Goal: Task Accomplishment & Management: Manage account settings

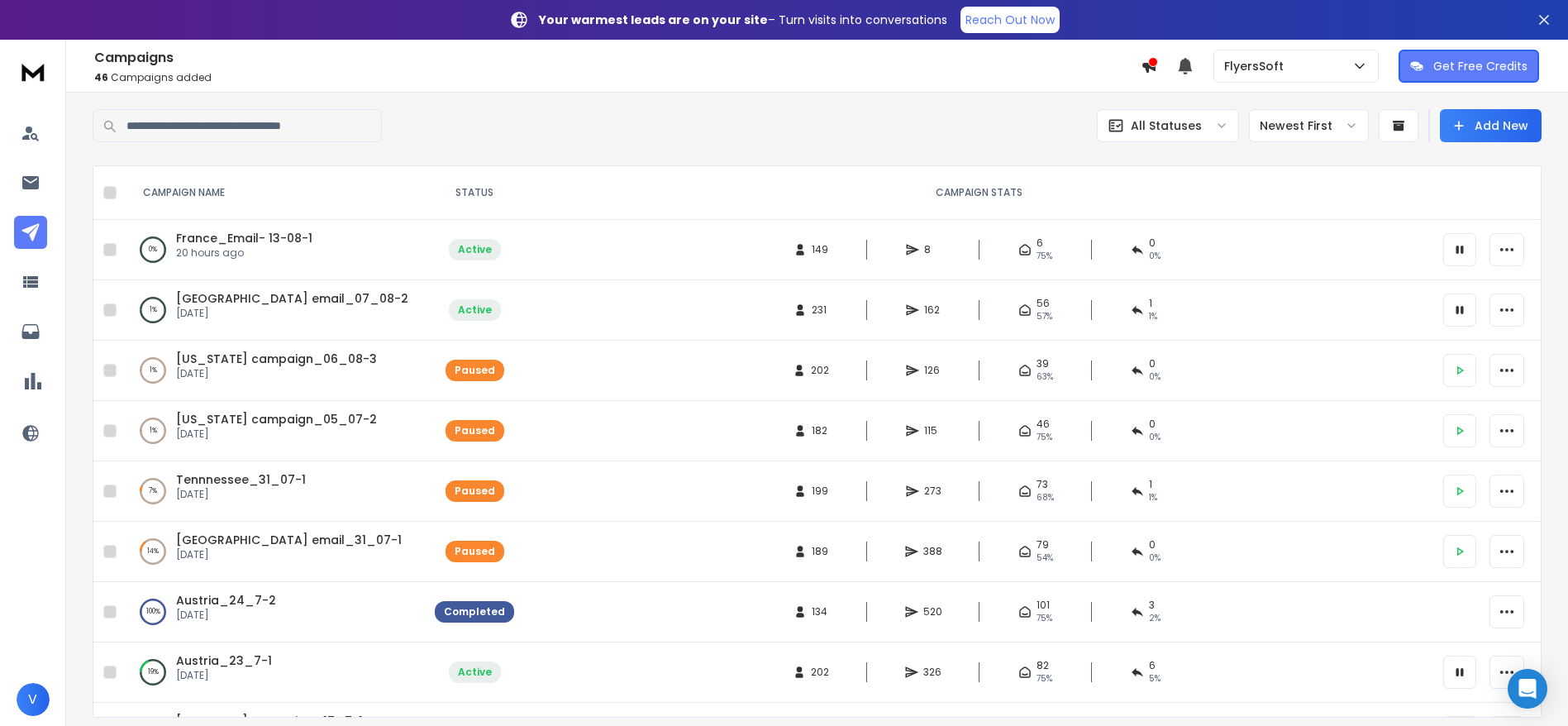
scroll to position [124, 0]
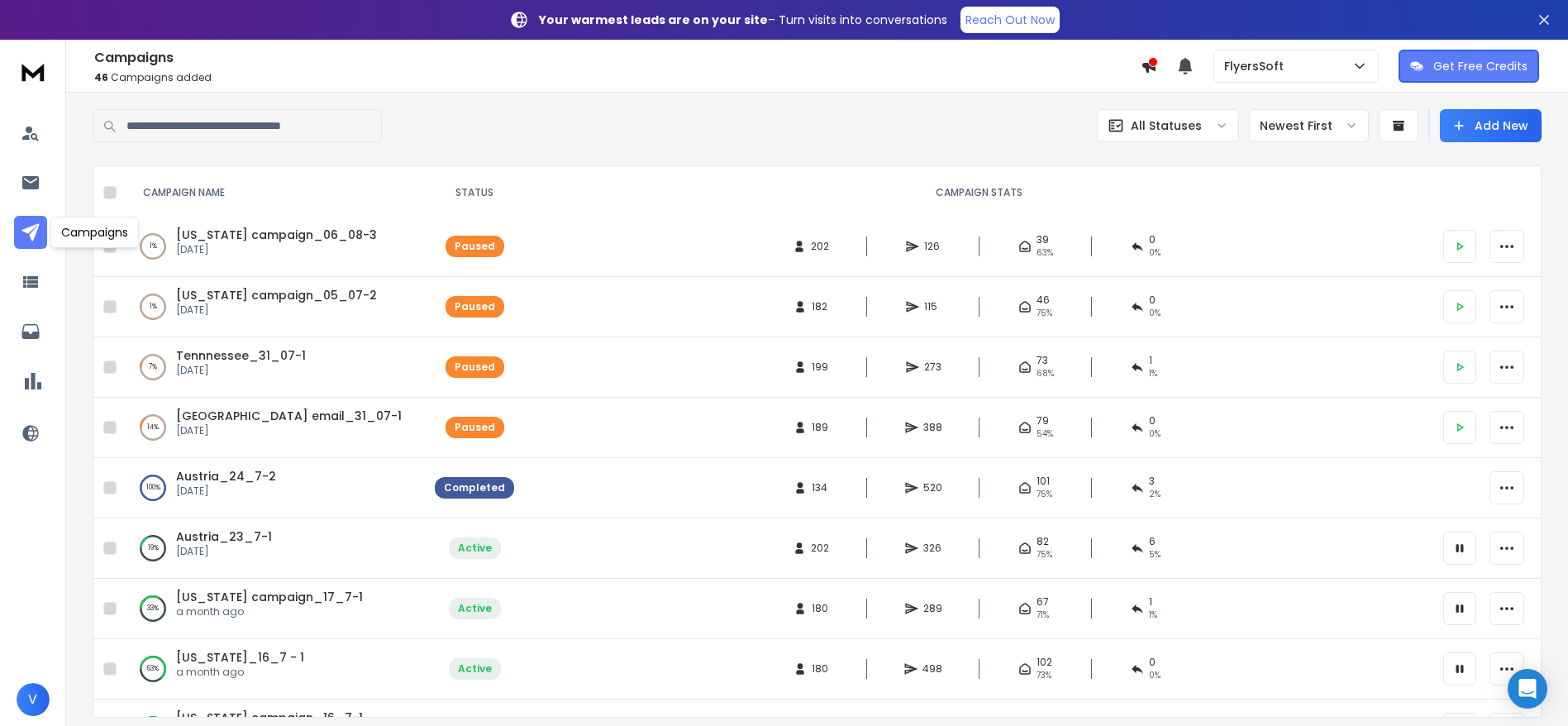
click at [19, 221] on link at bounding box center [31, 233] width 33 height 33
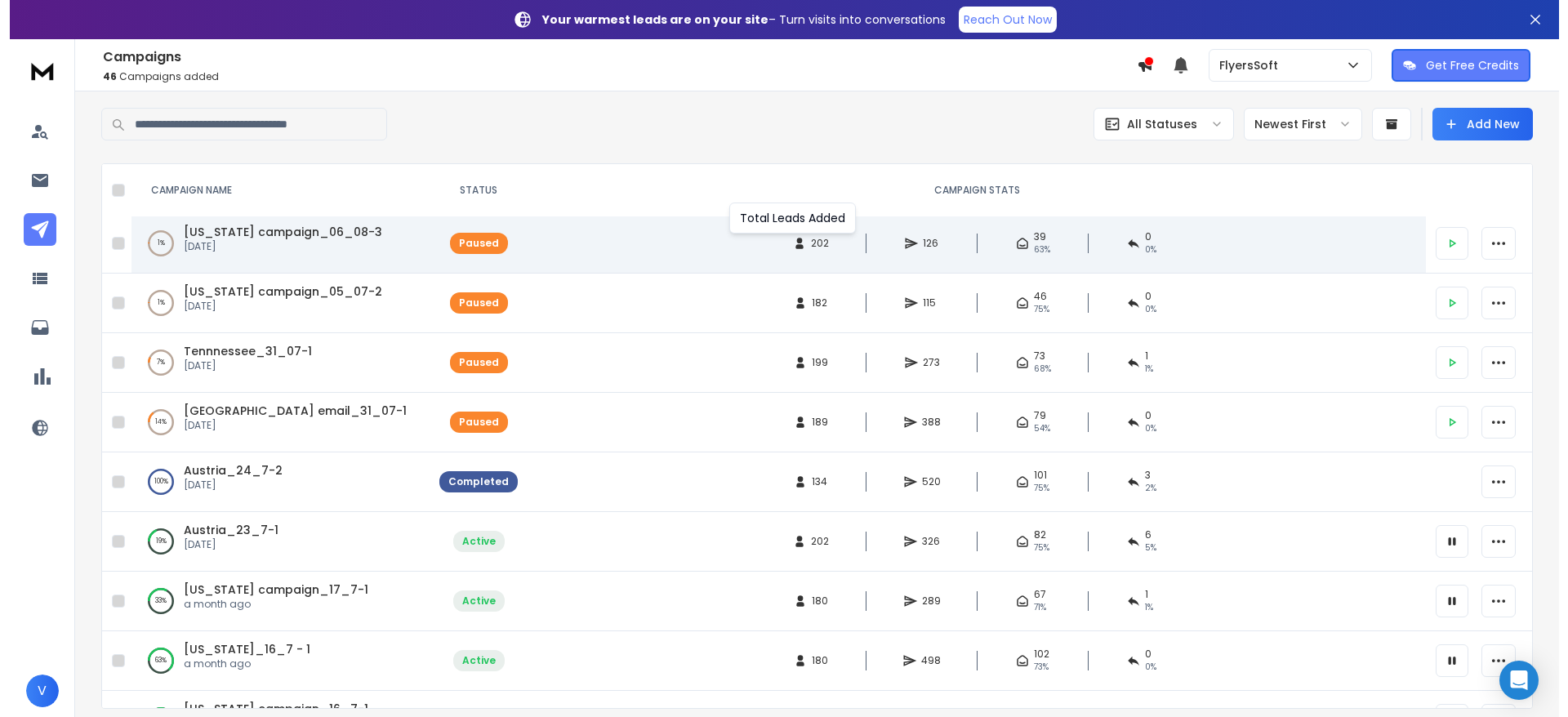
scroll to position [0, 0]
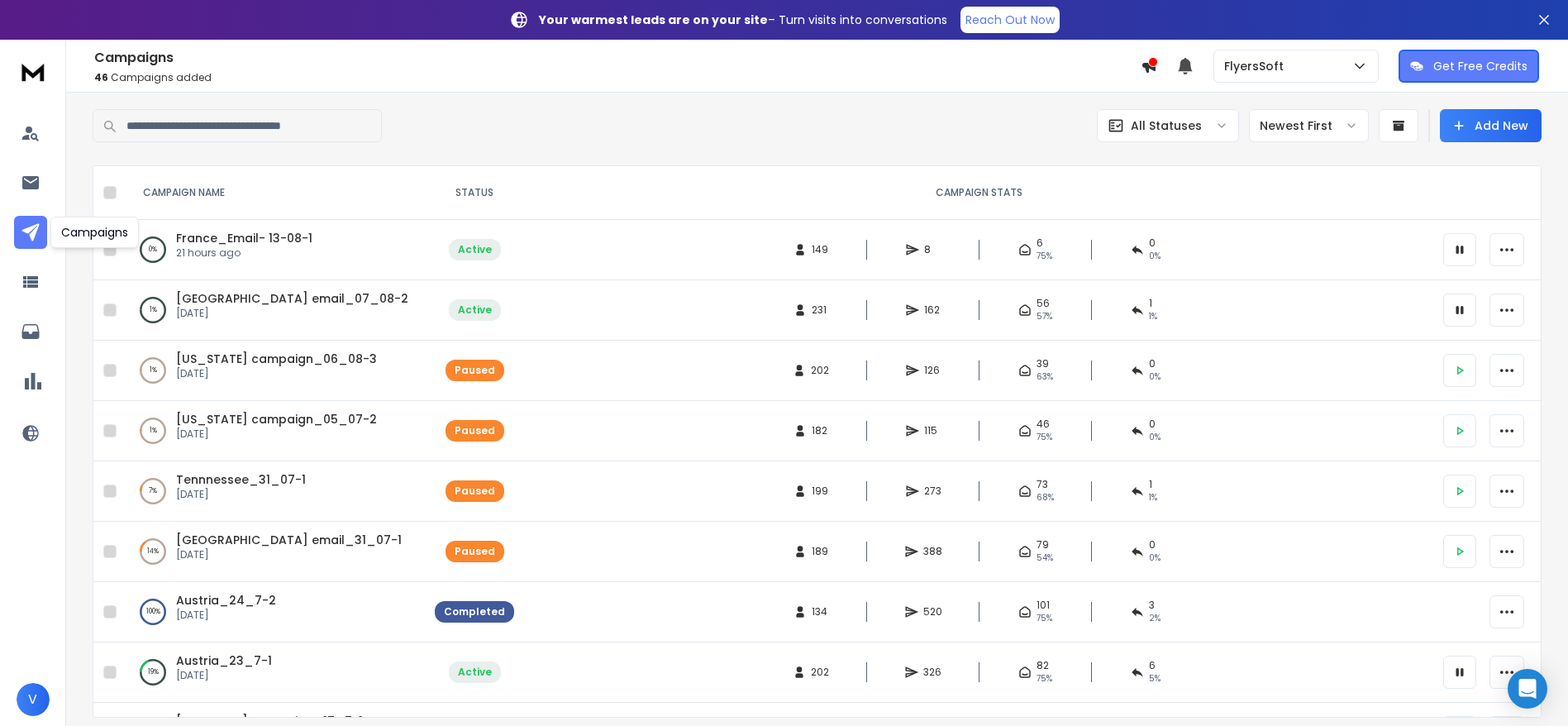
click at [31, 231] on icon at bounding box center [31, 233] width 20 height 20
click at [1493, 138] on button "Add New" at bounding box center [1490, 126] width 102 height 33
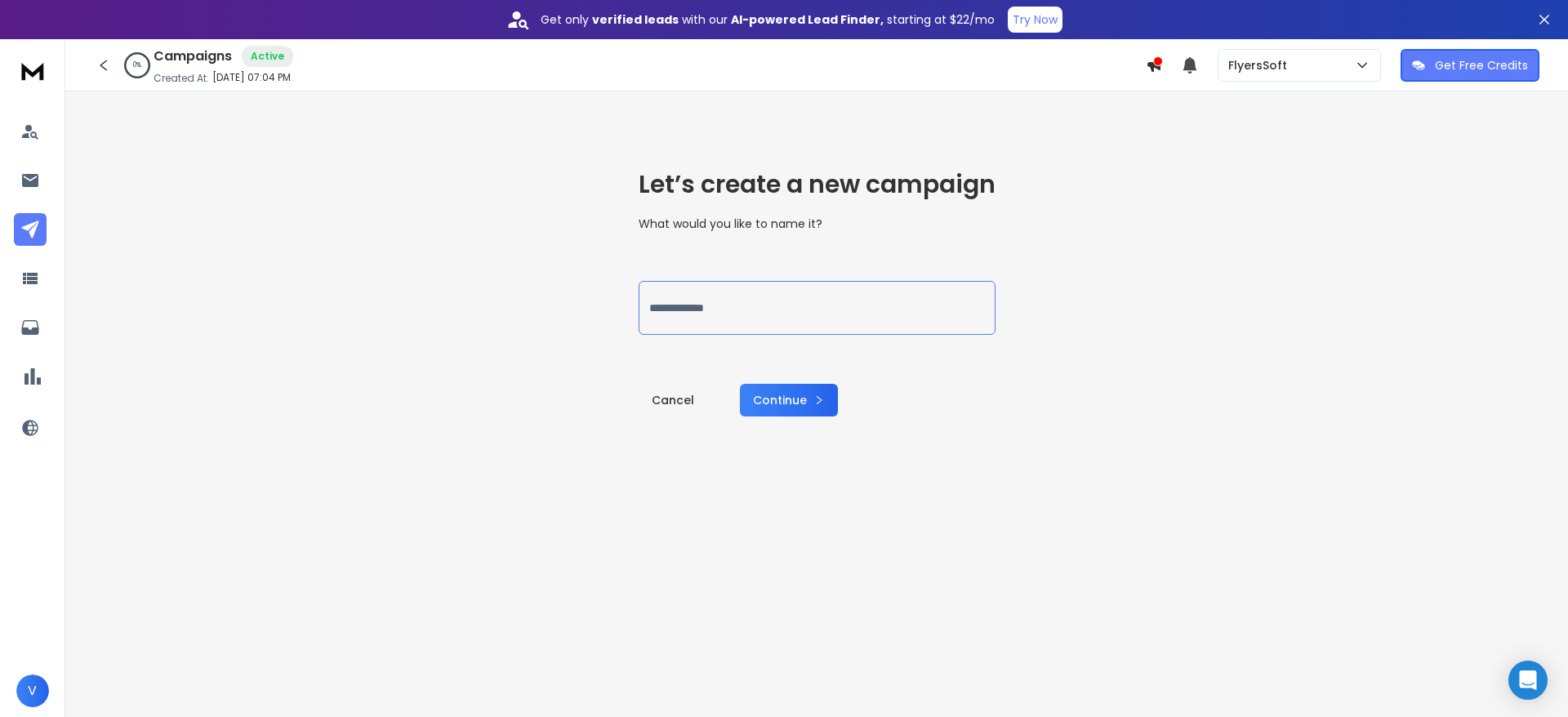
click at [703, 309] on input at bounding box center [817, 307] width 357 height 54
type input "*********"
click at [762, 409] on button "Continue" at bounding box center [788, 400] width 98 height 33
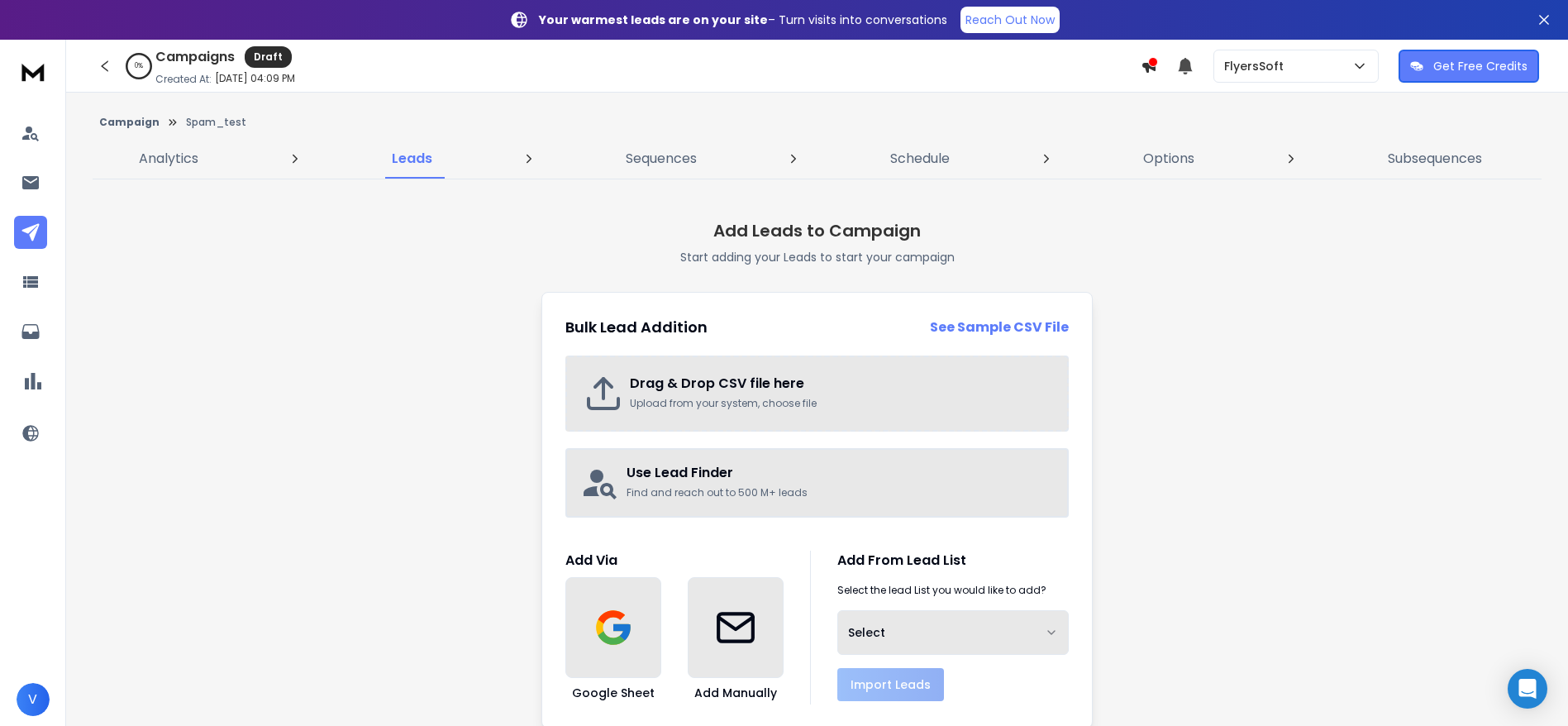
click at [738, 385] on h2 "Drag & Drop CSV file here" at bounding box center [840, 383] width 421 height 20
click at [634, 172] on link "Sequences" at bounding box center [661, 159] width 91 height 40
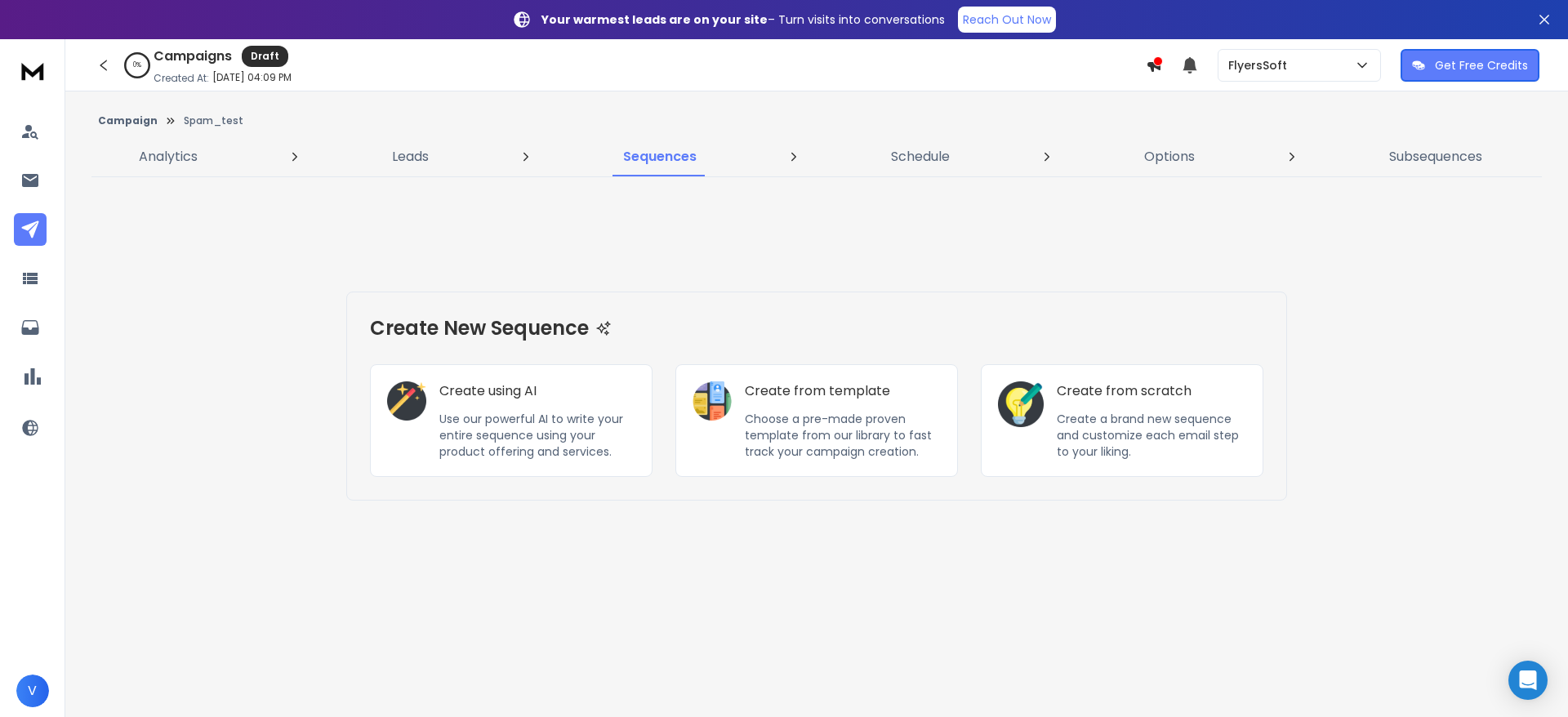
click at [1101, 413] on p "Create a brand new sequence and customize each email step to your liking." at bounding box center [1152, 435] width 190 height 49
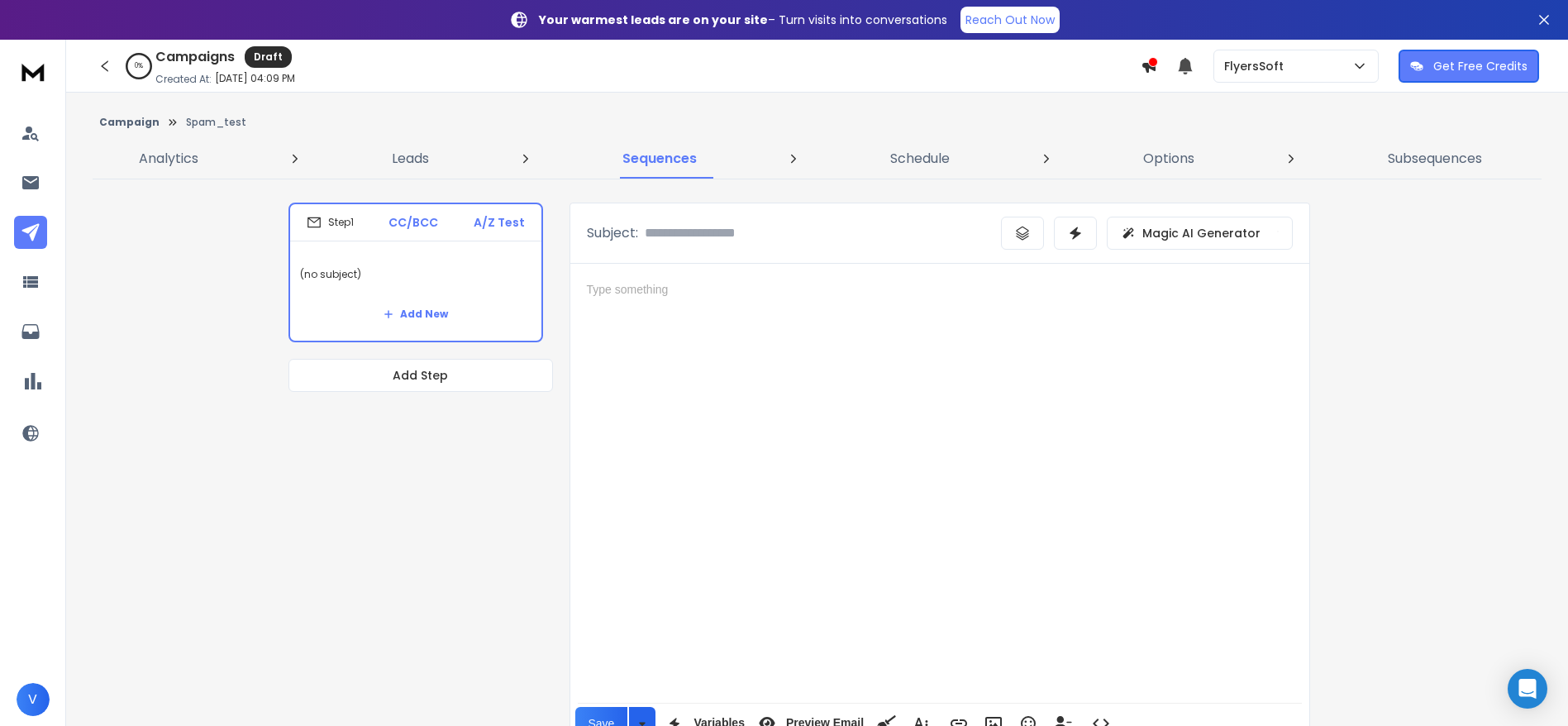
click at [671, 428] on div at bounding box center [940, 481] width 739 height 435
click at [915, 151] on p "Schedule" at bounding box center [920, 159] width 60 height 20
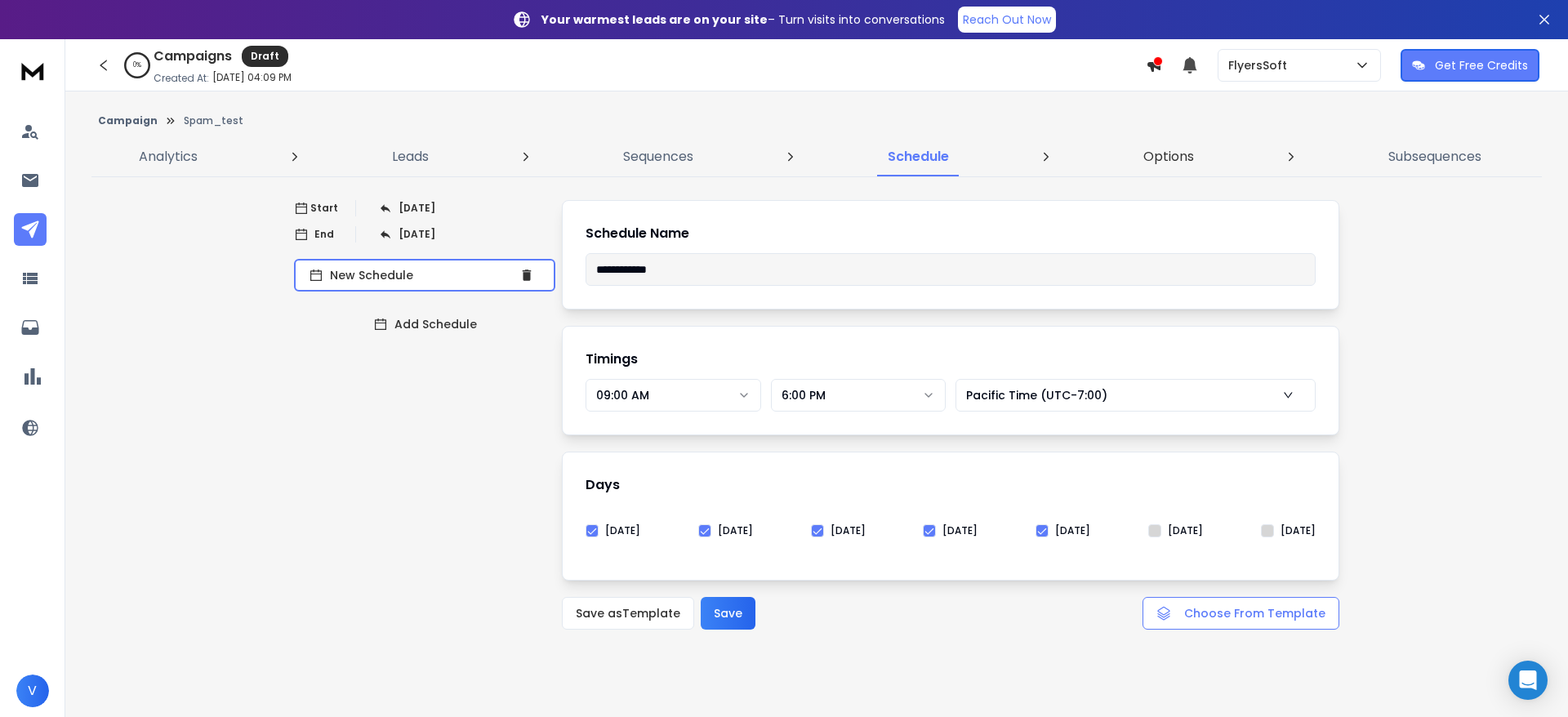
click at [1145, 168] on link "Options" at bounding box center [1169, 157] width 70 height 39
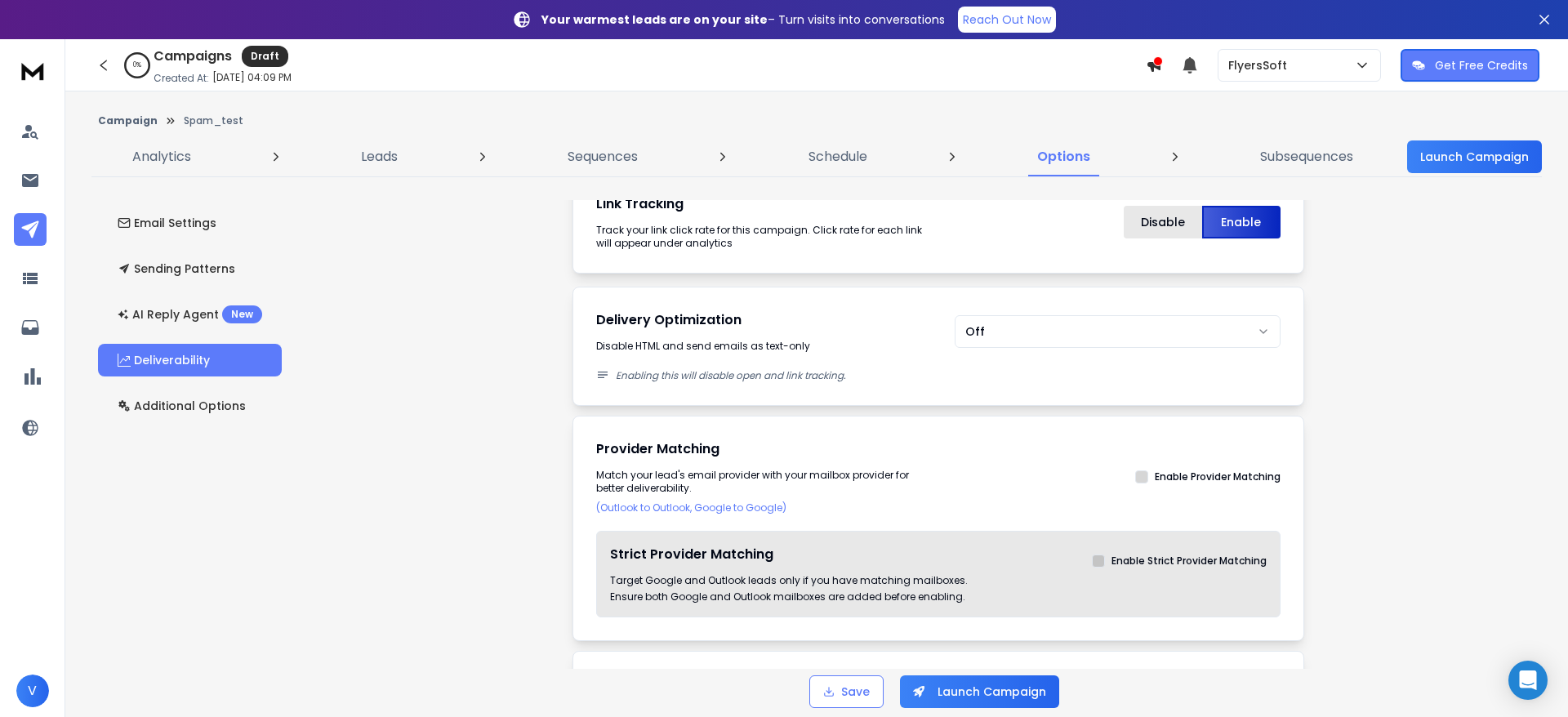
scroll to position [1553, 0]
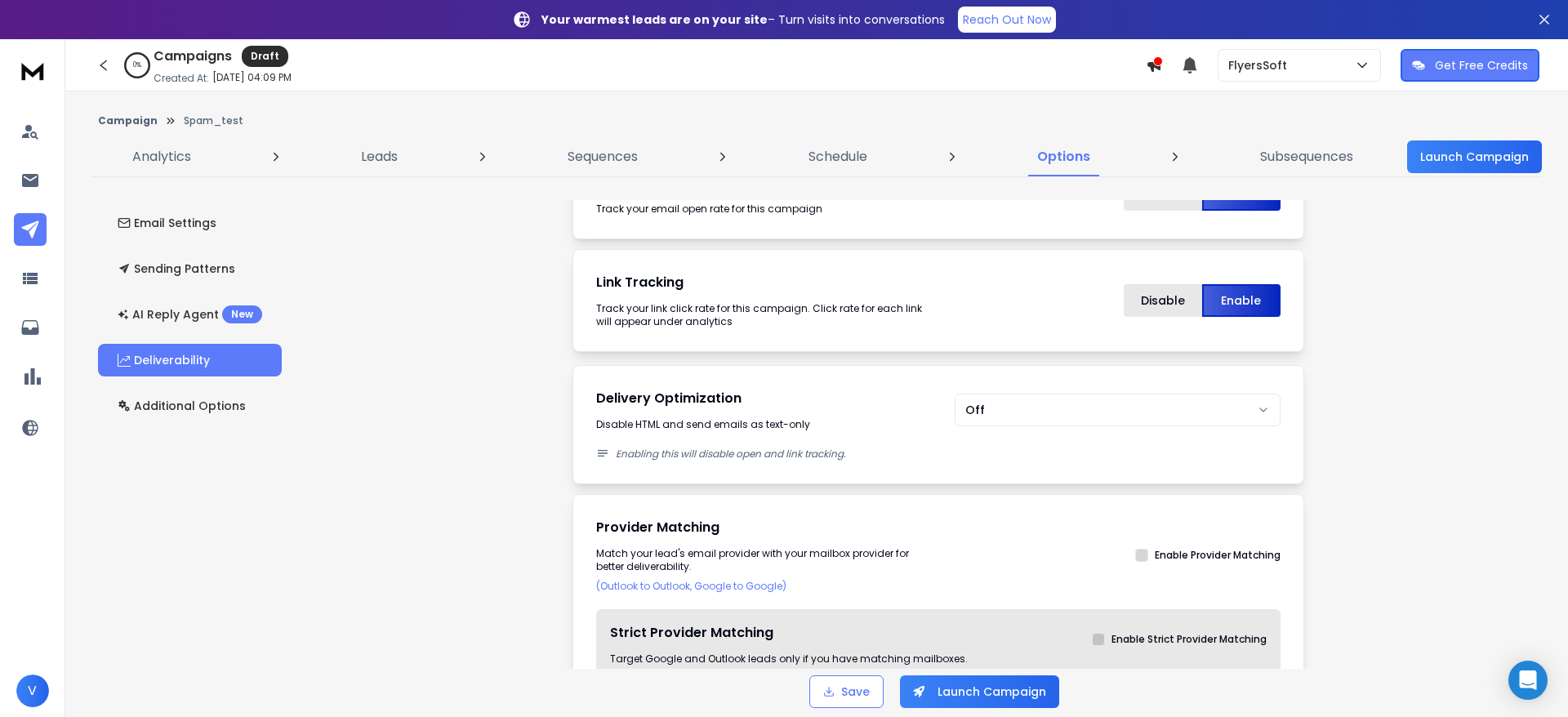
click at [1143, 305] on button "Disable" at bounding box center [1163, 300] width 79 height 33
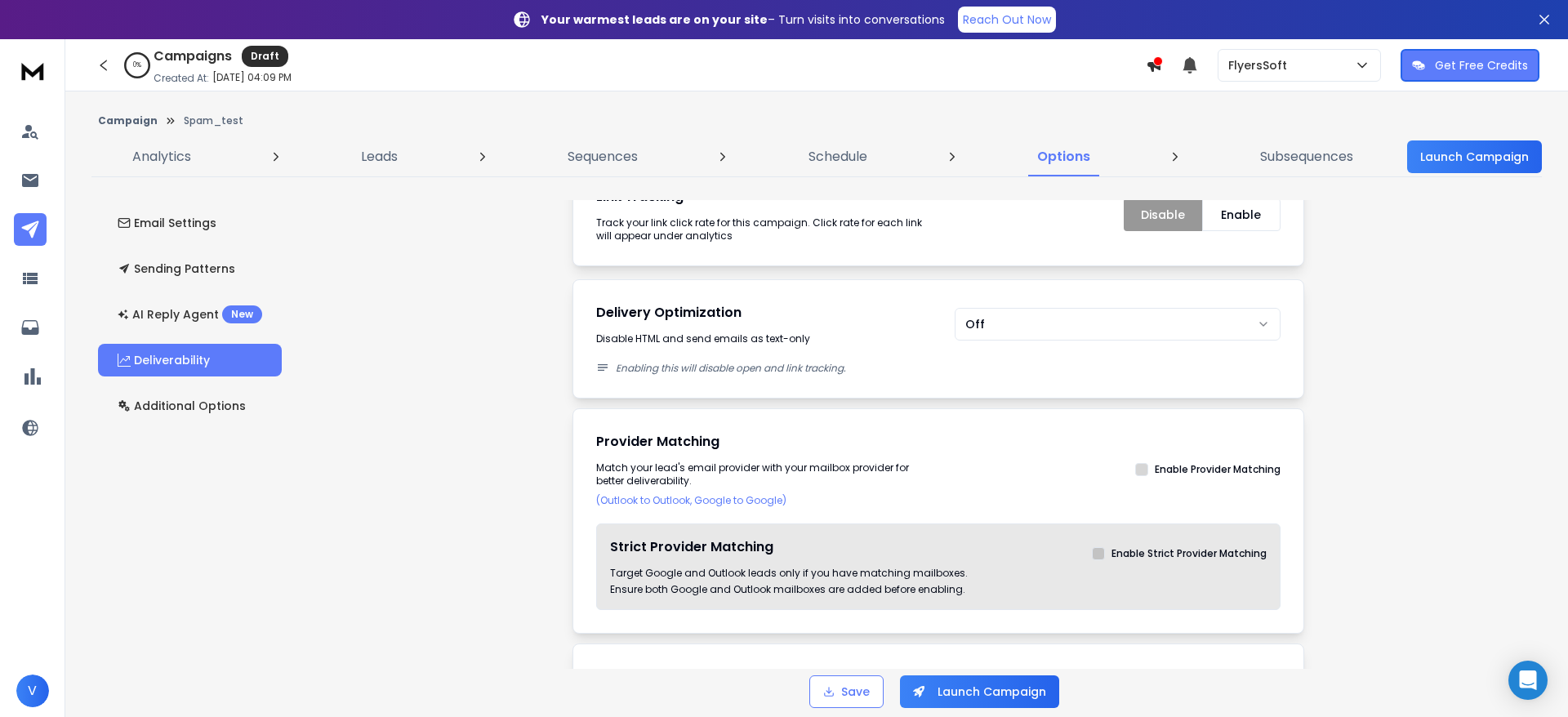
click at [995, 323] on button "Off" at bounding box center [1117, 324] width 326 height 33
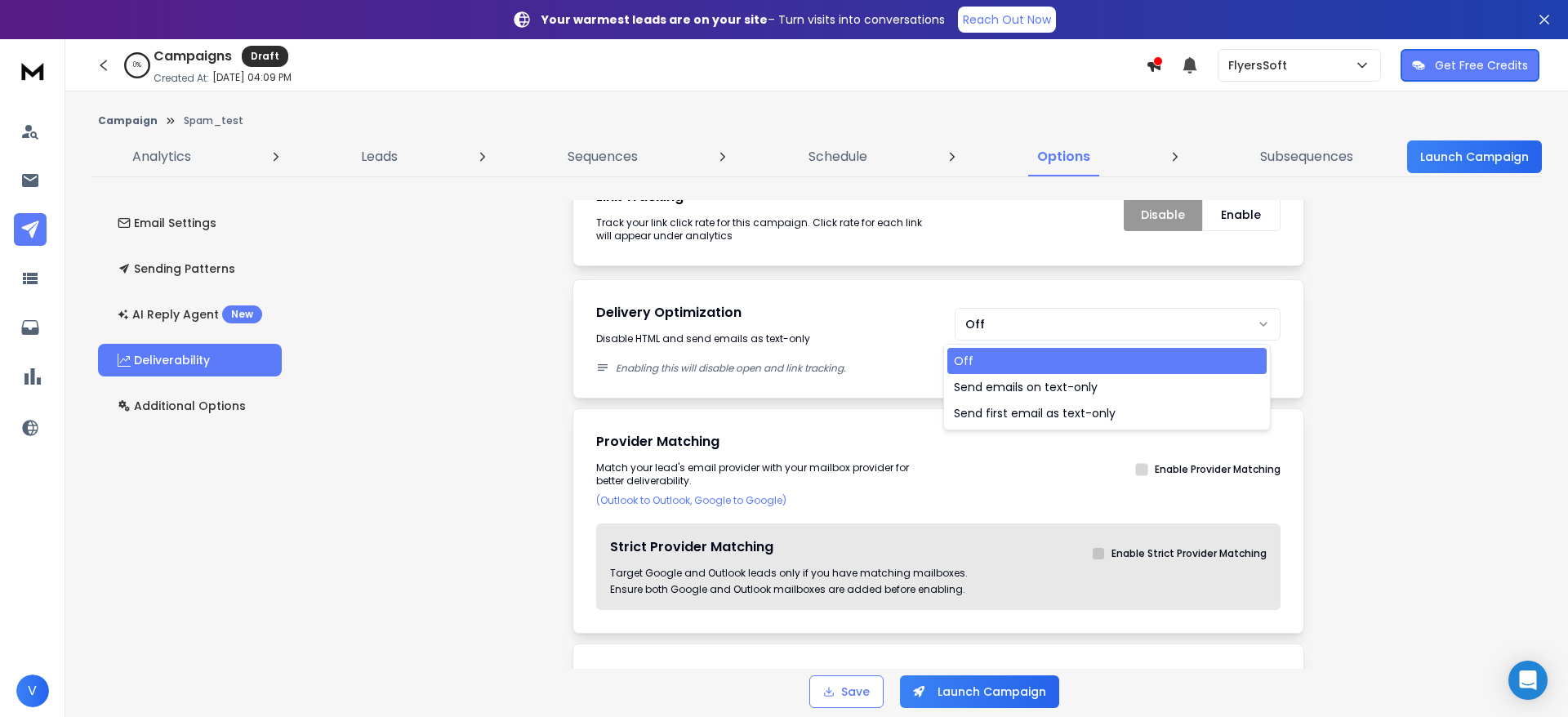
click at [995, 323] on button "Off" at bounding box center [1117, 324] width 326 height 33
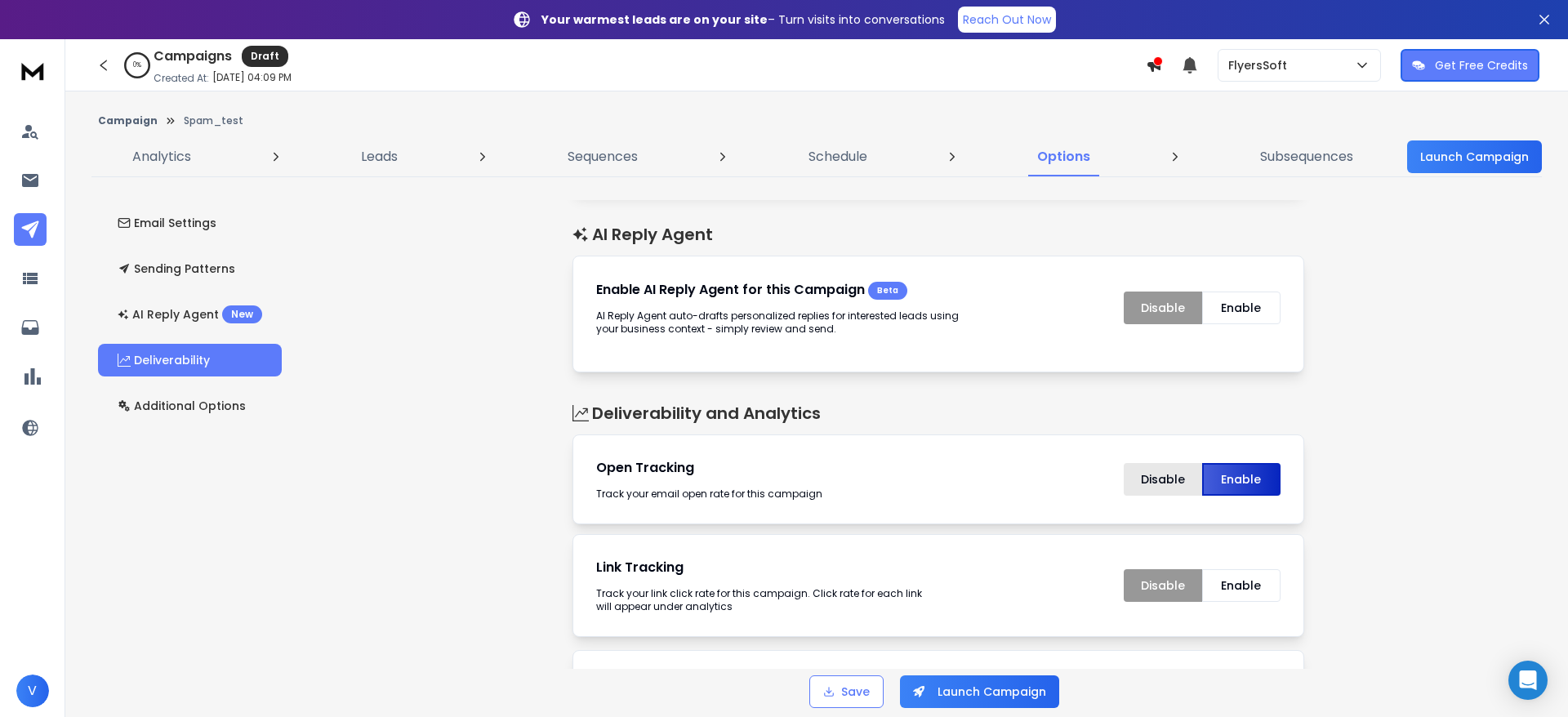
scroll to position [1510, 0]
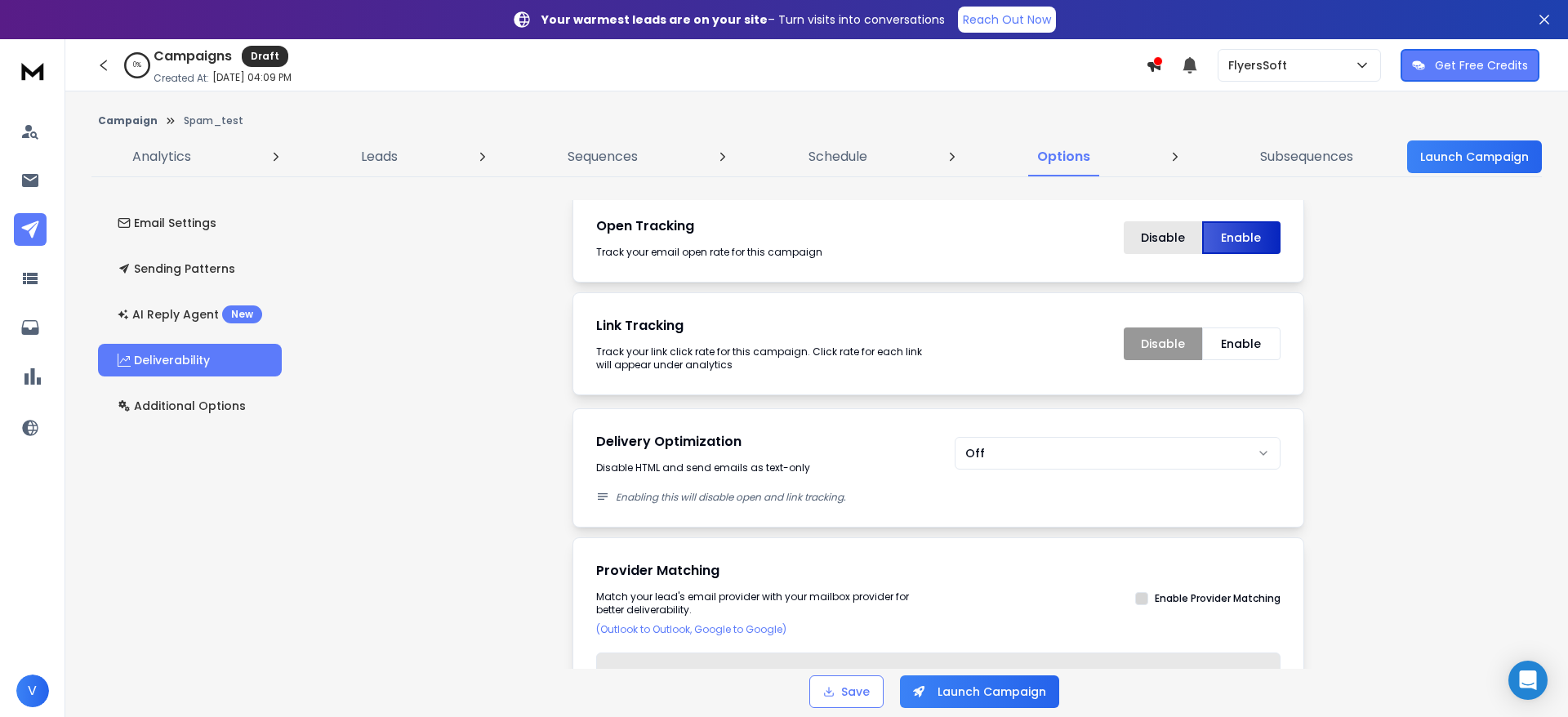
click at [964, 459] on button "Off" at bounding box center [1117, 453] width 326 height 33
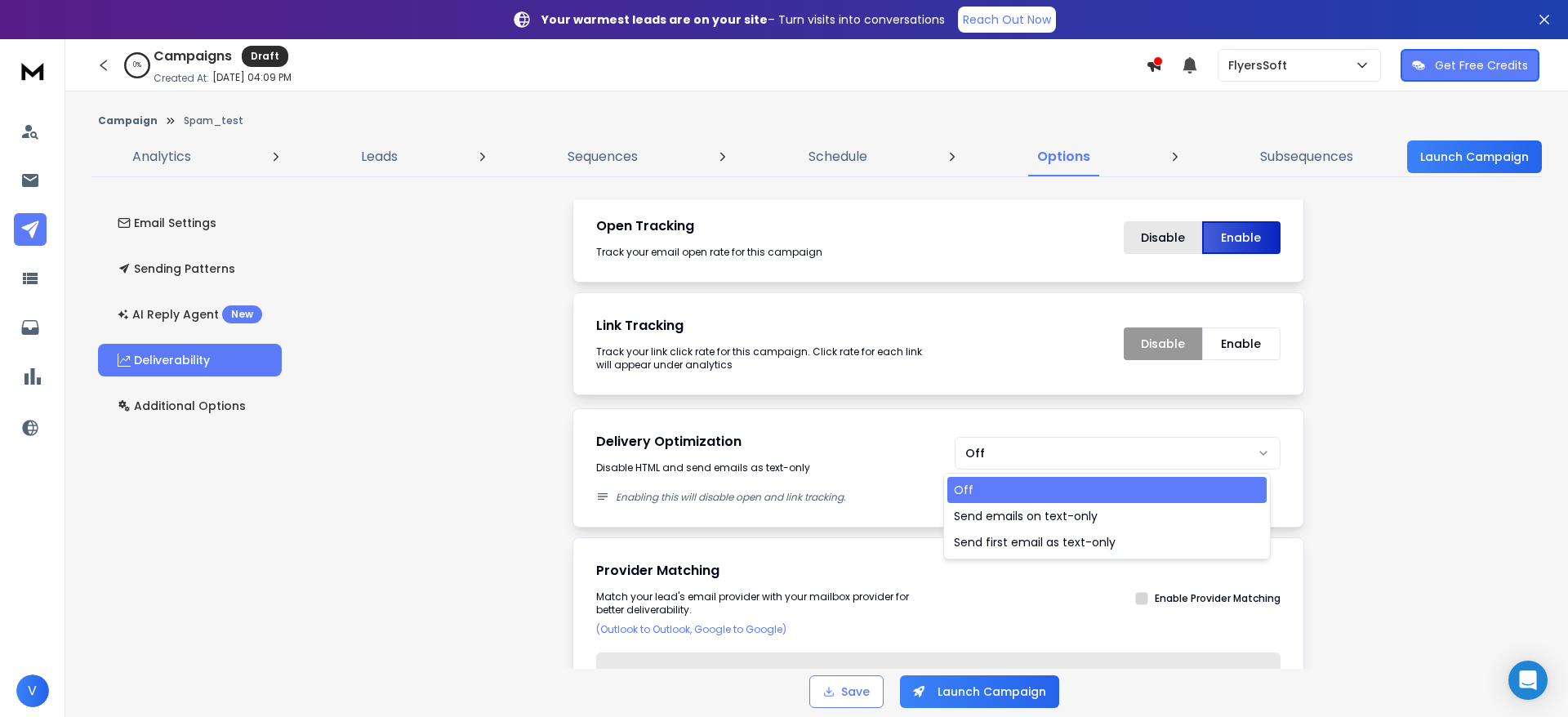
click at [846, 477] on div "**********" at bounding box center [938, 468] width 685 height 72
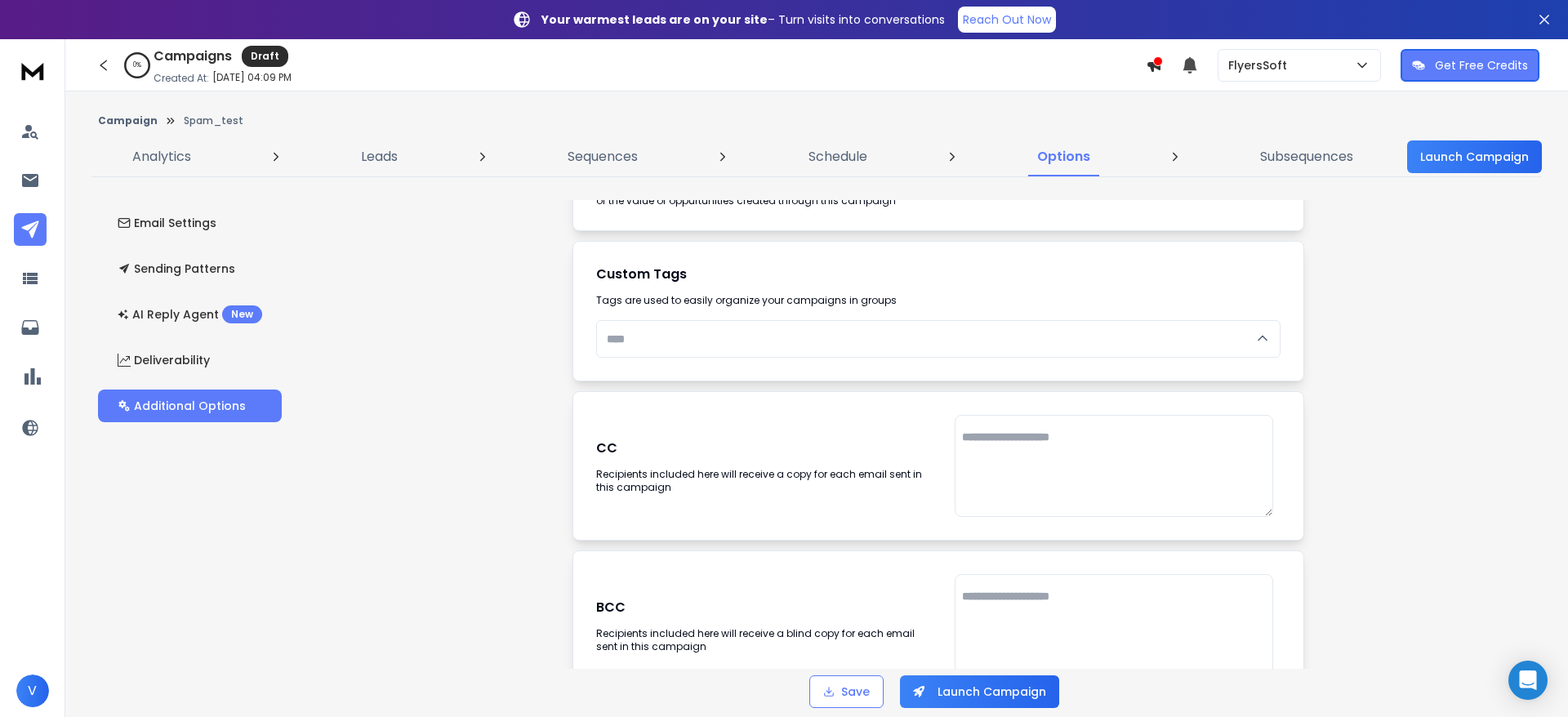
scroll to position [2813, 0]
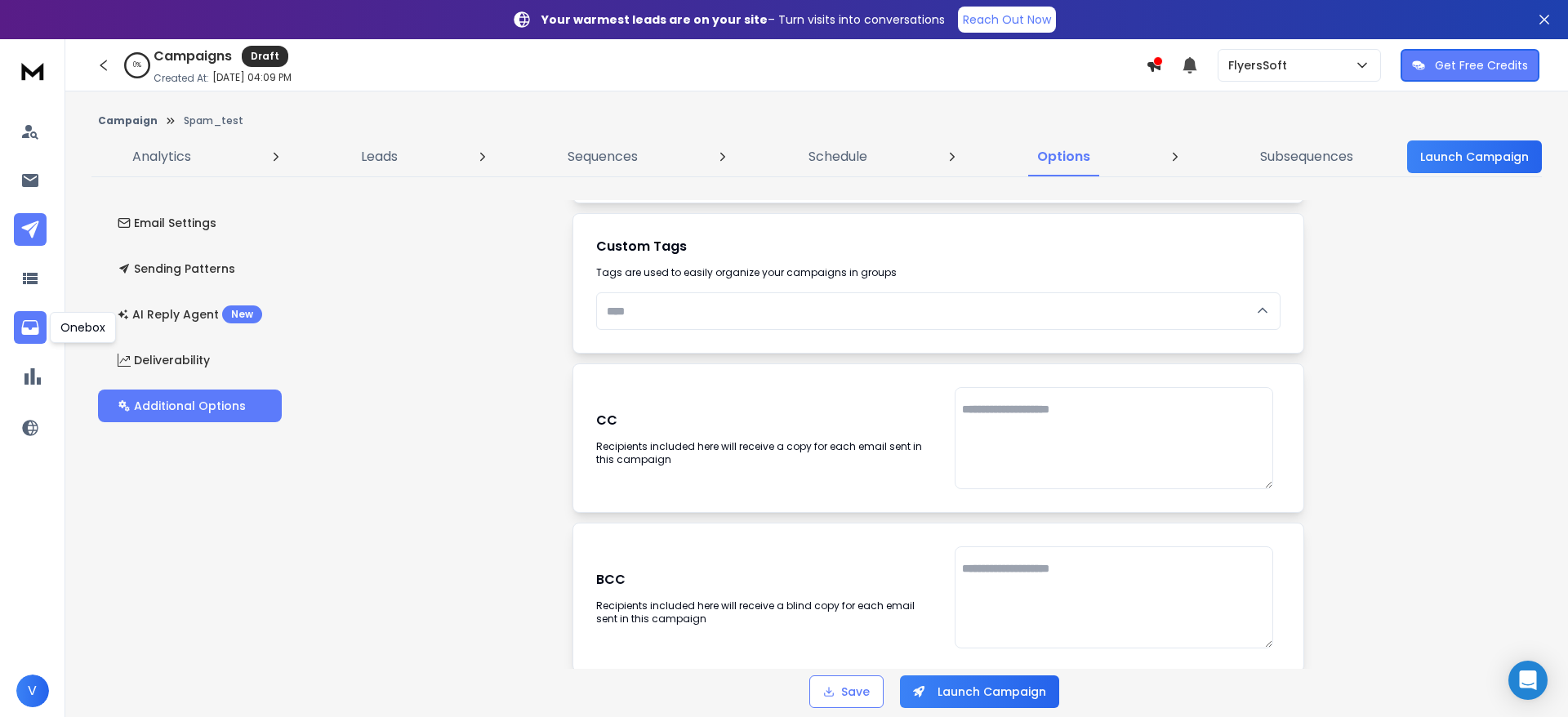
click at [34, 324] on icon at bounding box center [30, 327] width 20 height 20
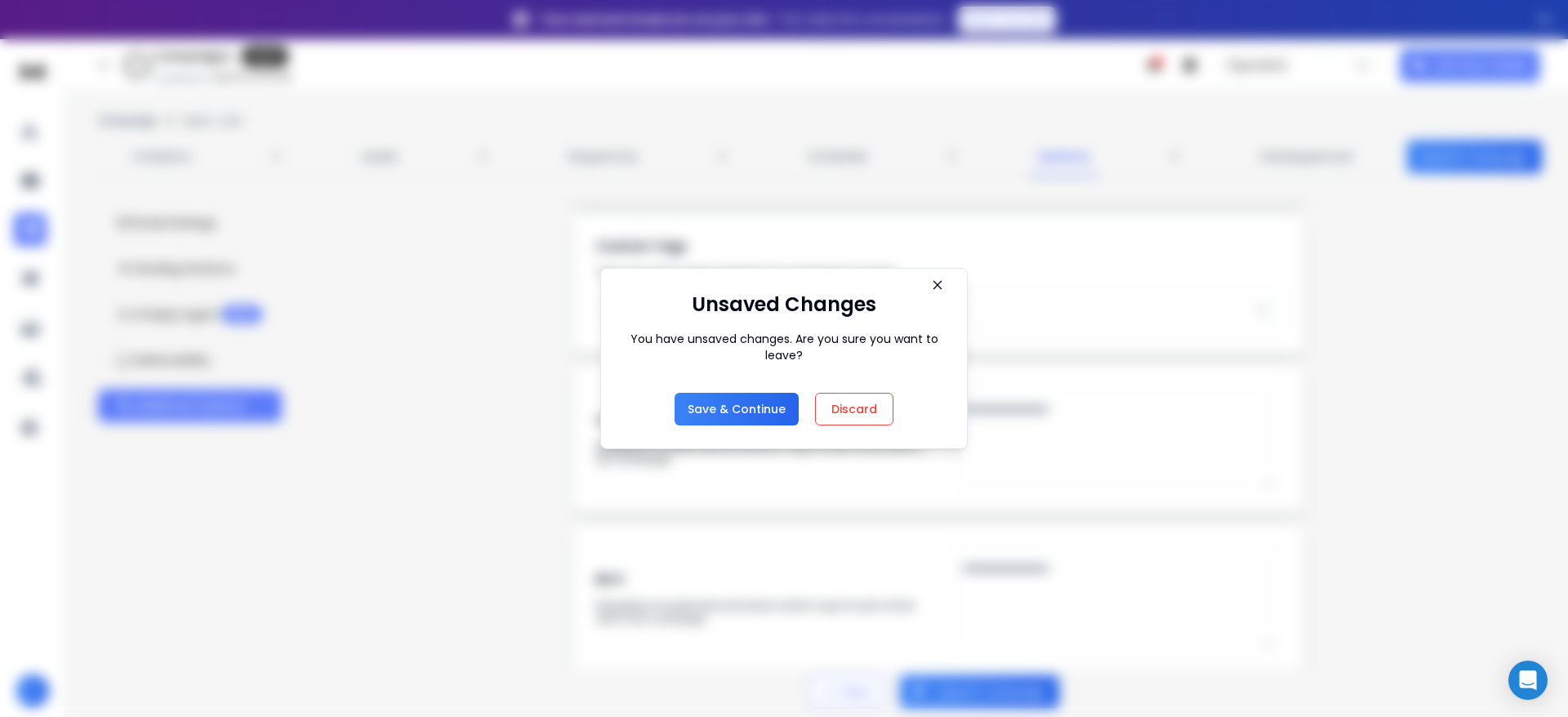
click at [941, 283] on icon at bounding box center [937, 285] width 13 height 13
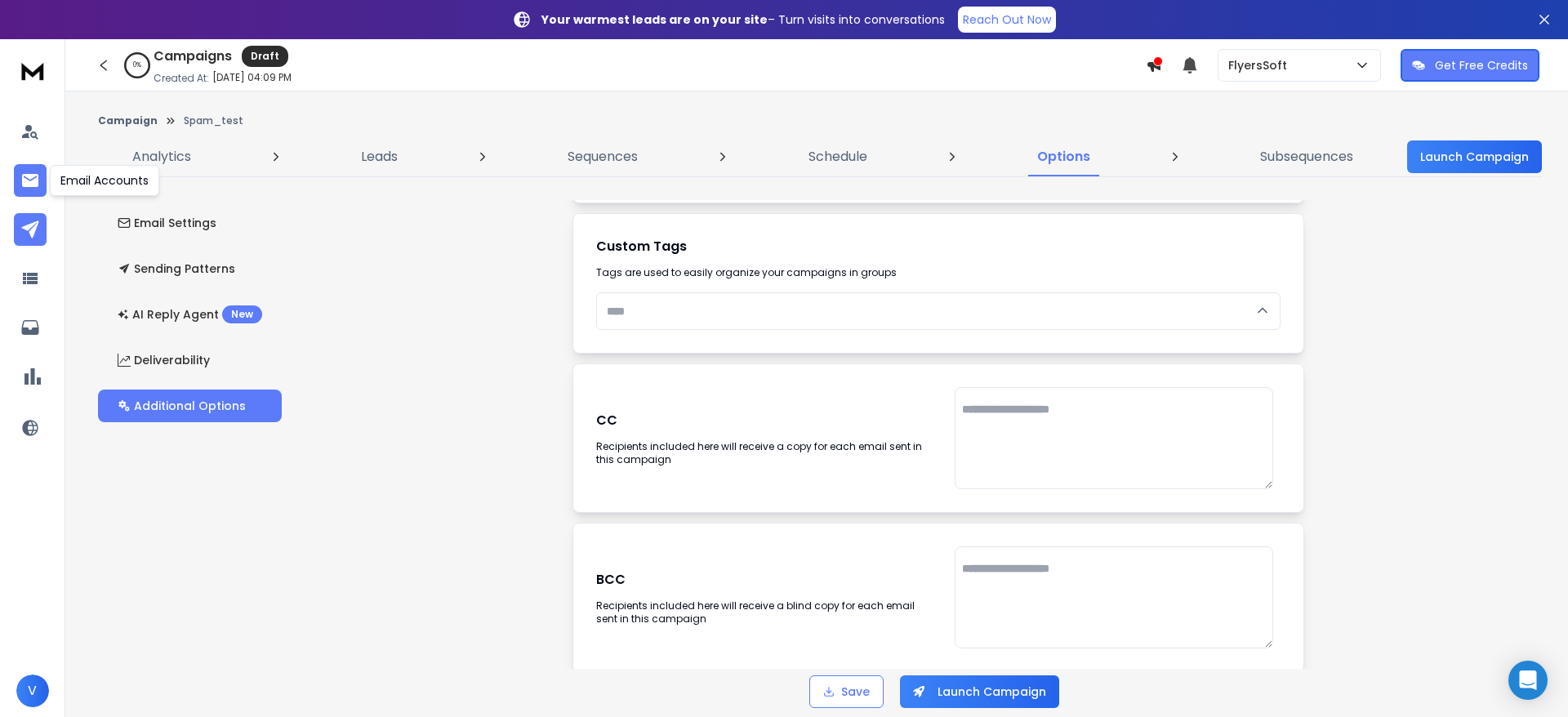
click at [28, 177] on icon at bounding box center [30, 181] width 16 height 13
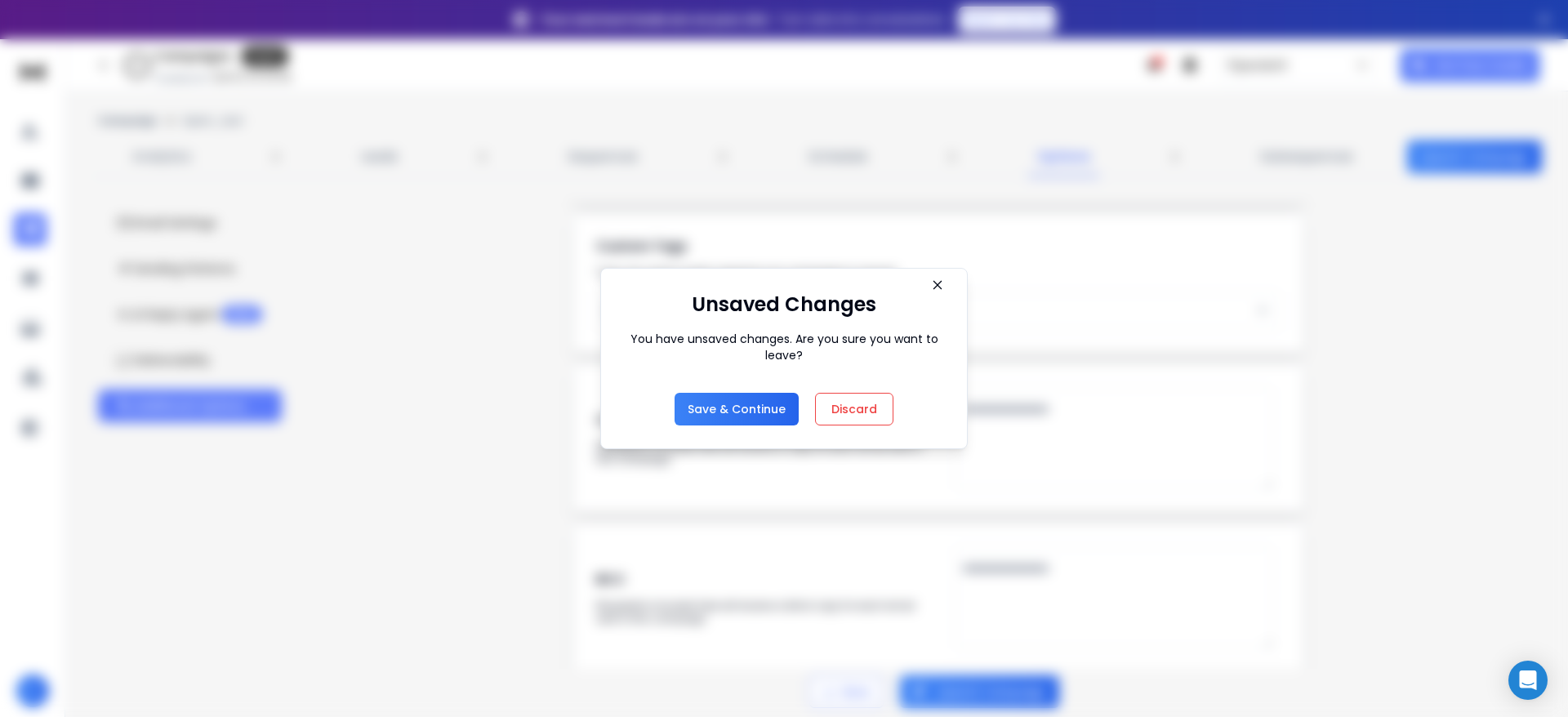
click at [758, 407] on button "Save & Continue" at bounding box center [737, 409] width 124 height 33
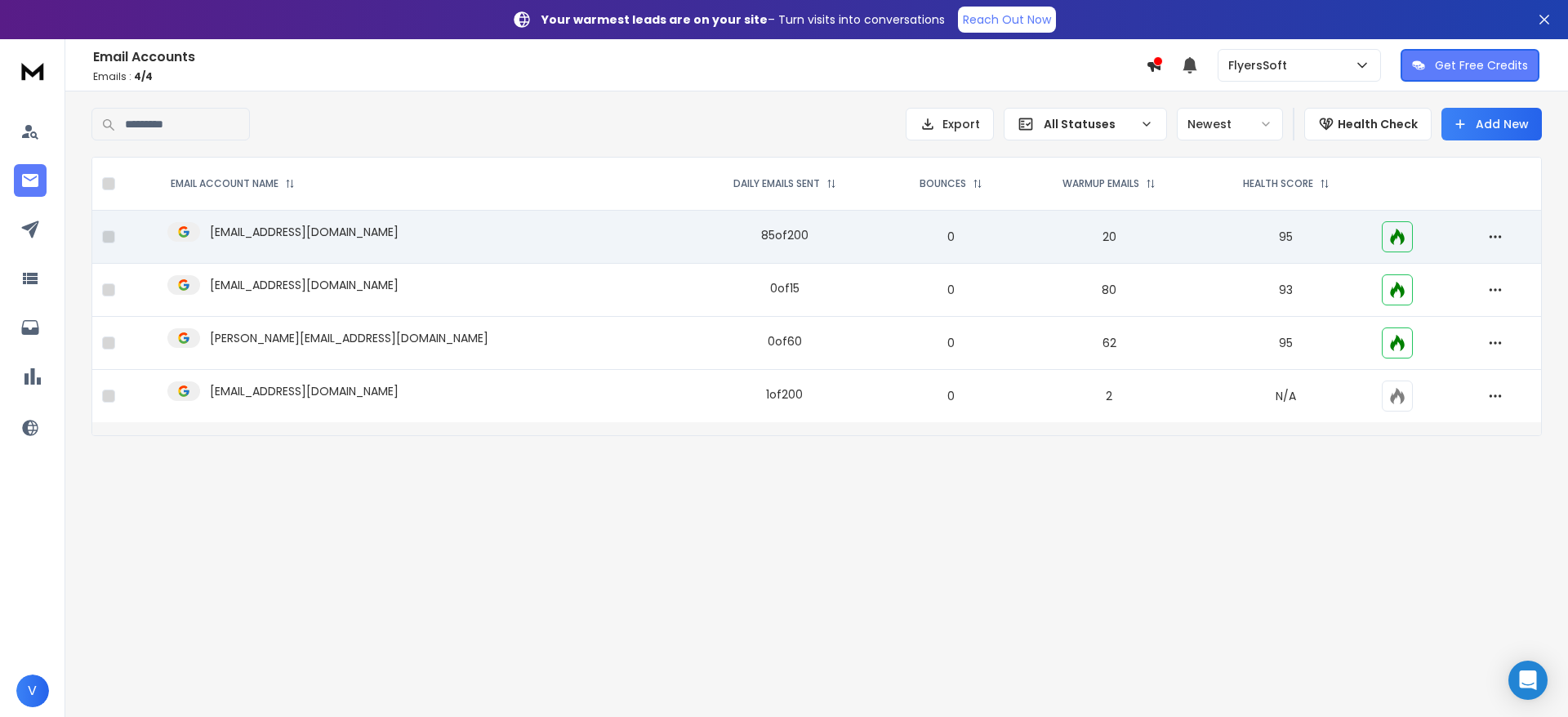
click at [1492, 230] on icon at bounding box center [1495, 237] width 15 height 15
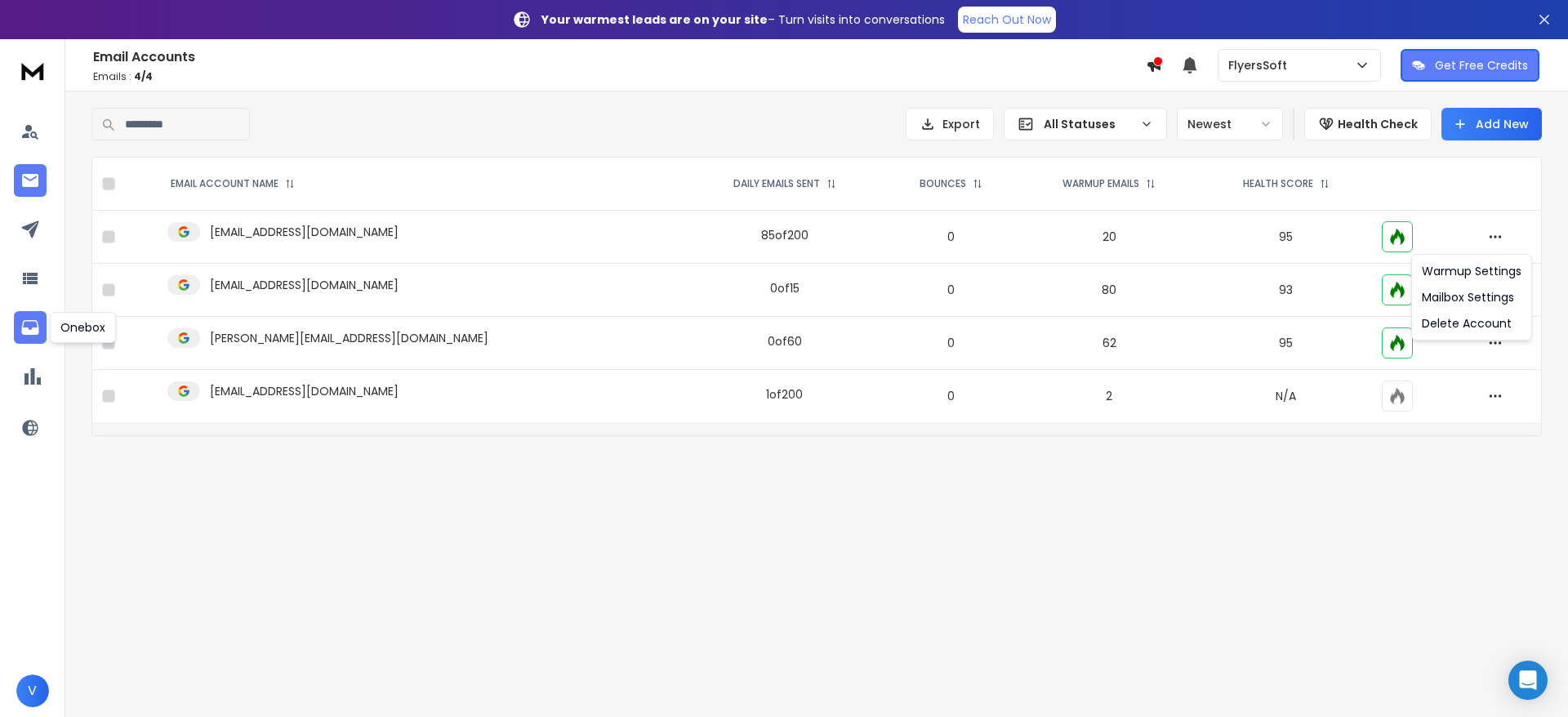
click at [27, 329] on icon at bounding box center [29, 327] width 17 height 15
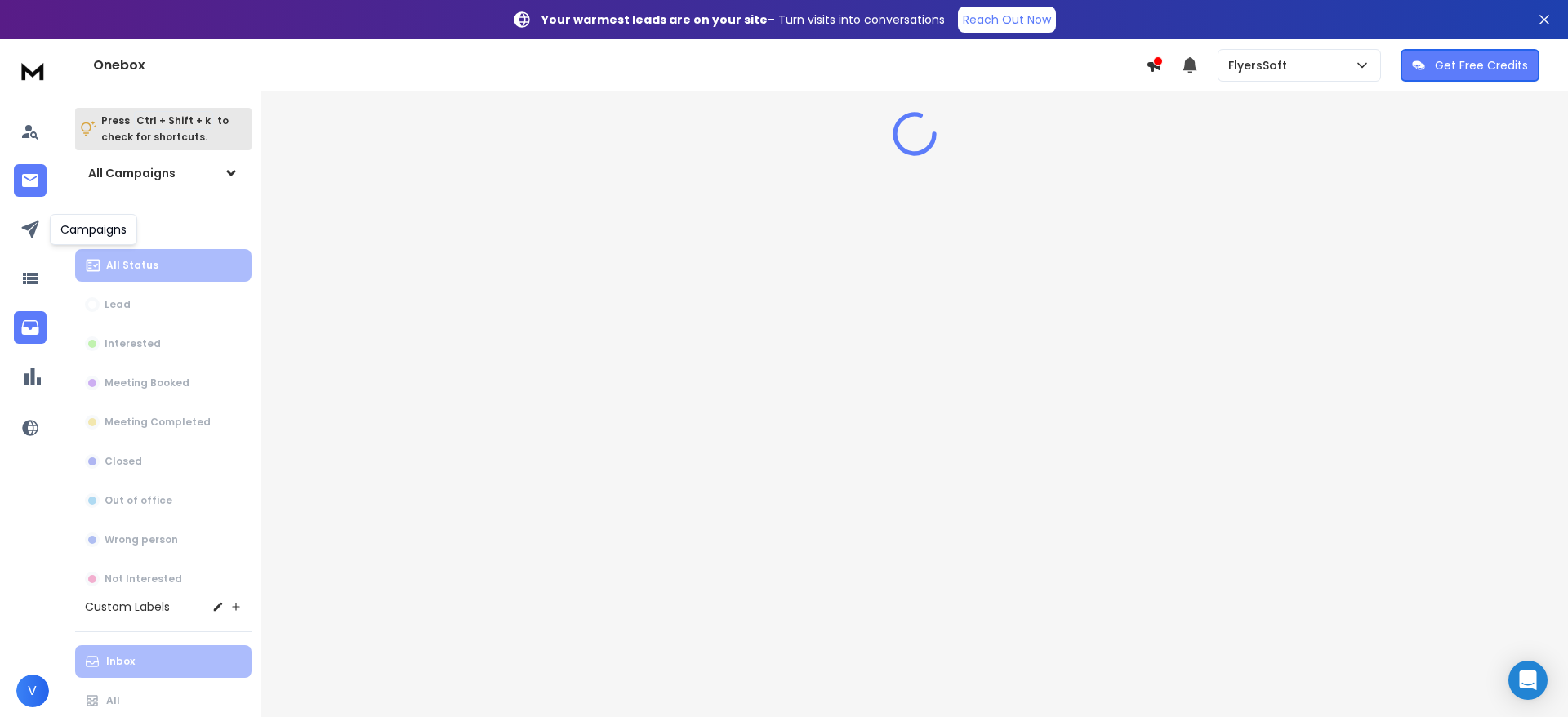
click at [22, 181] on icon at bounding box center [30, 181] width 16 height 13
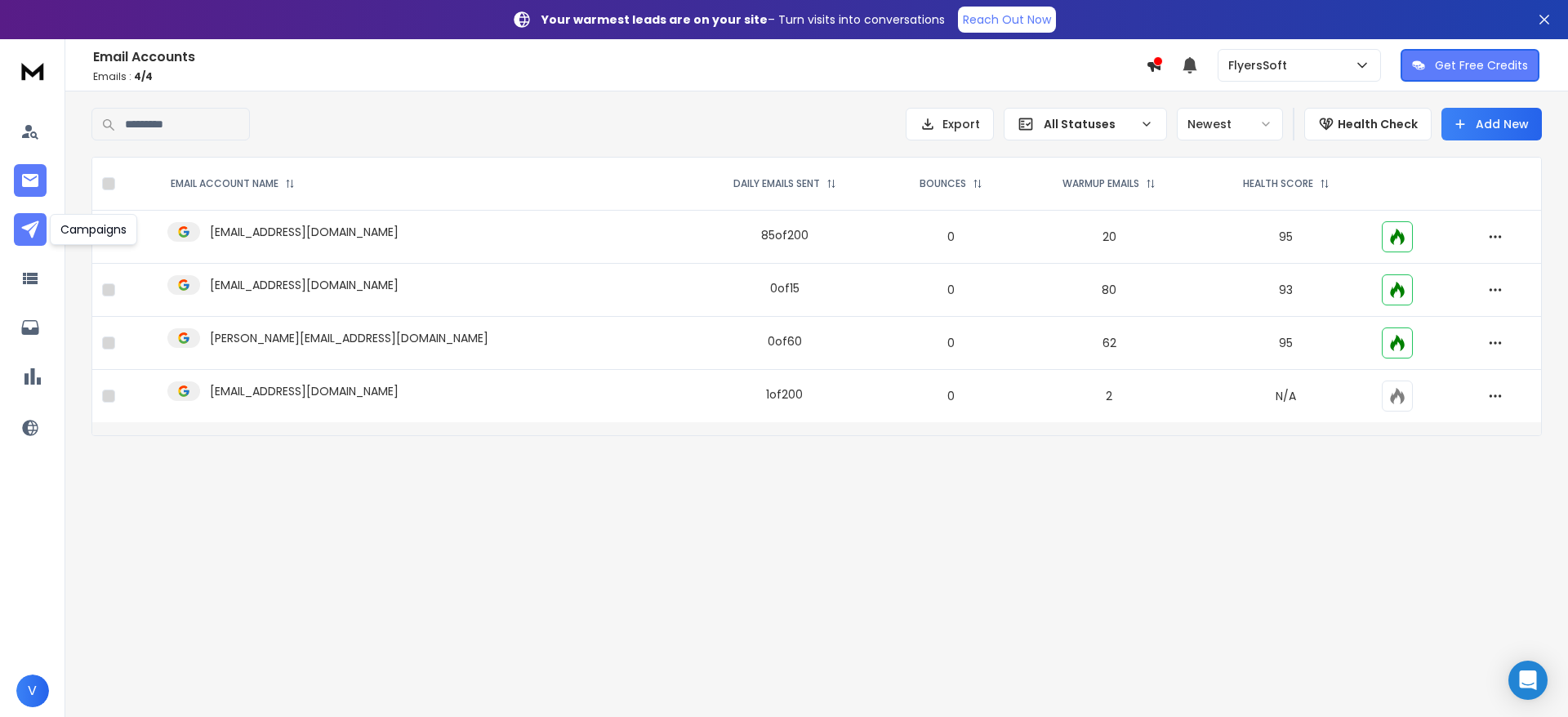
click at [33, 237] on icon at bounding box center [30, 230] width 20 height 20
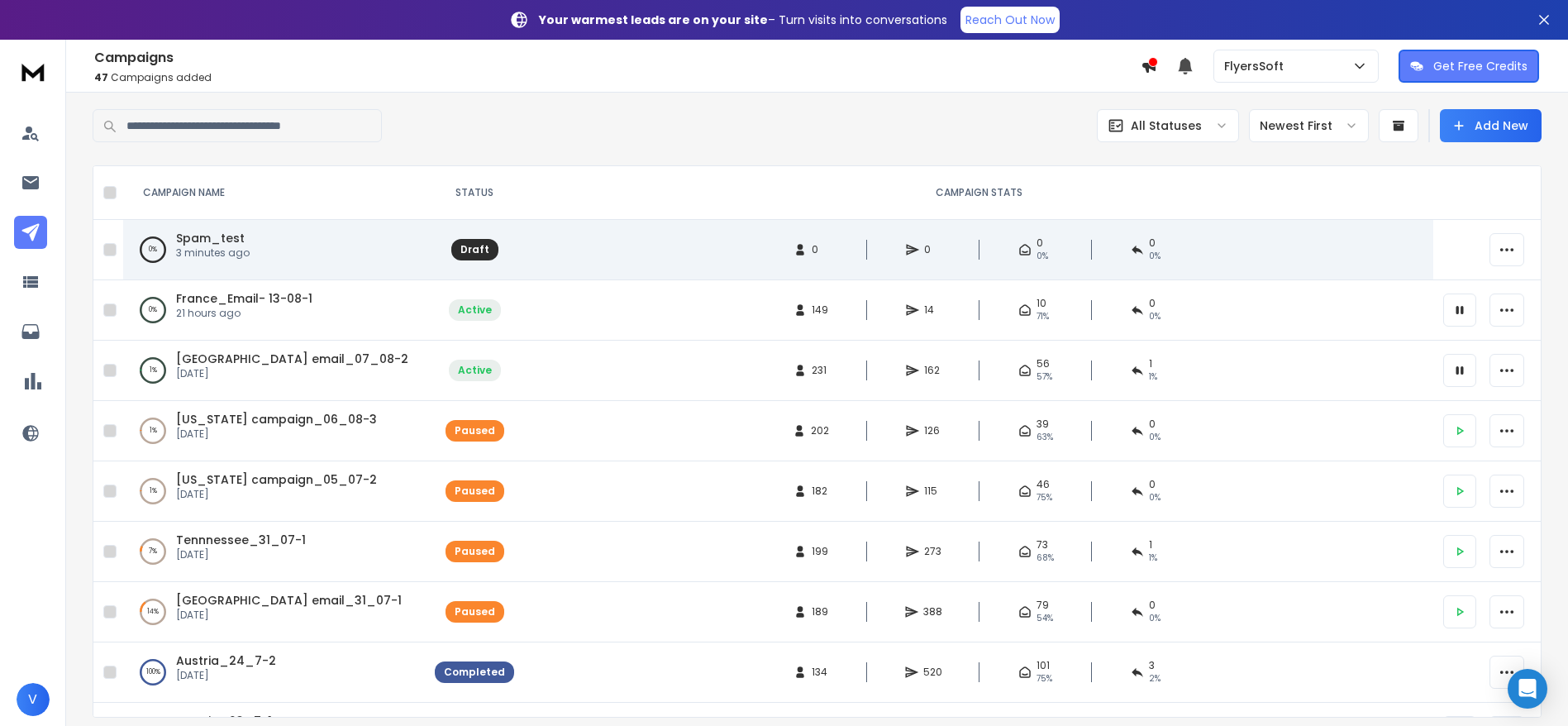
click at [1498, 246] on icon "button" at bounding box center [1507, 250] width 17 height 17
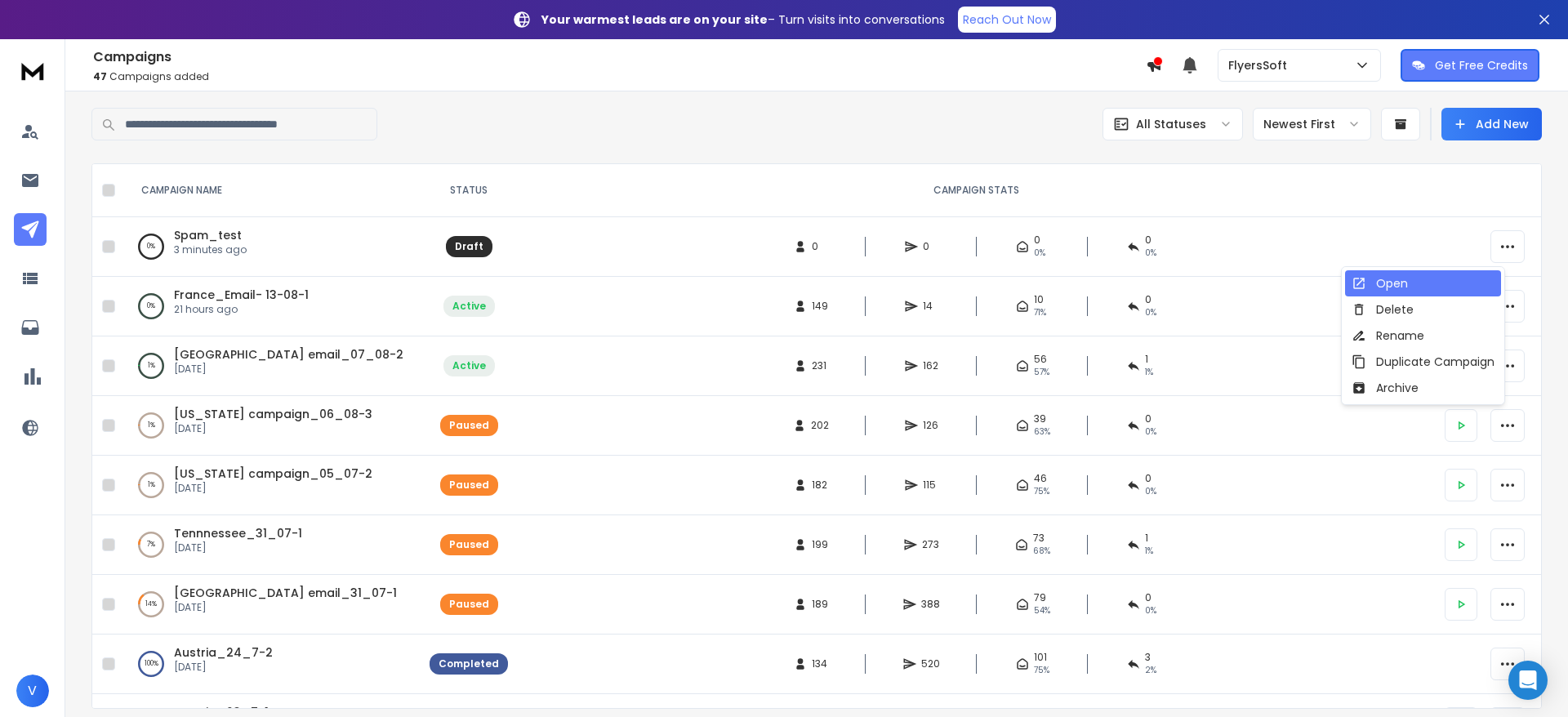
click at [1428, 291] on div "Open" at bounding box center [1422, 283] width 156 height 26
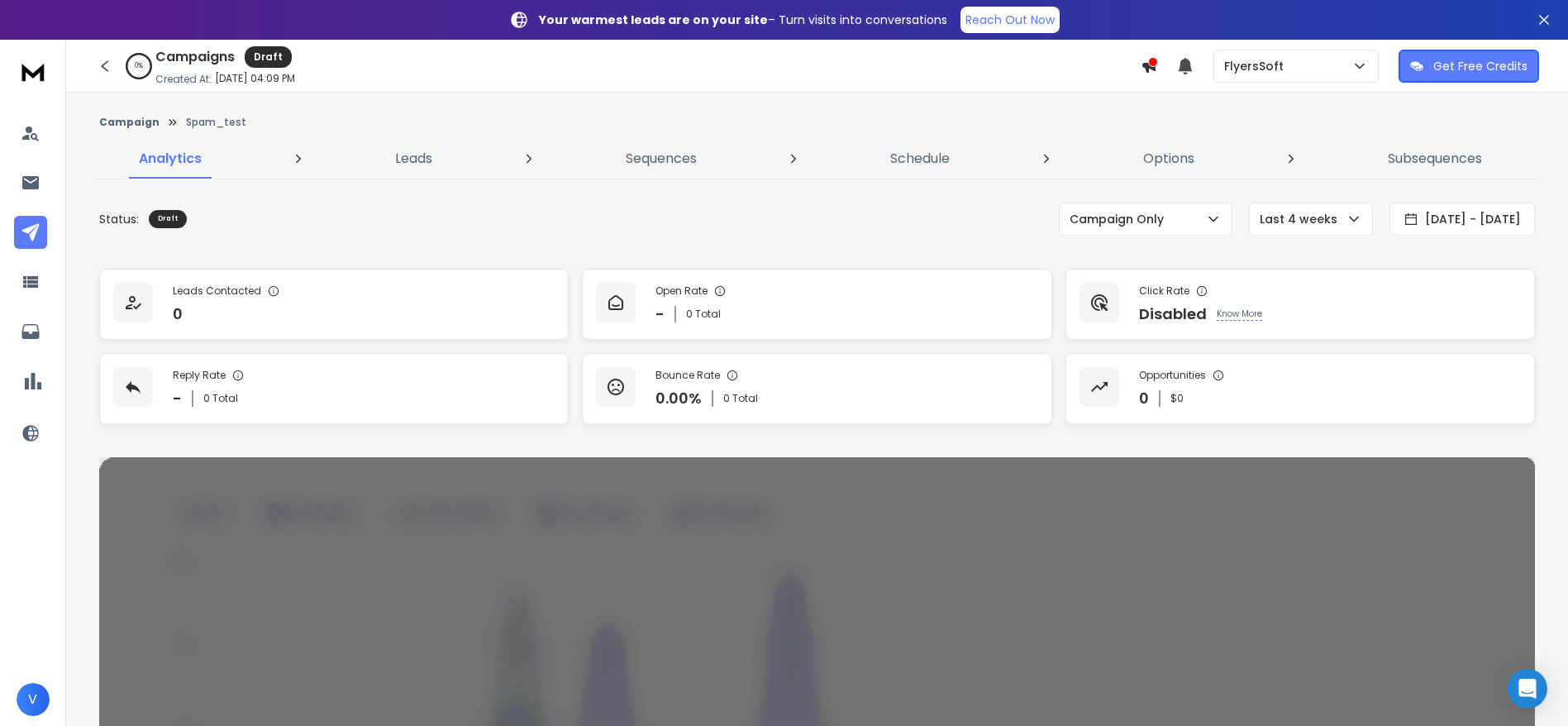
click at [839, 147] on div "Analytics Leads Sequences Schedule Options Subsequences" at bounding box center [810, 159] width 1436 height 40
click at [892, 161] on p "Schedule" at bounding box center [920, 159] width 60 height 20
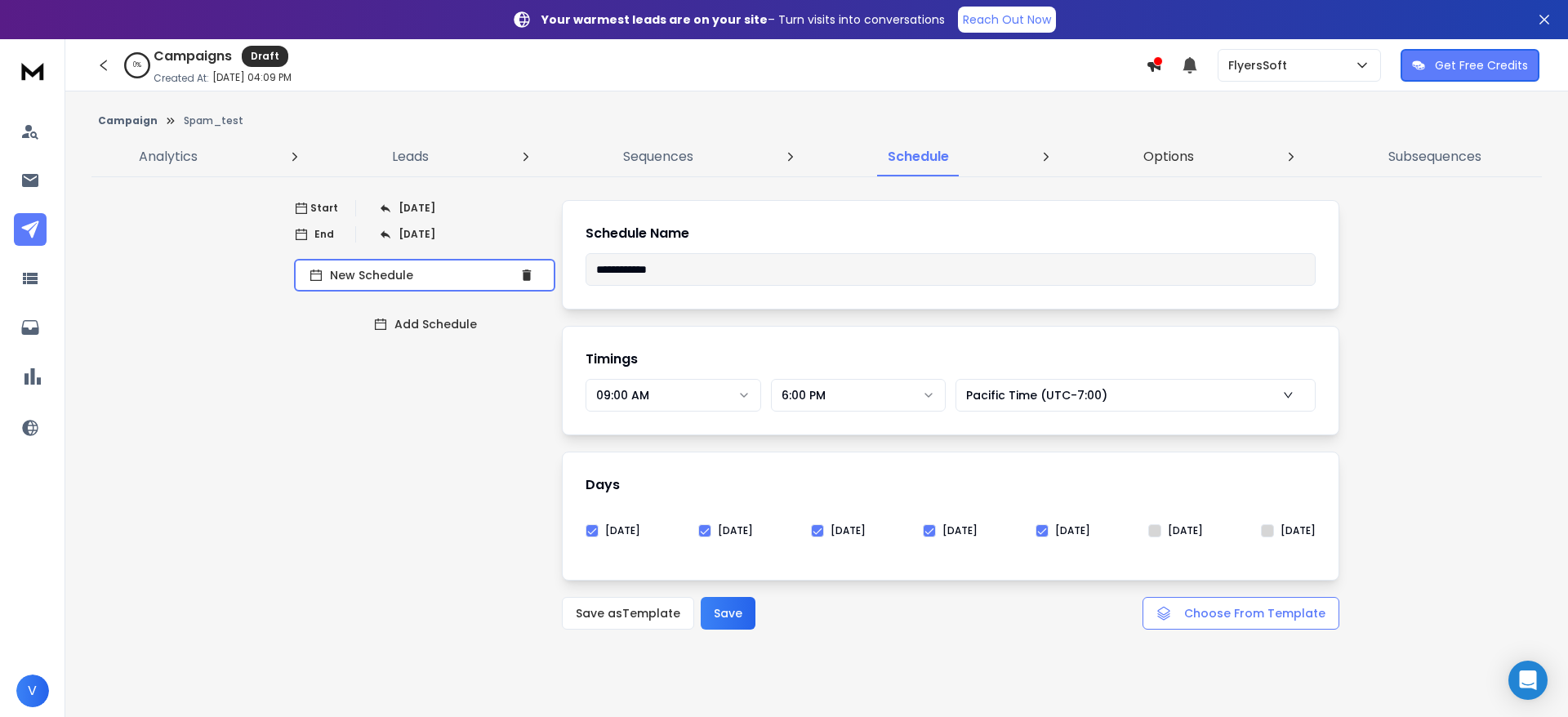
click at [1155, 155] on p "Options" at bounding box center [1169, 157] width 51 height 20
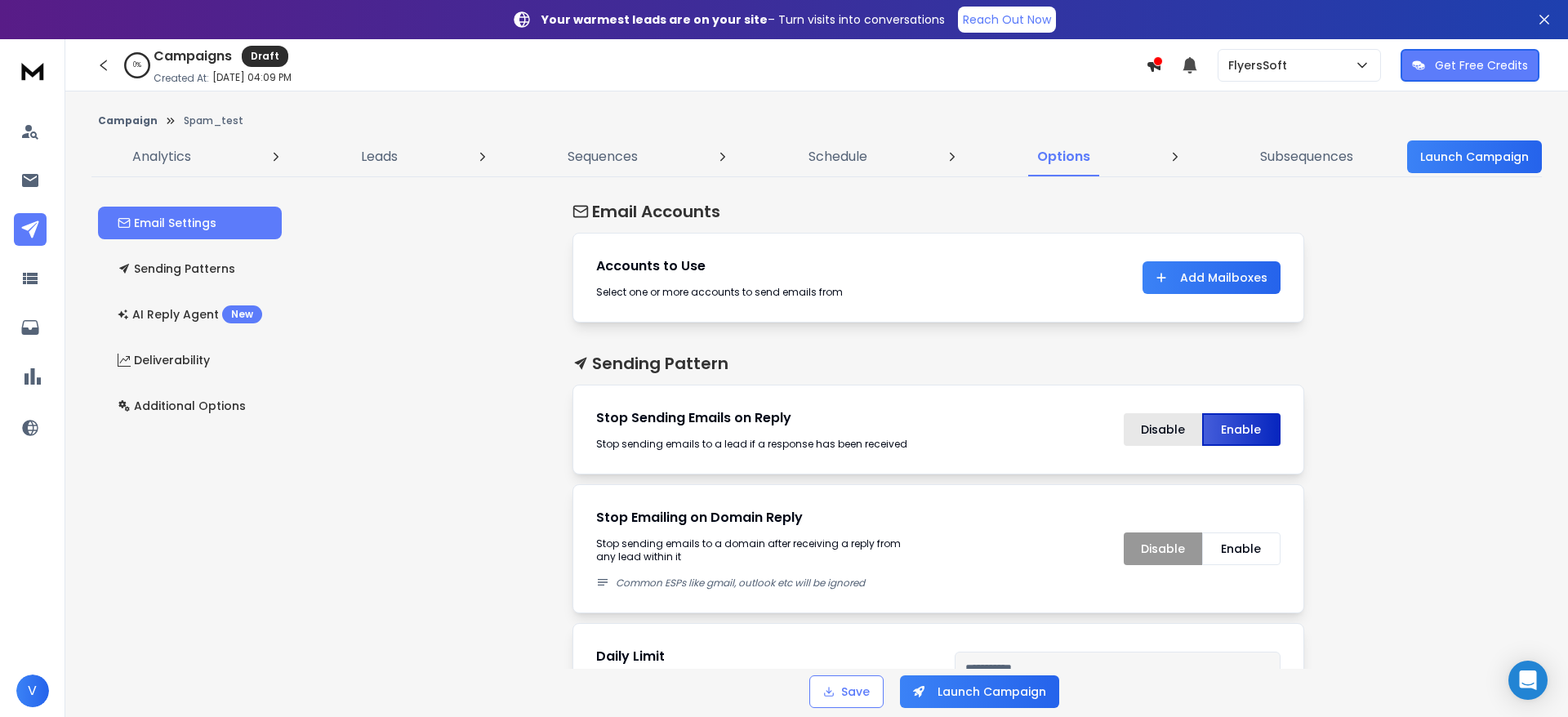
click at [1199, 275] on button "Add Mailboxes" at bounding box center [1211, 277] width 138 height 33
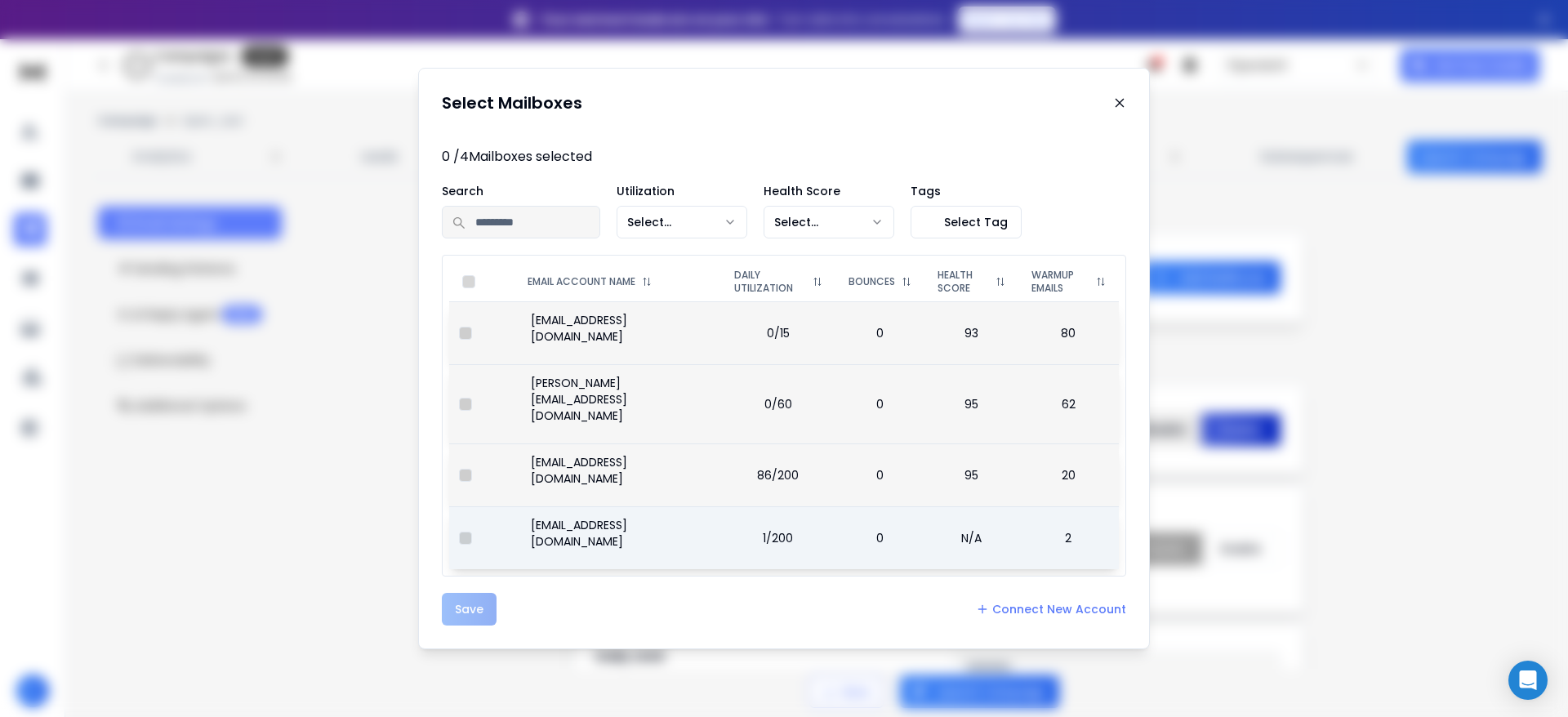
click at [571, 517] on p "[EMAIL_ADDRESS][DOMAIN_NAME]" at bounding box center [621, 533] width 181 height 33
click at [470, 531] on button "button" at bounding box center [465, 538] width 13 height 13
click at [459, 593] on button "Save" at bounding box center [469, 609] width 55 height 33
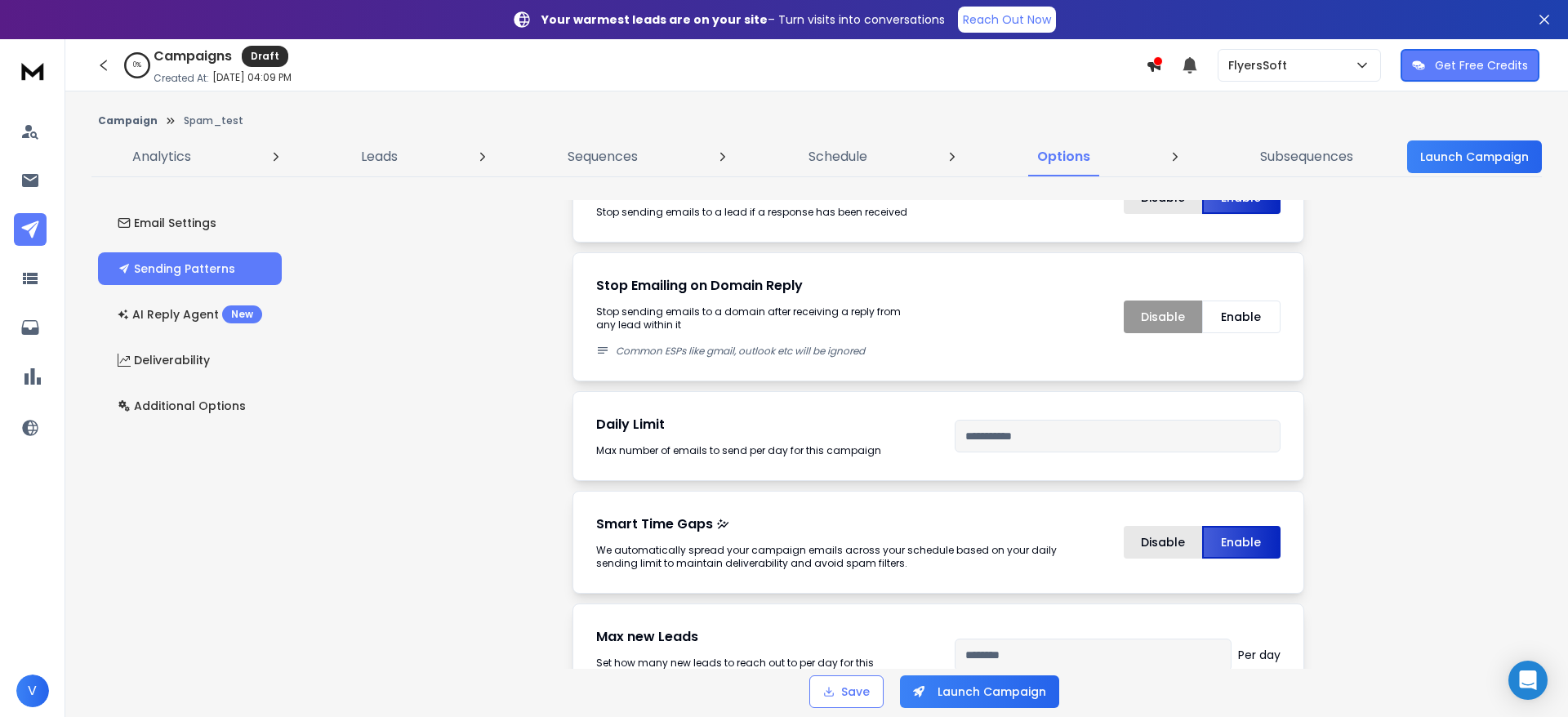
scroll to position [365, 0]
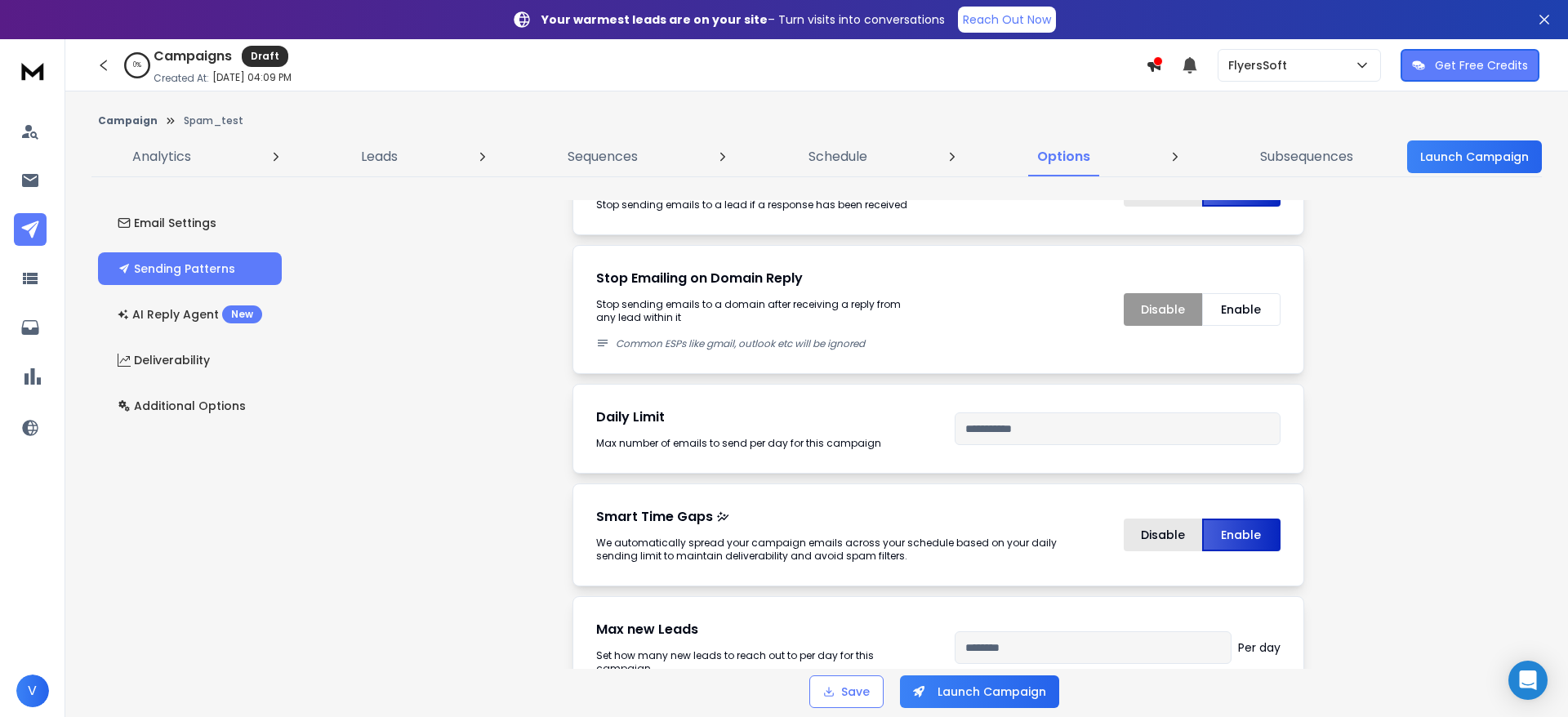
click at [981, 431] on input "***" at bounding box center [1117, 428] width 326 height 33
drag, startPoint x: 980, startPoint y: 431, endPoint x: 752, endPoint y: 370, distance: 236.0
click at [752, 370] on div "**********" at bounding box center [938, 668] width 732 height 1110
type input "***"
click at [1080, 513] on div "Smart Time Gaps We automatically spread your campaign emails across your schedu…" at bounding box center [938, 535] width 685 height 56
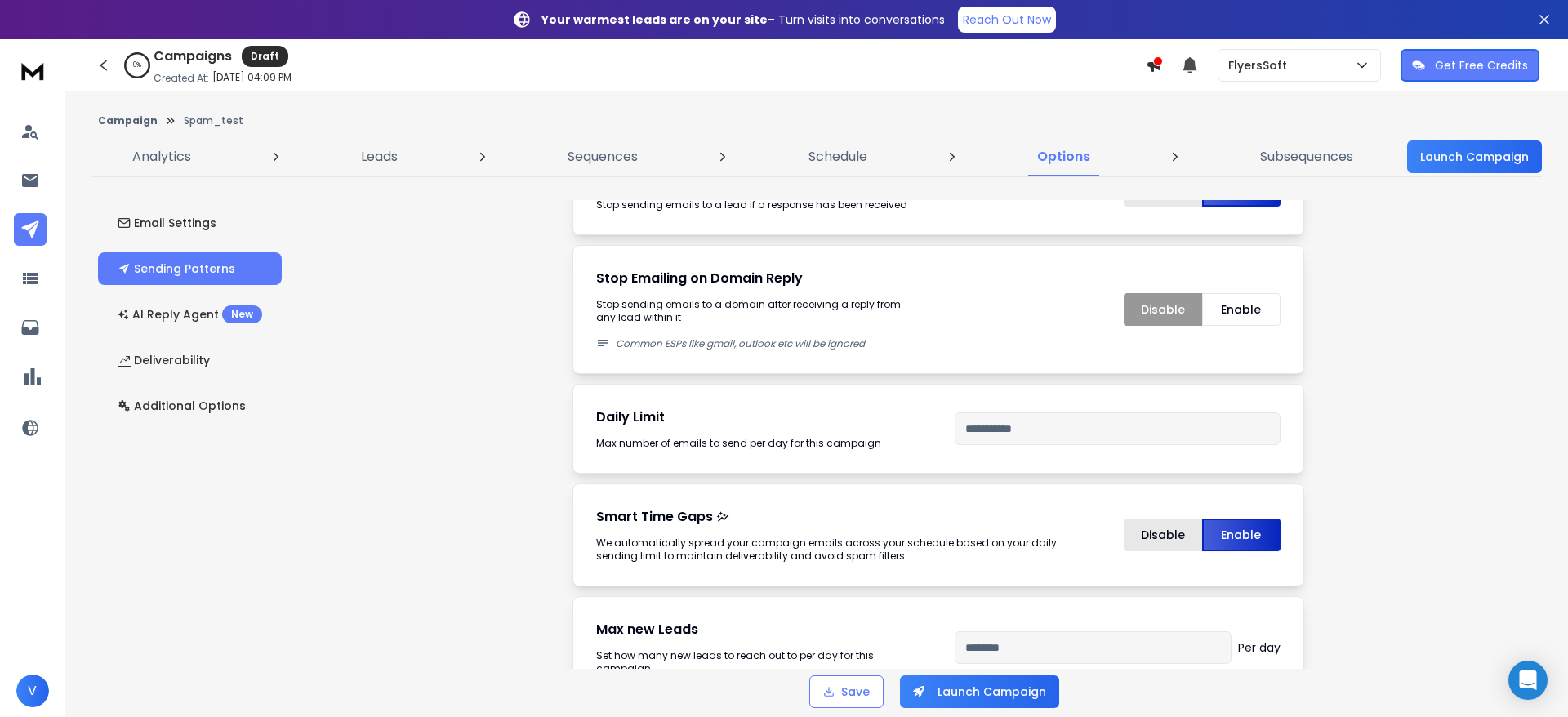
click at [1174, 540] on button "Disable" at bounding box center [1163, 535] width 79 height 33
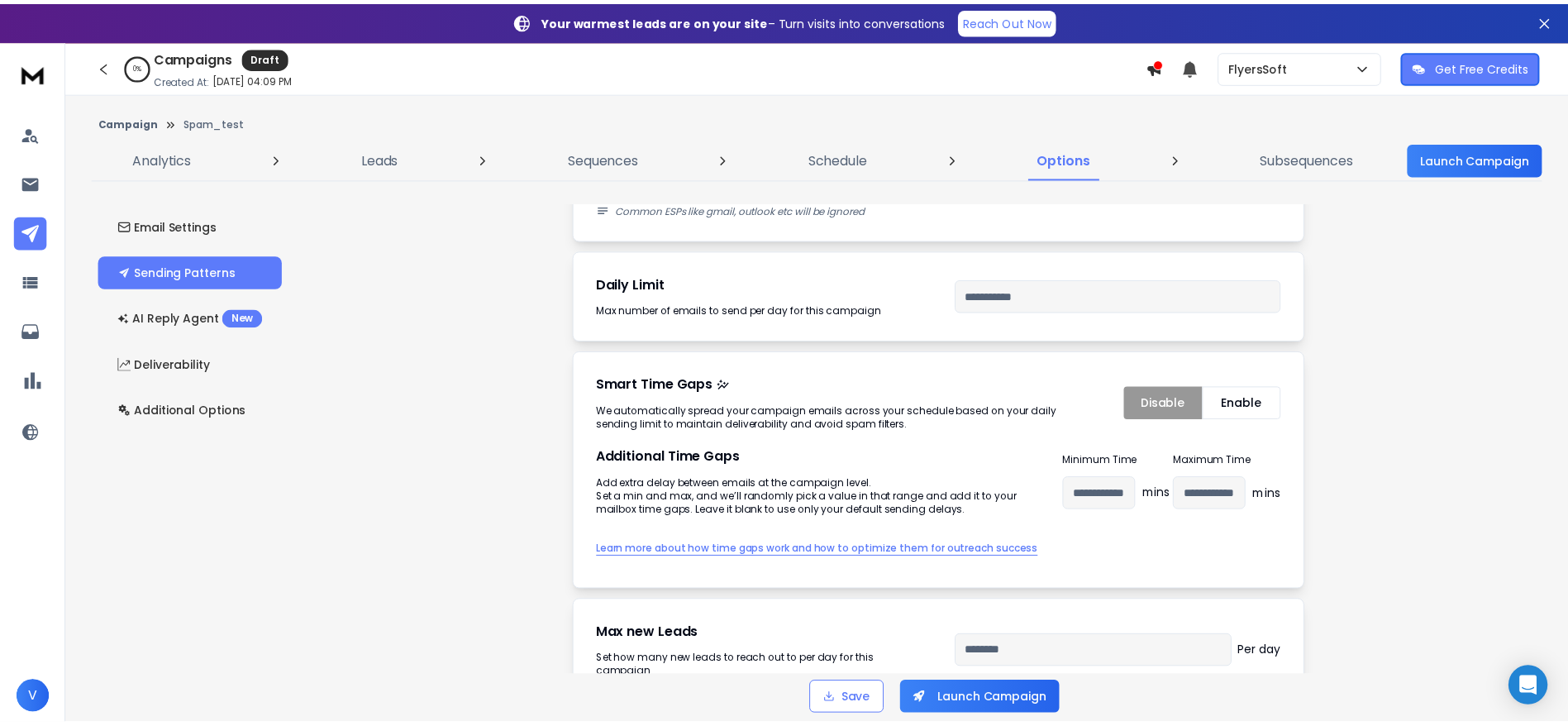
scroll to position [508, 0]
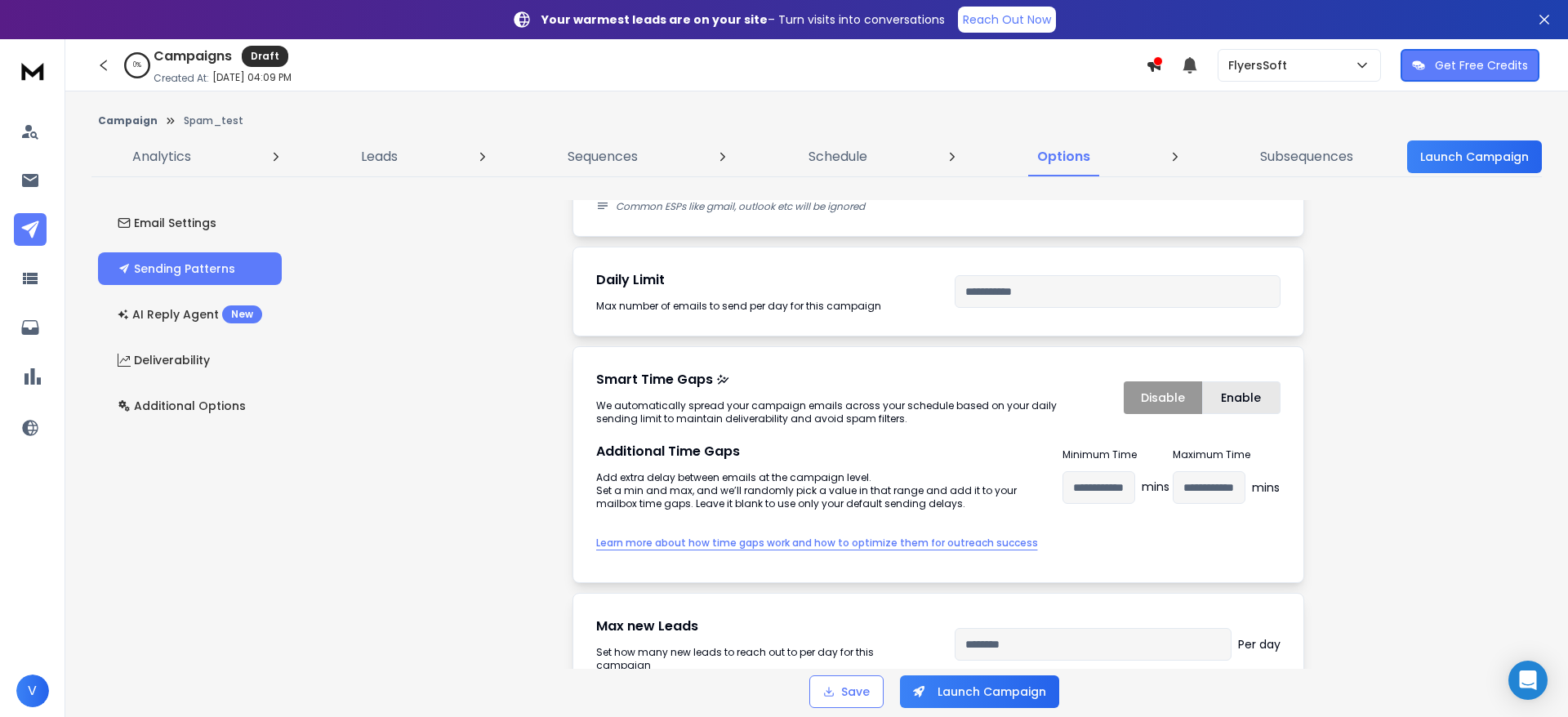
click at [1224, 403] on button "Enable" at bounding box center [1242, 397] width 79 height 33
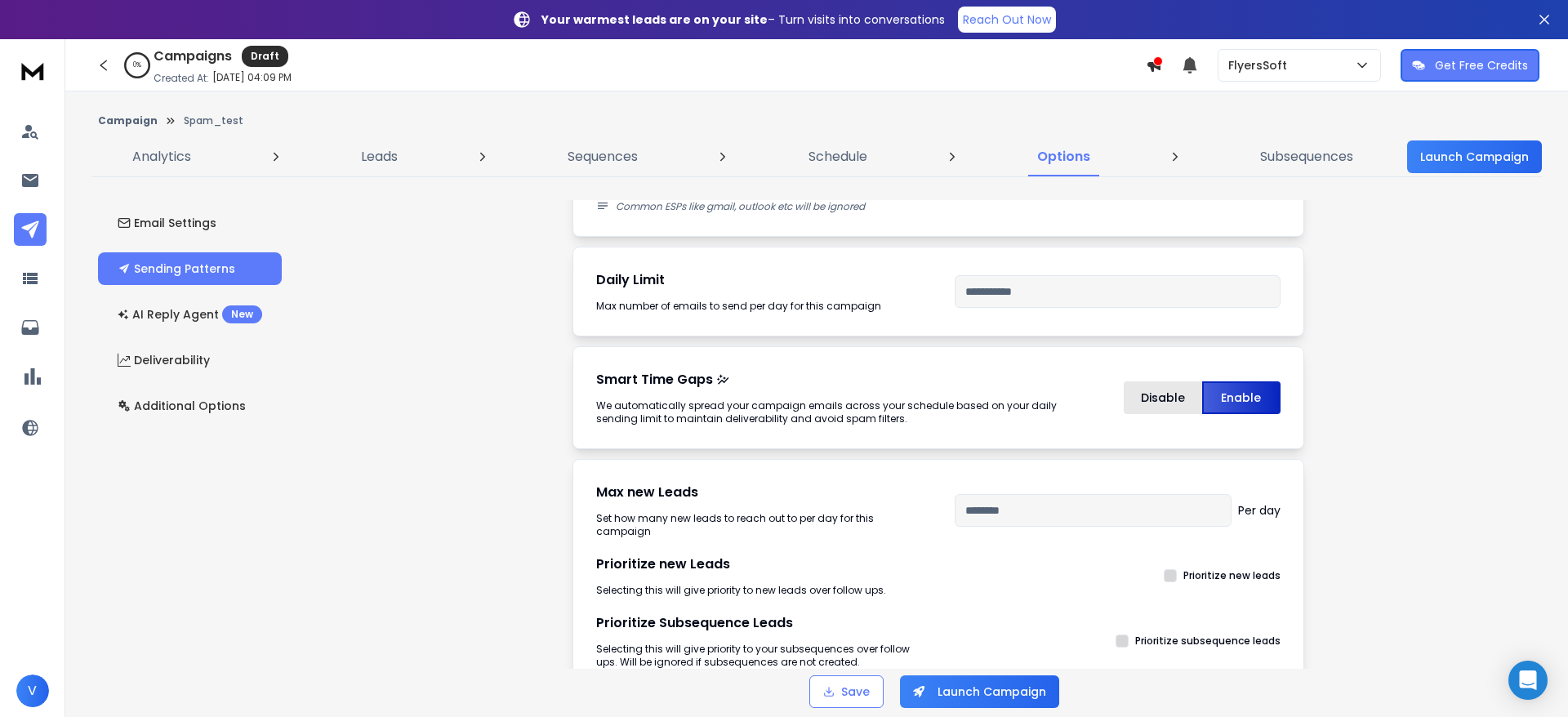
click at [1142, 409] on button "Disable" at bounding box center [1163, 397] width 79 height 33
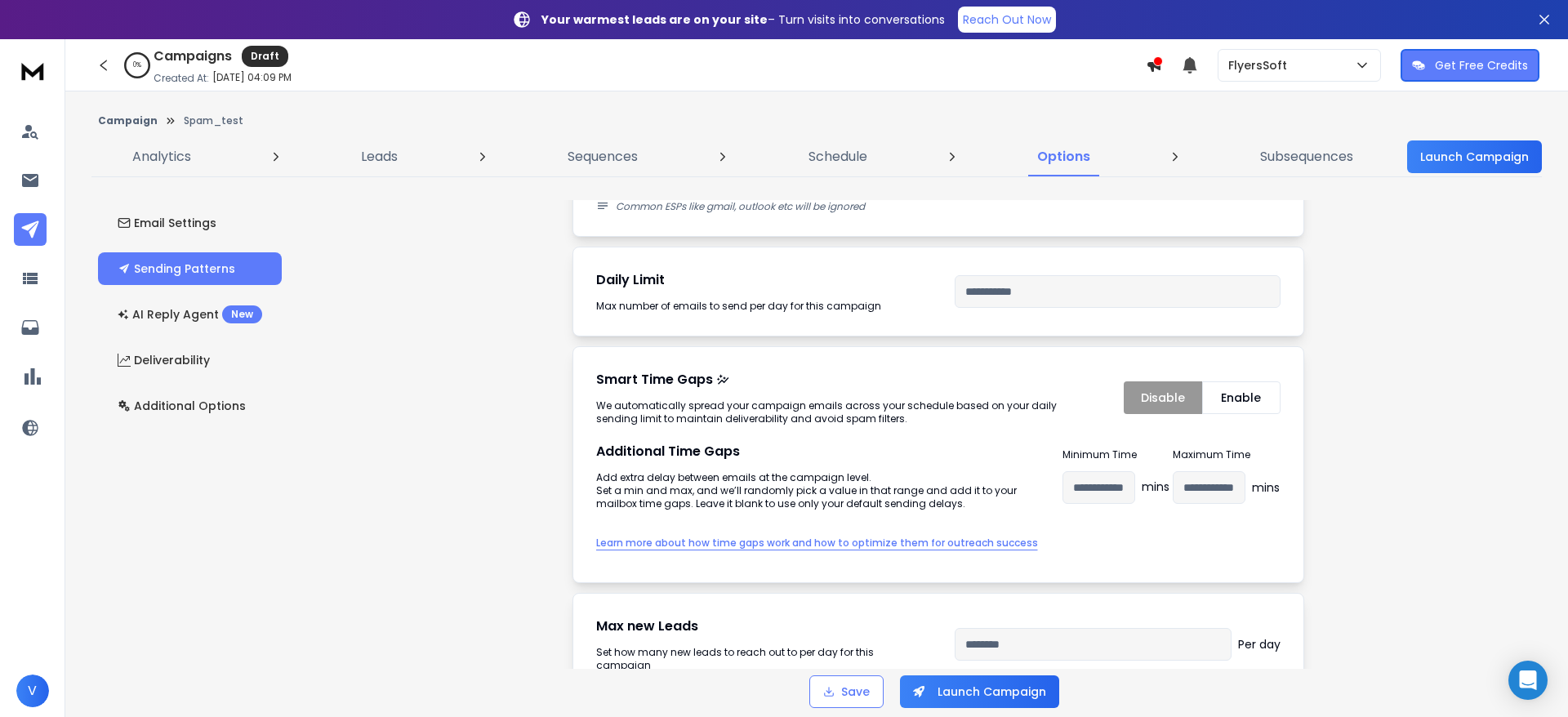
click at [1063, 490] on input "*" at bounding box center [1098, 487] width 73 height 33
drag, startPoint x: 1050, startPoint y: 490, endPoint x: 871, endPoint y: 527, distance: 182.8
click at [871, 527] on div "Additional Time Gaps Add extra delay between emails at the campaign level. Set …" at bounding box center [938, 500] width 685 height 118
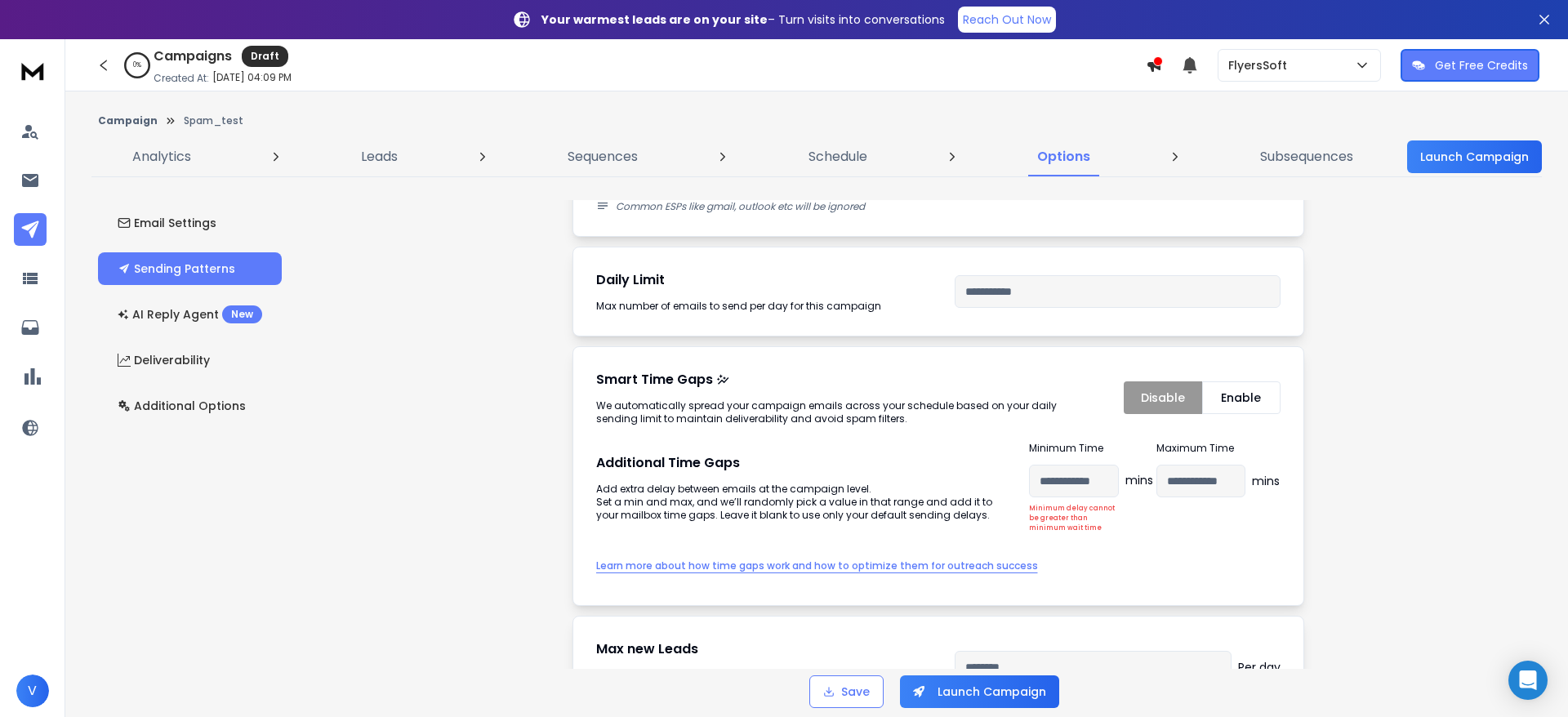
type input "*"
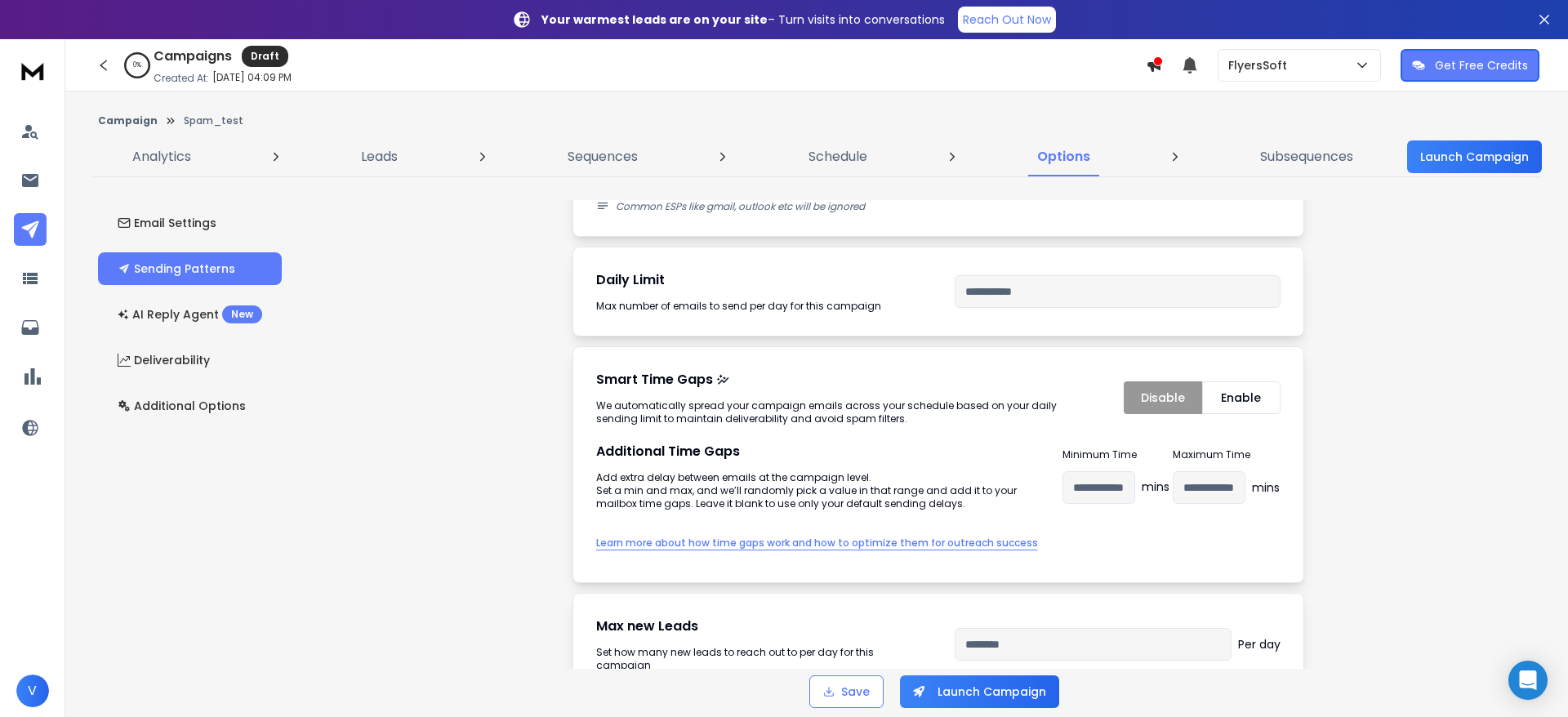
click at [1173, 485] on input "*" at bounding box center [1209, 487] width 73 height 33
type input "*"
click at [1073, 487] on input "*" at bounding box center [1098, 487] width 73 height 33
type input "*"
click at [1166, 531] on div "Additional Time Gaps Add extra delay between emails at the campaign level. Set …" at bounding box center [938, 500] width 685 height 118
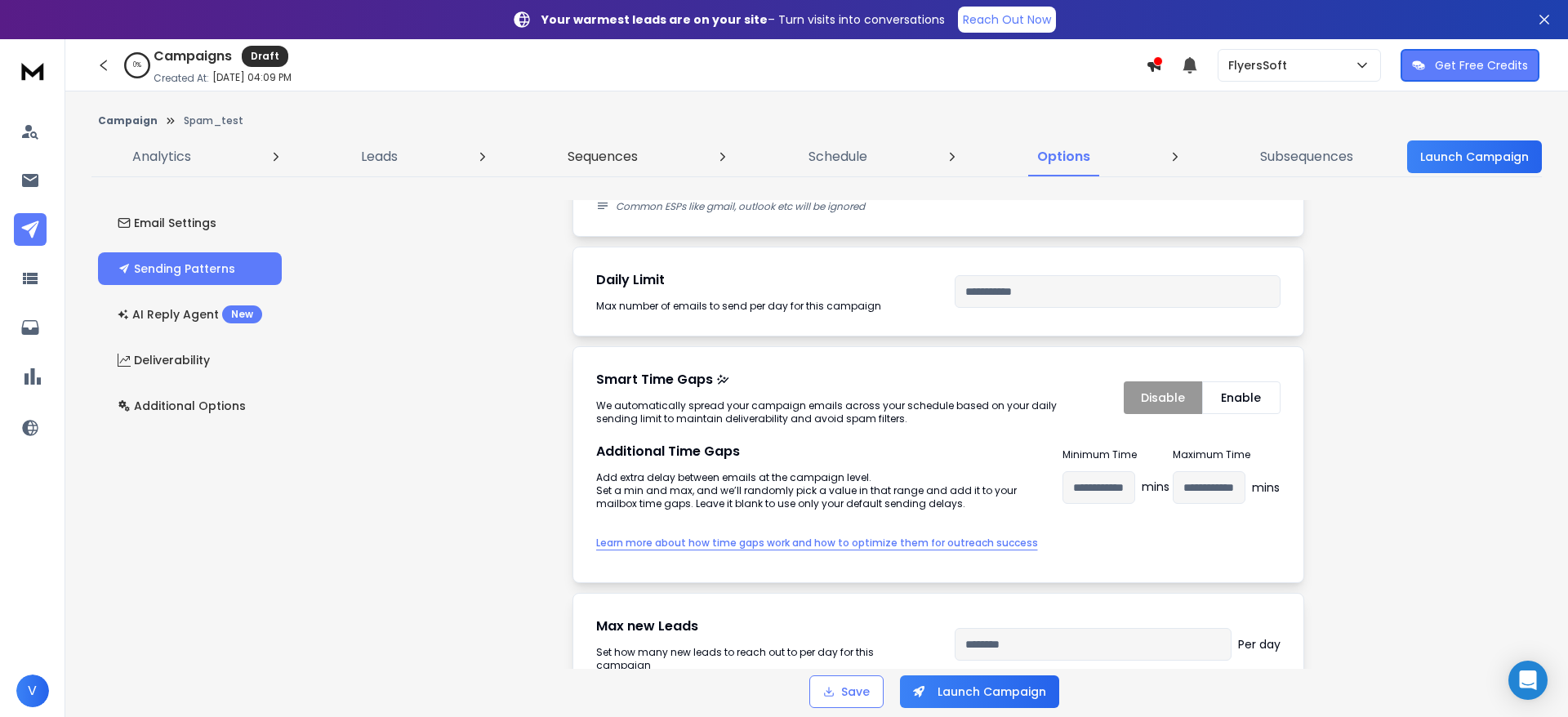
click at [613, 149] on p "Sequences" at bounding box center [603, 157] width 70 height 20
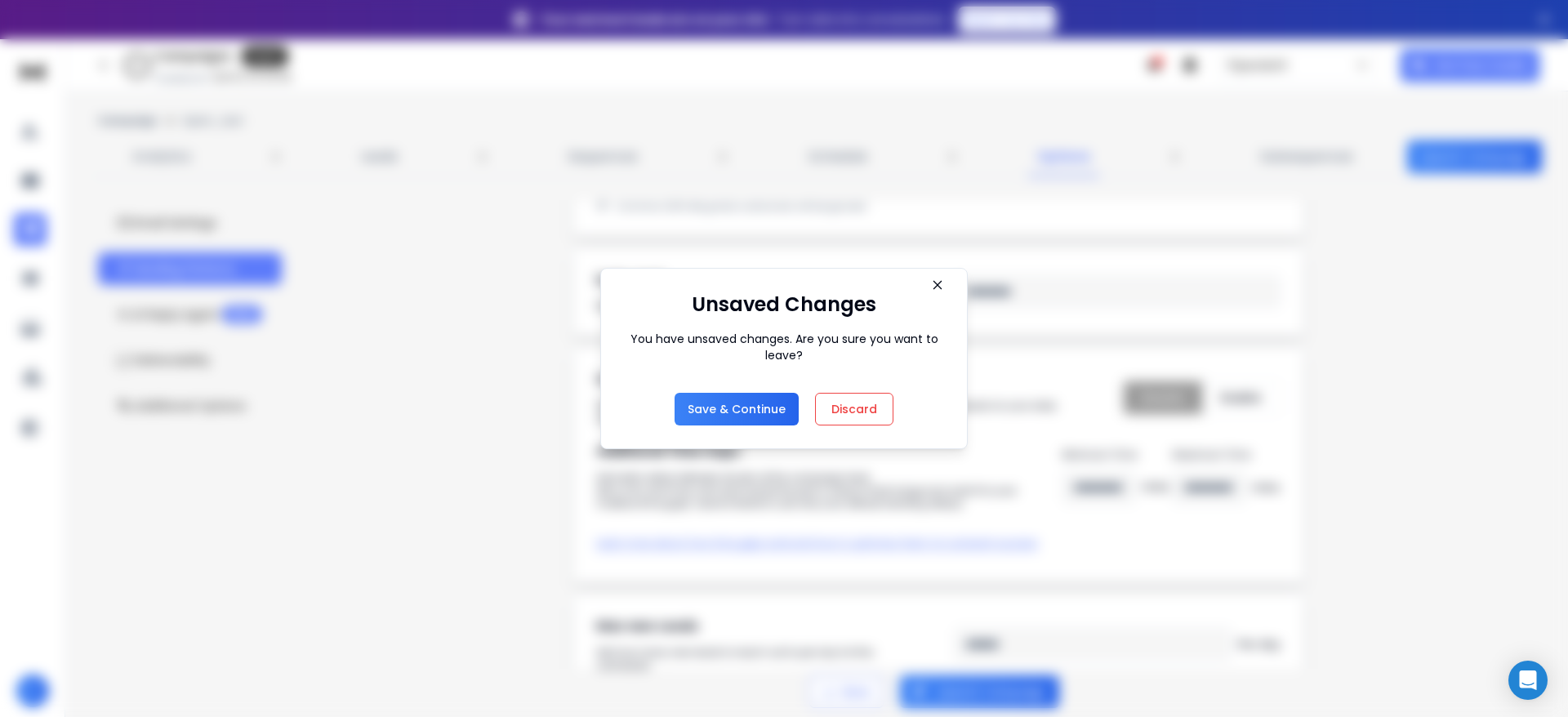
click at [739, 393] on button "Save & Continue" at bounding box center [737, 409] width 124 height 33
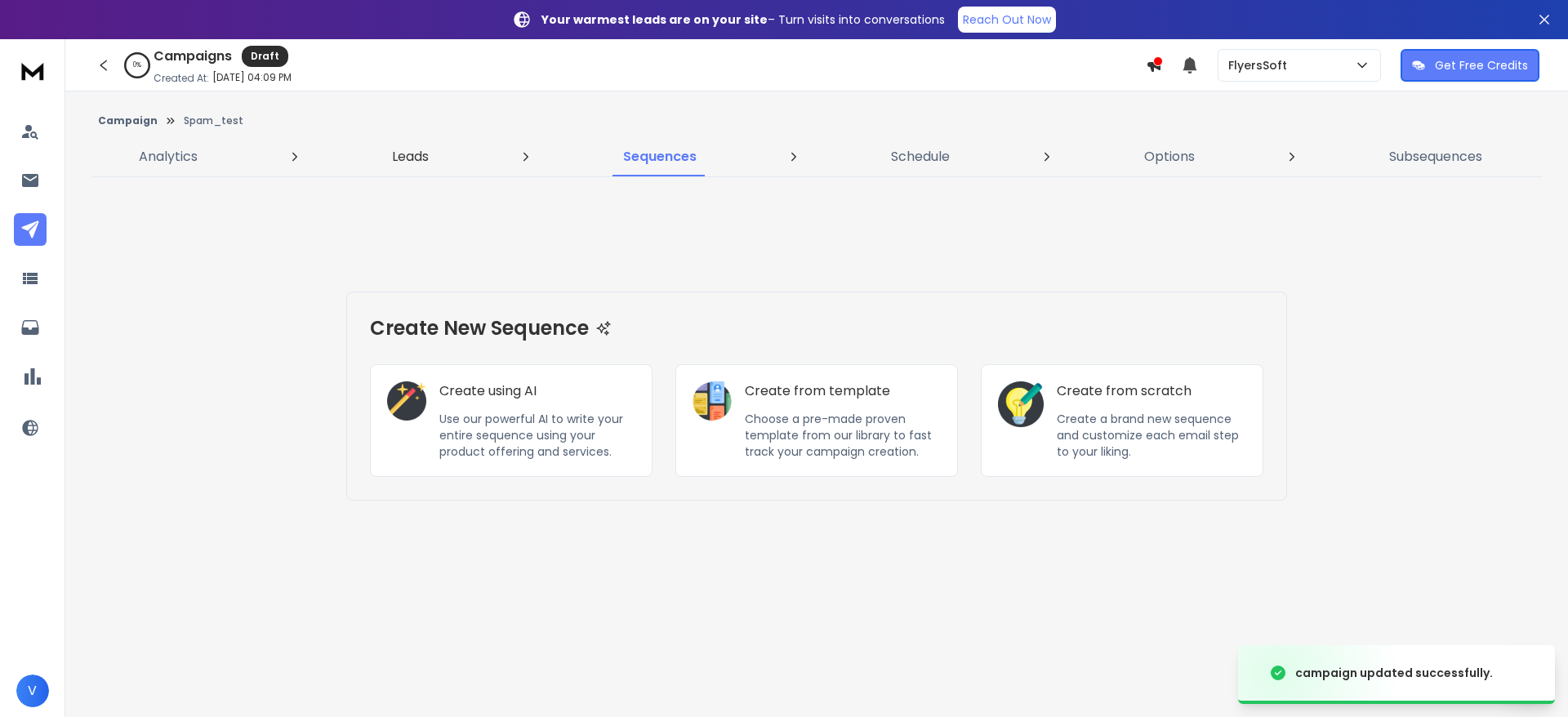
click at [414, 164] on p "Leads" at bounding box center [410, 157] width 37 height 20
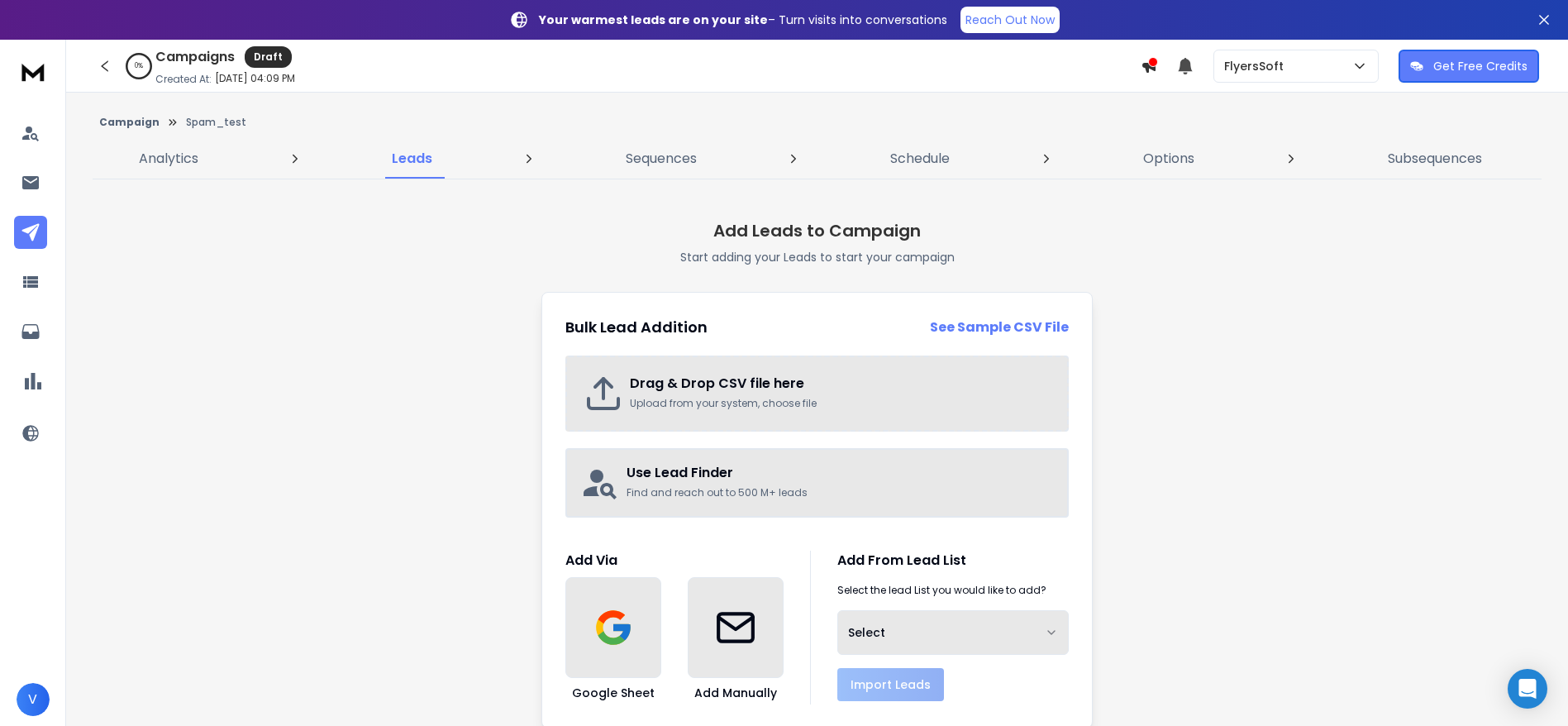
click at [782, 417] on div "Drag & Drop CSV file here Upload from your system, choose file" at bounding box center [817, 393] width 503 height 76
type input "**********"
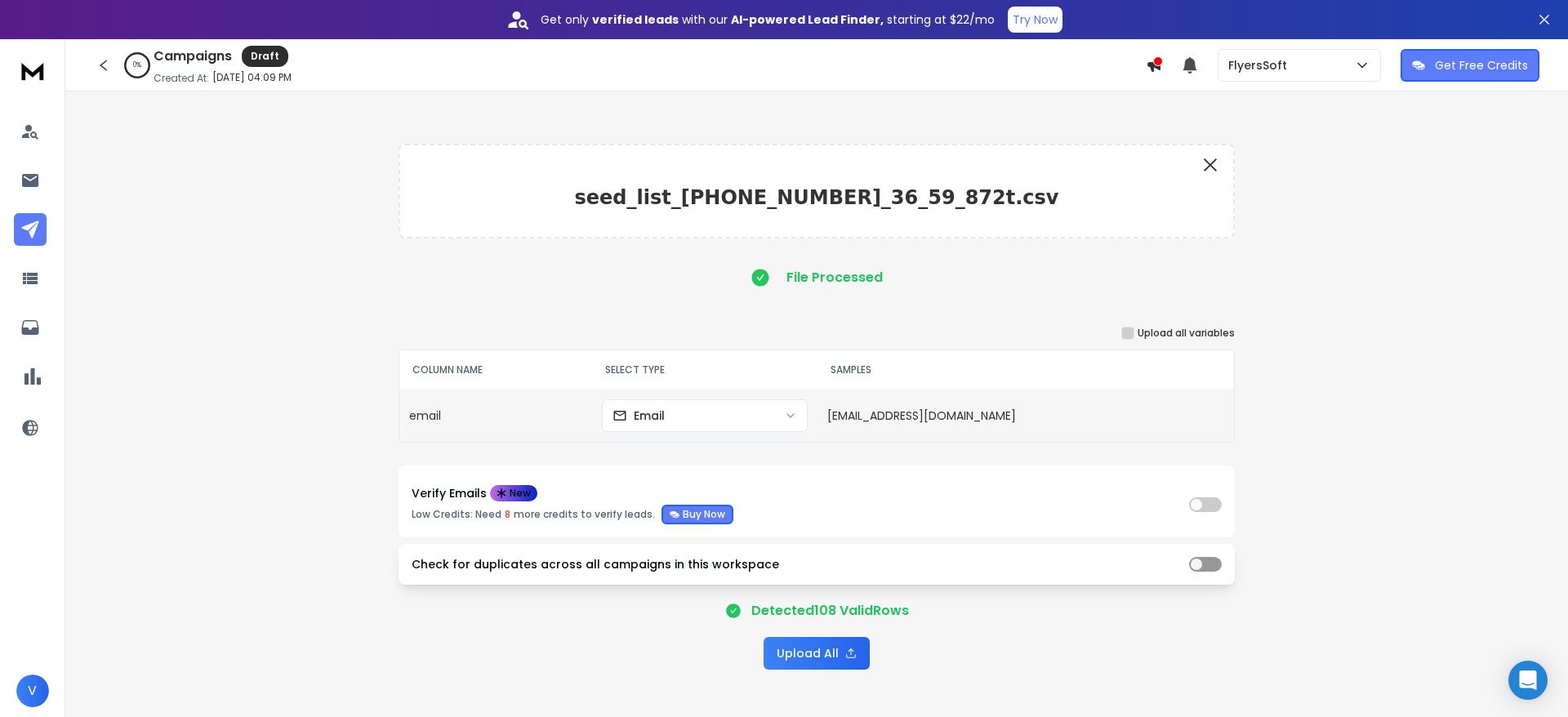
click at [820, 655] on button "Upload All" at bounding box center [816, 653] width 106 height 33
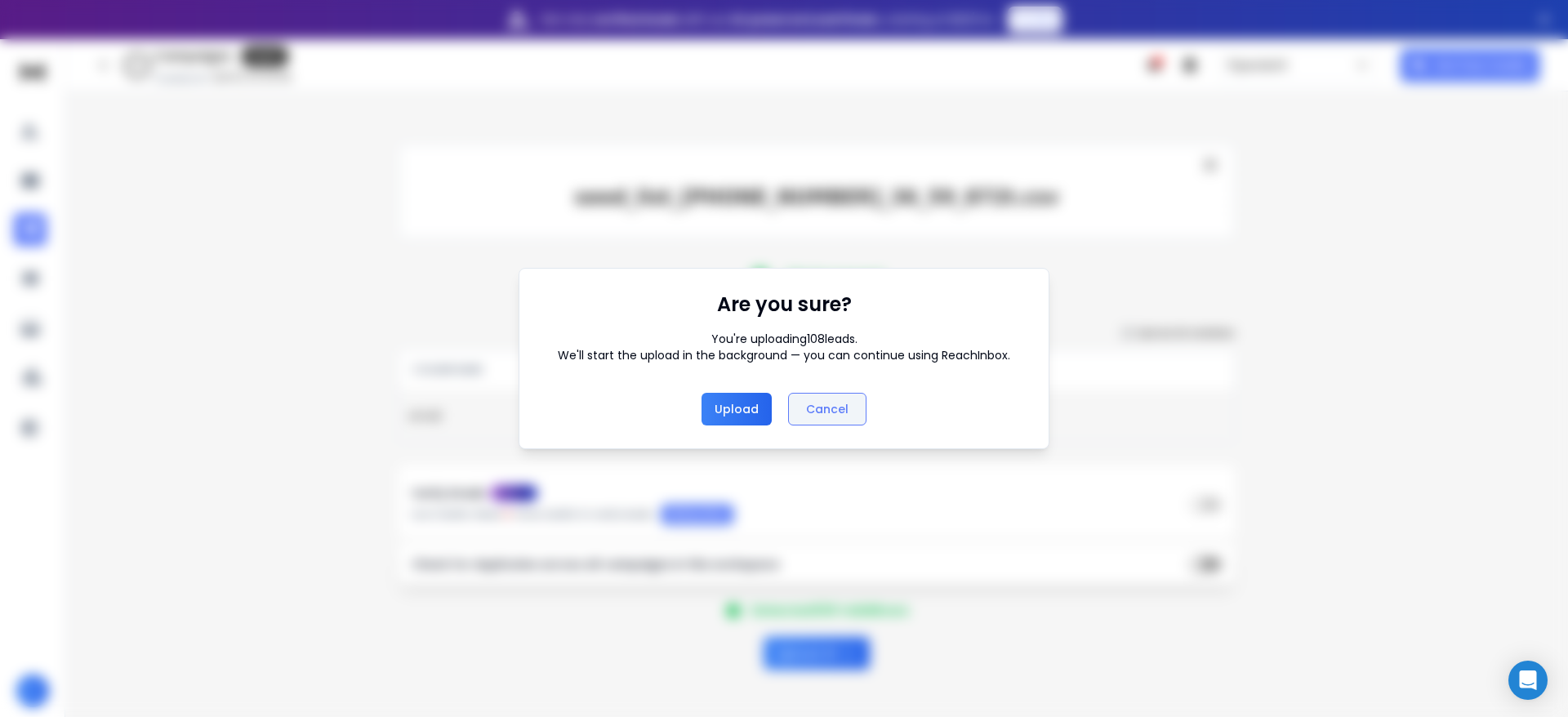
click at [737, 415] on button "Upload" at bounding box center [737, 409] width 70 height 33
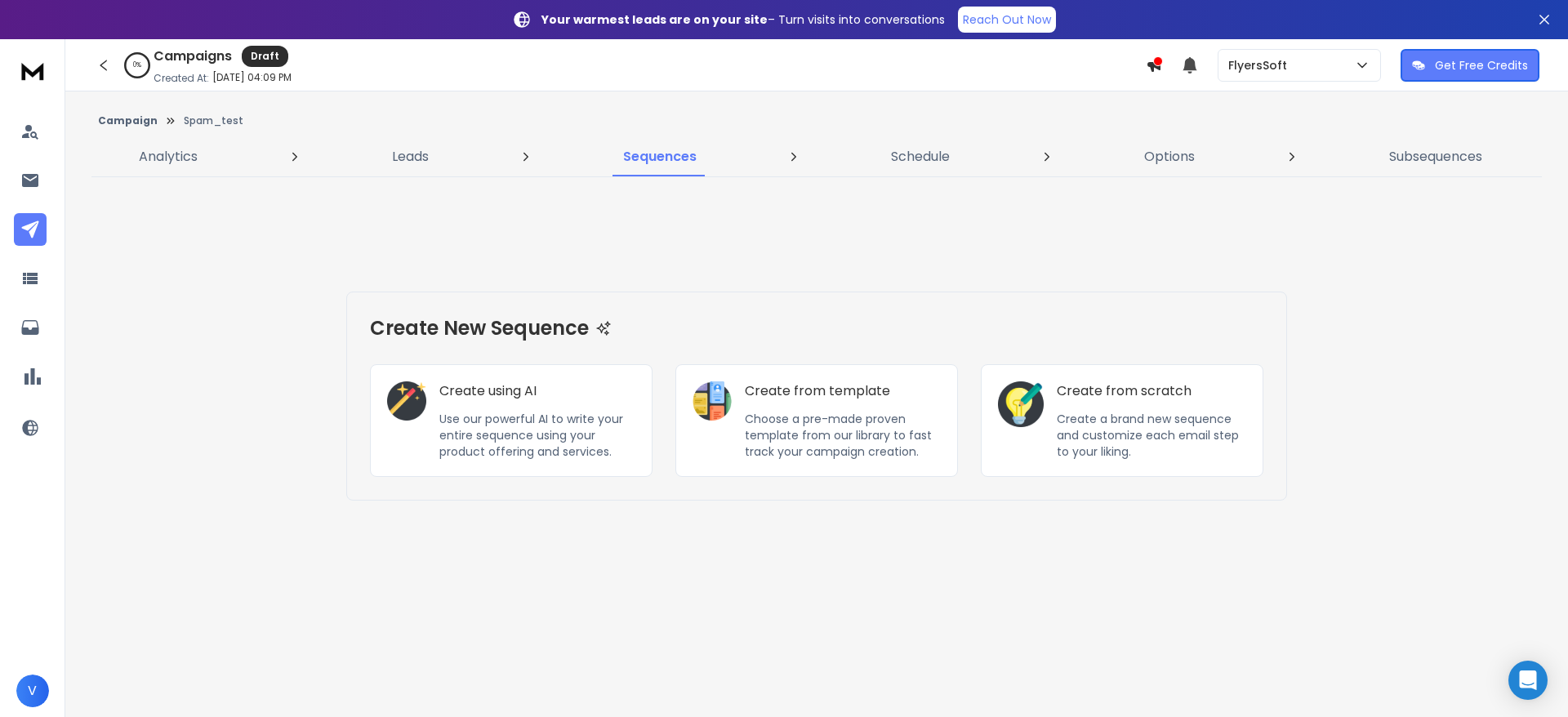
click at [1104, 389] on h1 "Create from scratch" at bounding box center [1152, 391] width 190 height 20
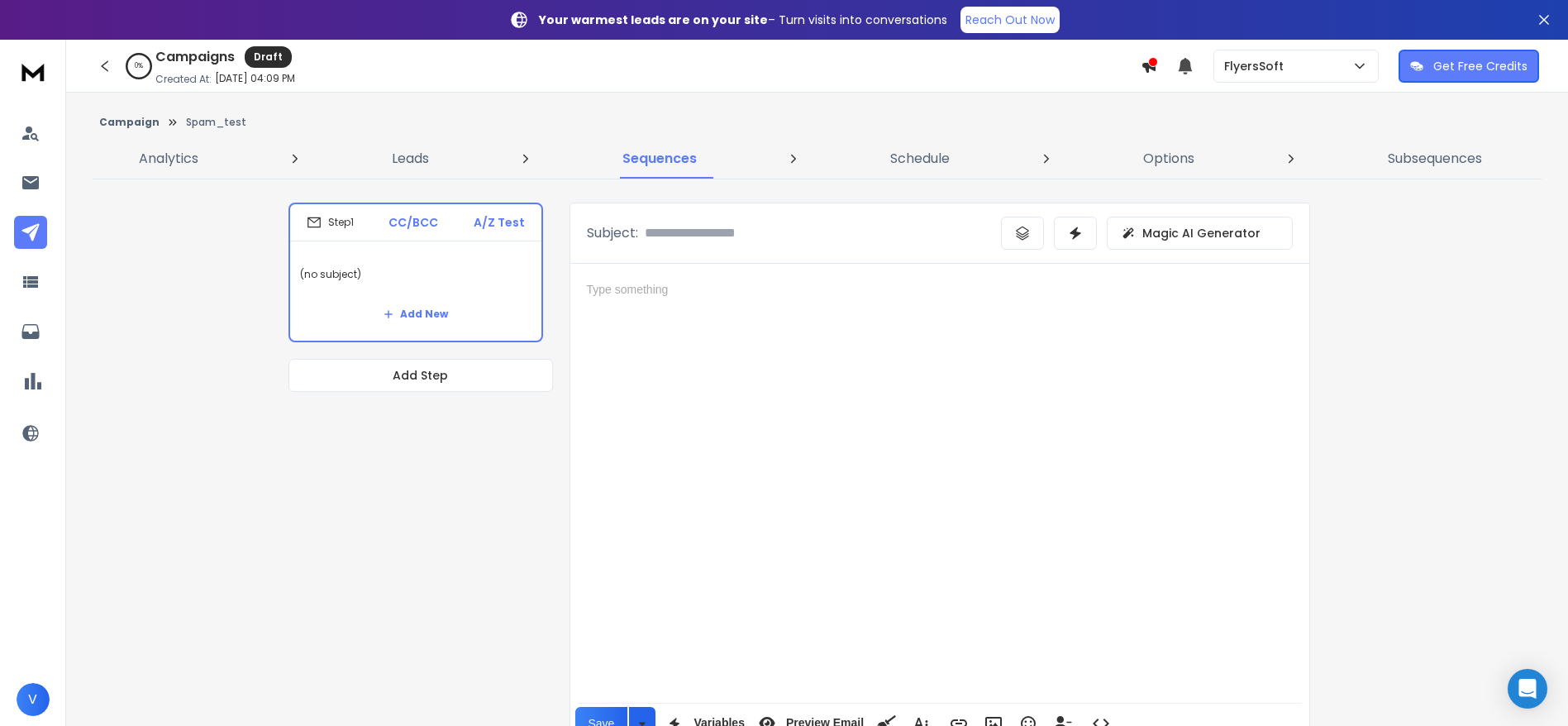
click at [600, 296] on div at bounding box center [940, 289] width 706 height 18
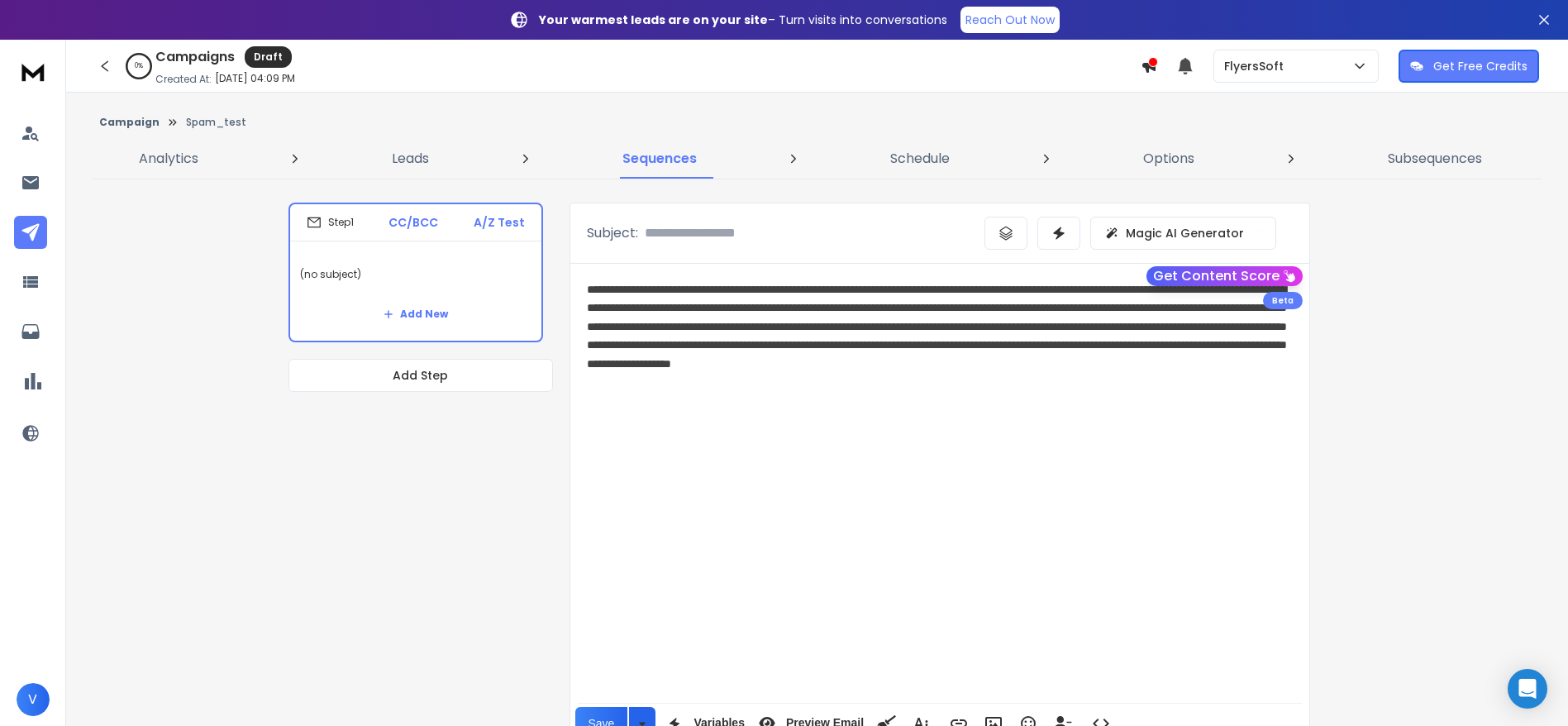
click at [705, 291] on div "**********" at bounding box center [940, 335] width 706 height 111
click at [702, 291] on div "**********" at bounding box center [940, 335] width 706 height 111
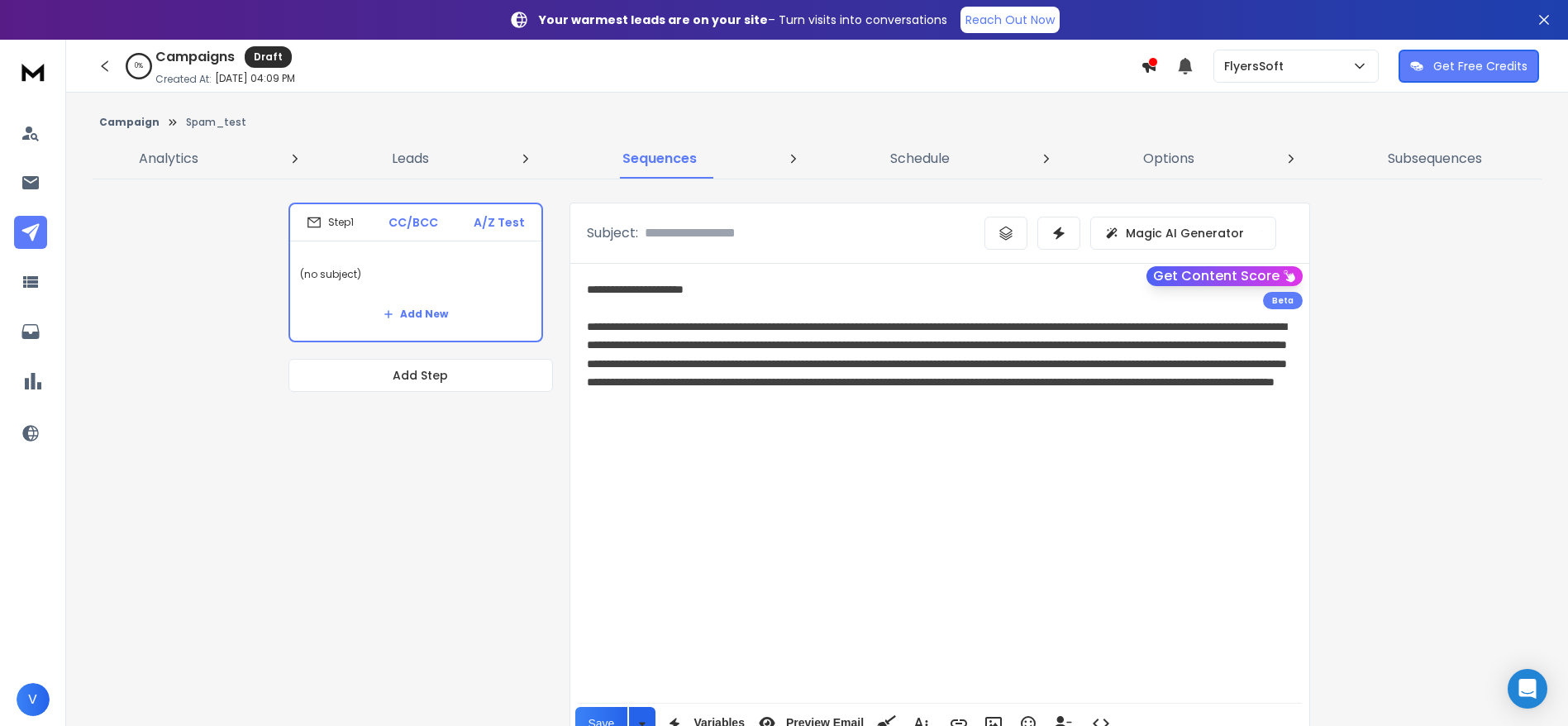
click at [1142, 330] on div "**********" at bounding box center [940, 373] width 706 height 111
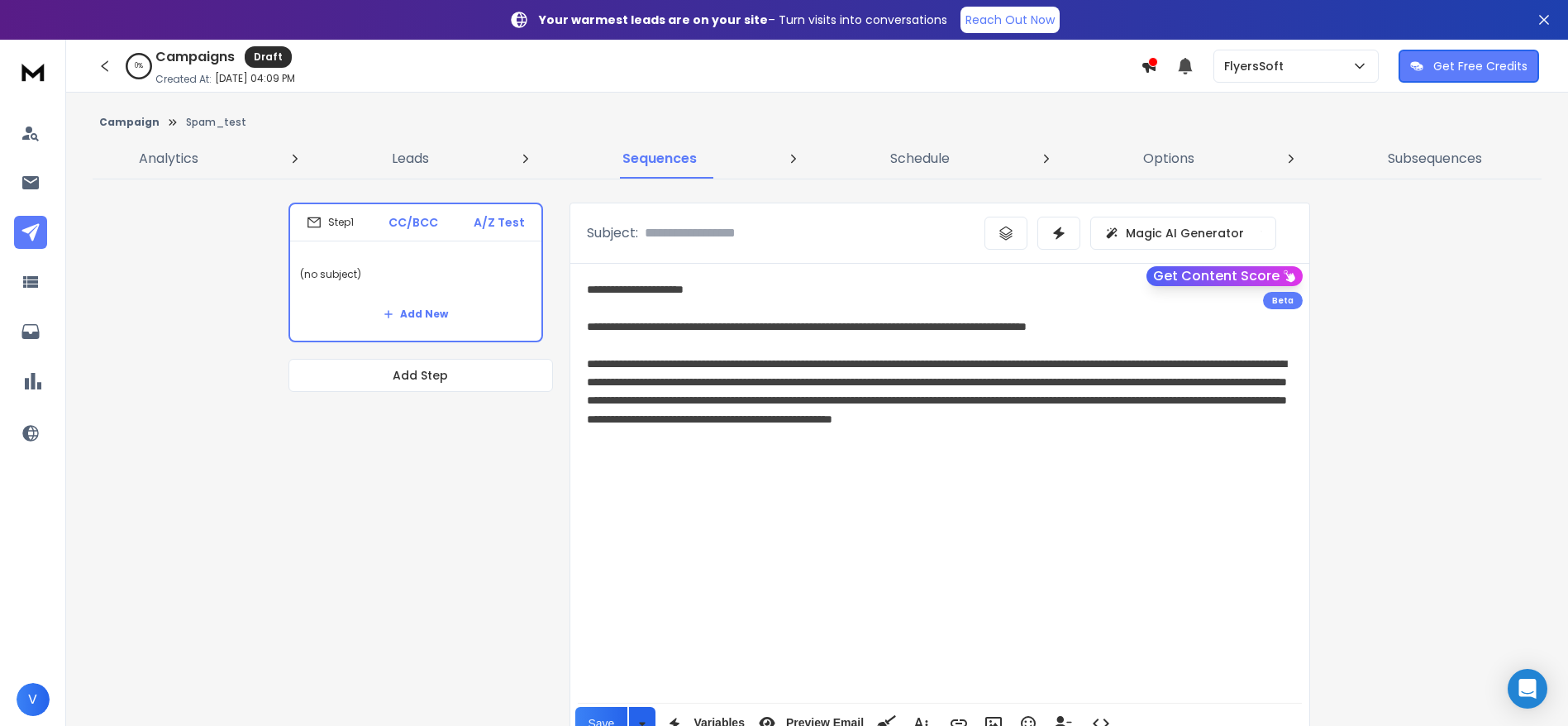
click at [625, 399] on div "**********" at bounding box center [940, 401] width 706 height 93
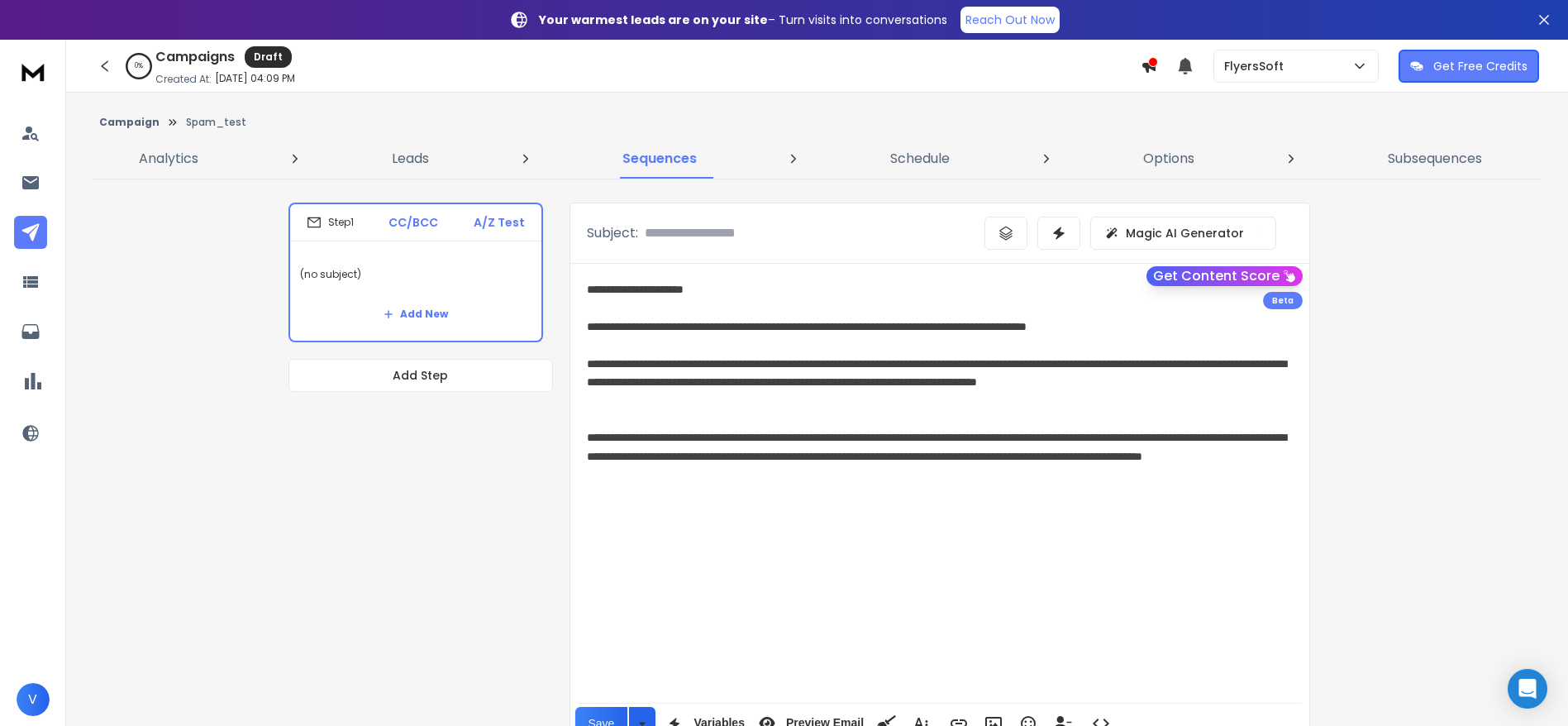
click at [1193, 438] on div "**********" at bounding box center [940, 455] width 706 height 55
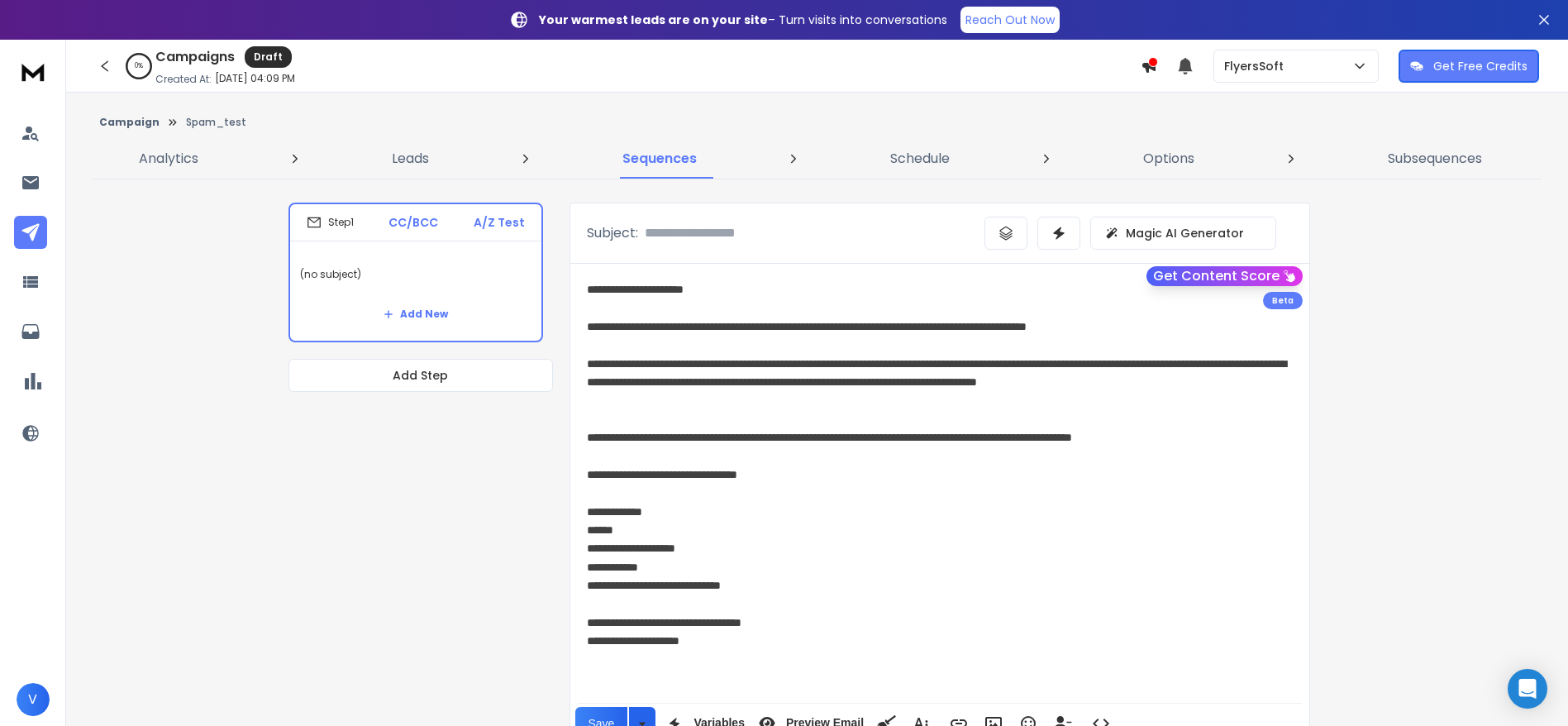
click at [721, 234] on input at bounding box center [806, 233] width 323 height 20
click at [1049, 233] on button "button" at bounding box center [1059, 233] width 43 height 33
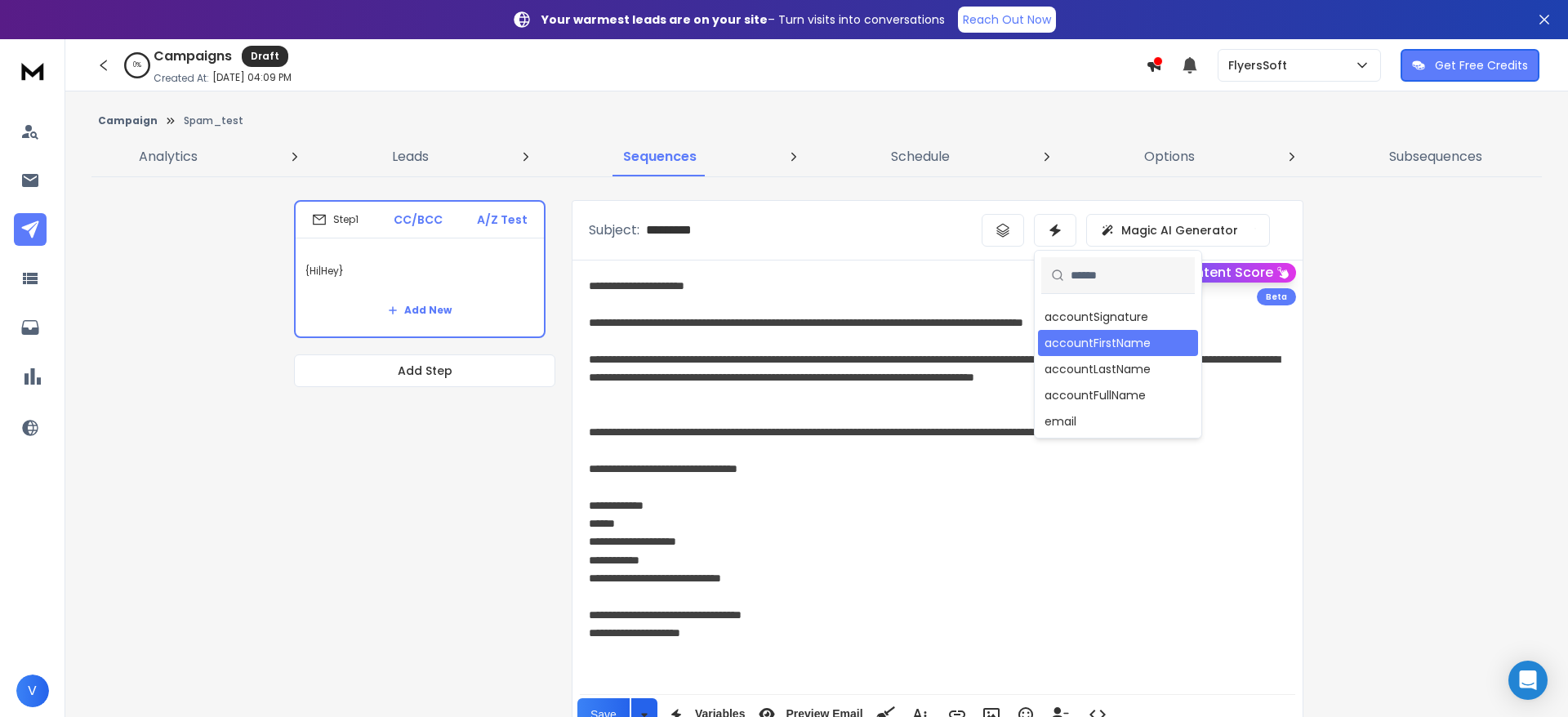
click at [1081, 349] on div "accountFirstName" at bounding box center [1098, 343] width 106 height 16
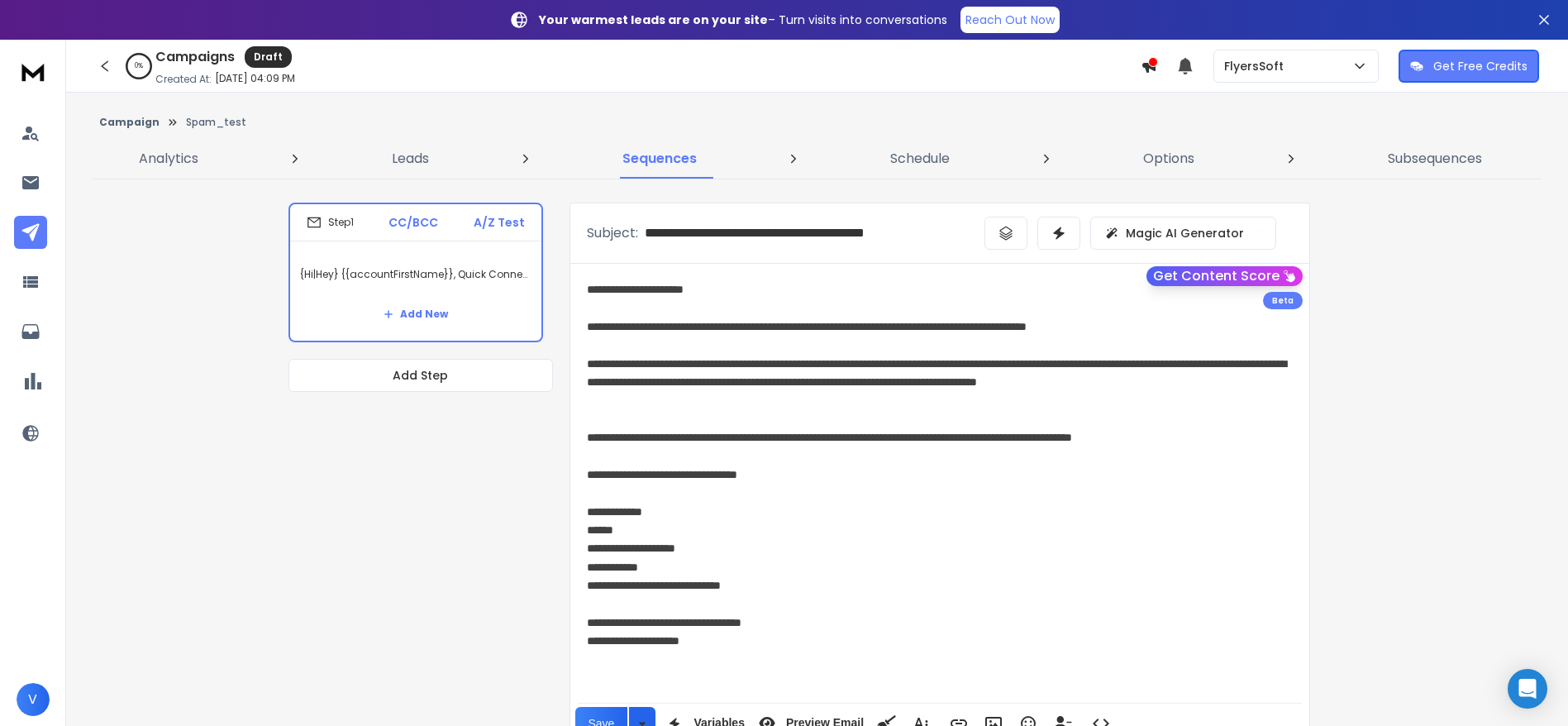
type input "**********"
click at [786, 467] on div "**********" at bounding box center [940, 474] width 706 height 18
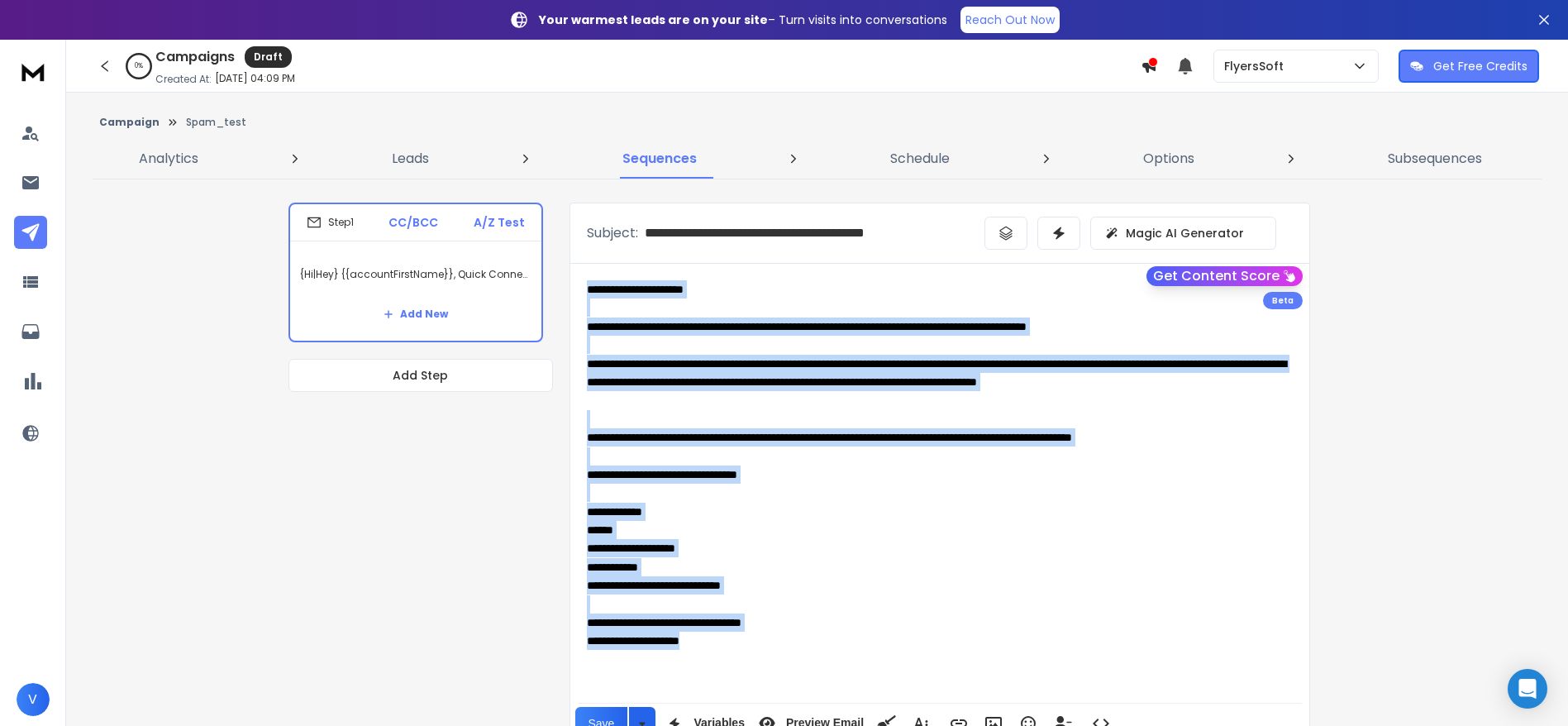
scroll to position [45, 0]
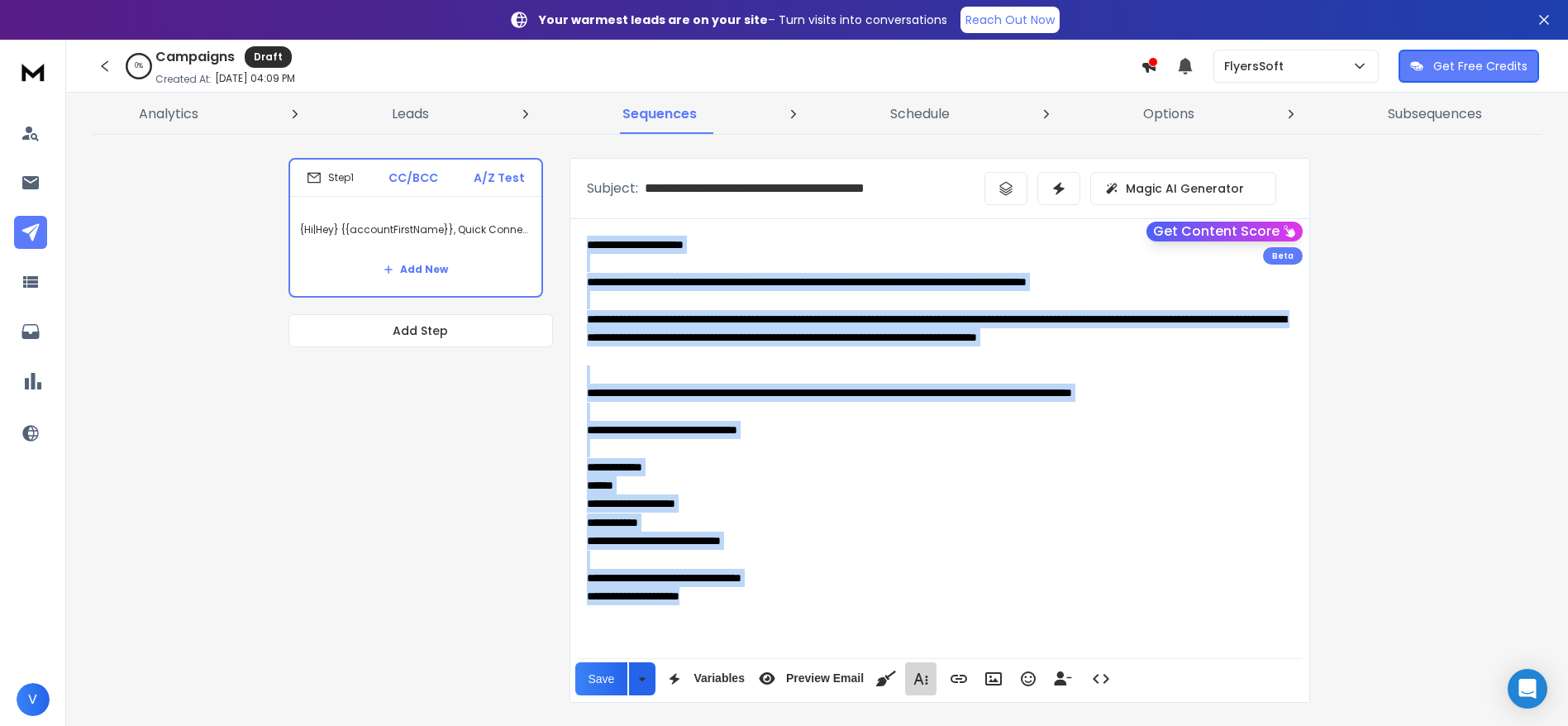
click at [923, 670] on icon "button" at bounding box center [921, 679] width 20 height 20
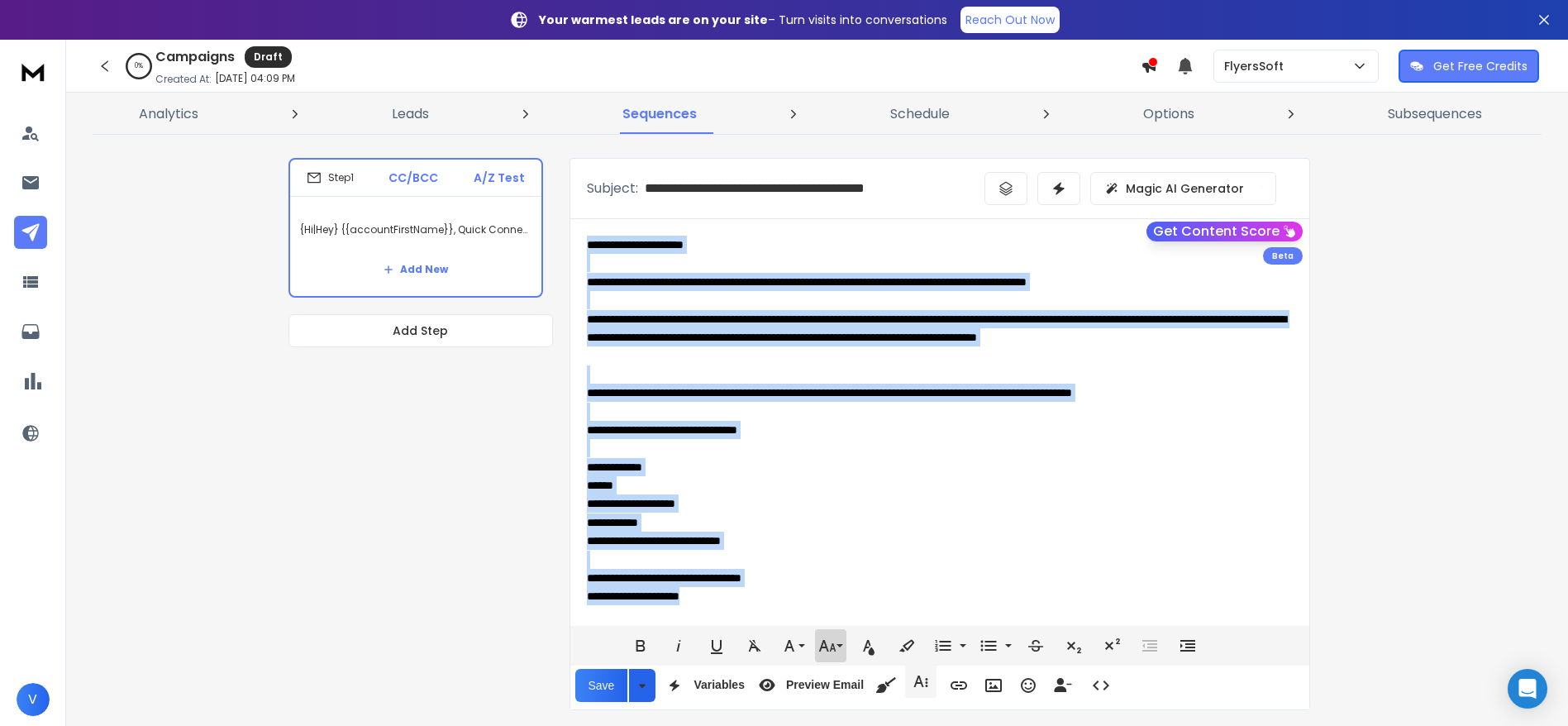
click at [822, 645] on icon "button" at bounding box center [827, 646] width 17 height 12
click at [850, 488] on link "12" at bounding box center [844, 486] width 60 height 25
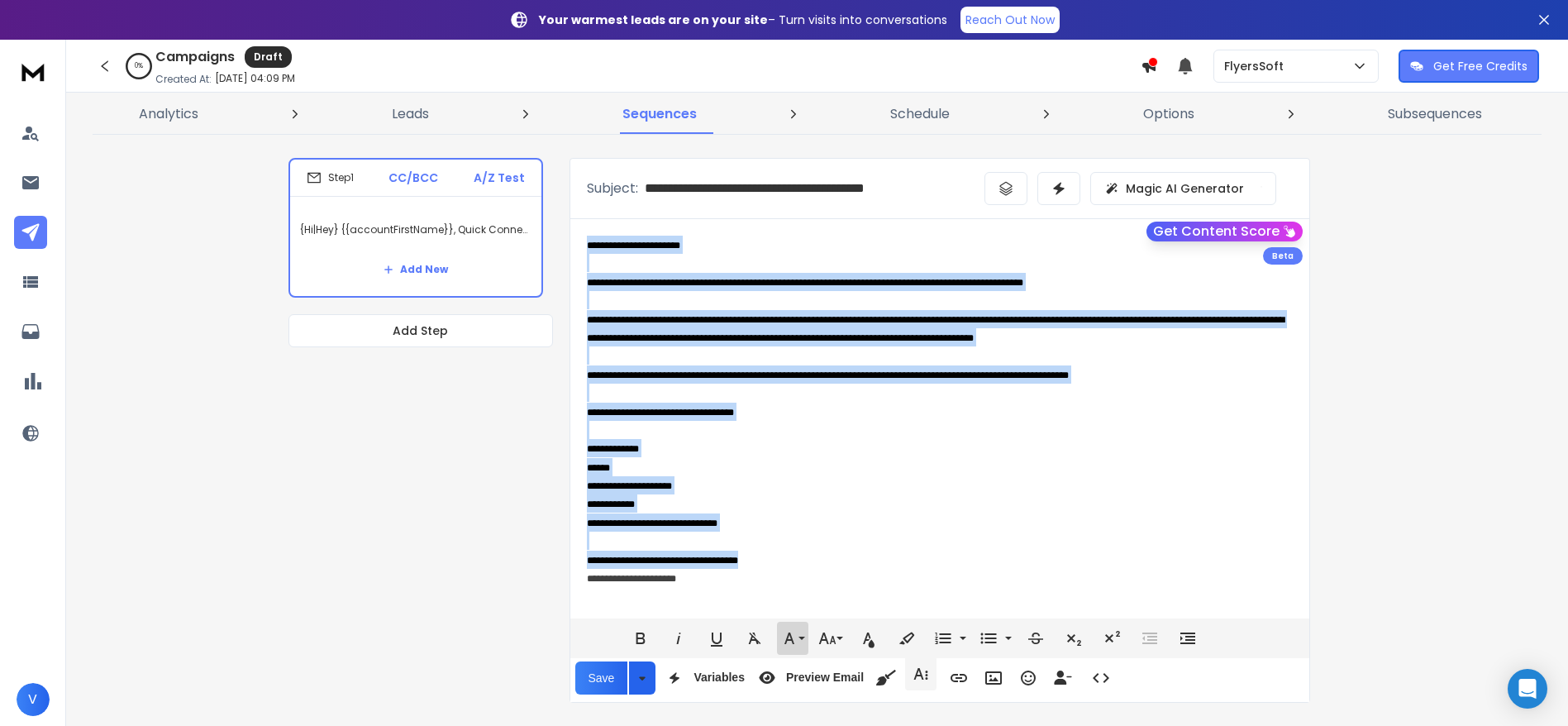
click at [796, 638] on icon "button" at bounding box center [789, 638] width 20 height 20
click at [803, 637] on link "Verdana" at bounding box center [863, 642] width 172 height 25
click at [797, 526] on div "**********" at bounding box center [940, 522] width 706 height 18
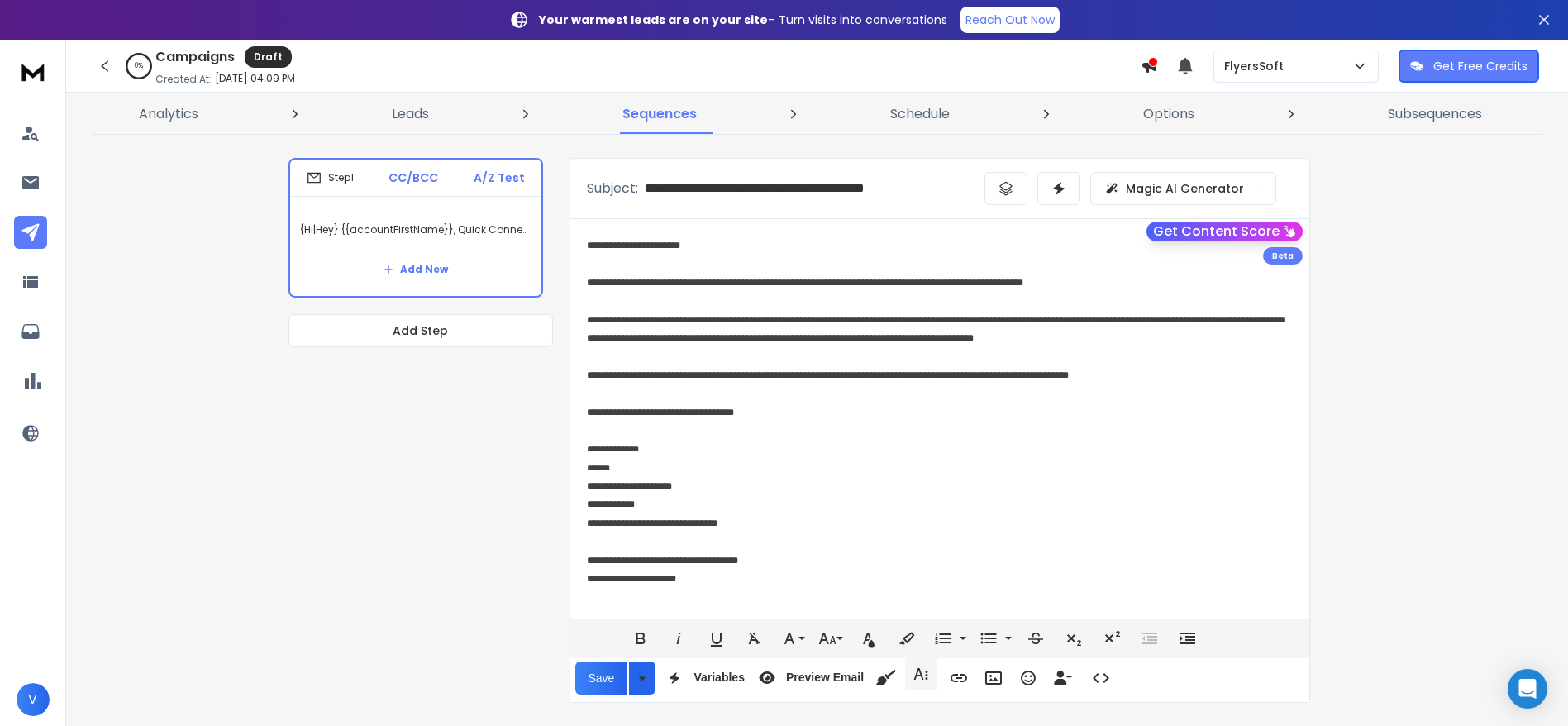
scroll to position [0, 0]
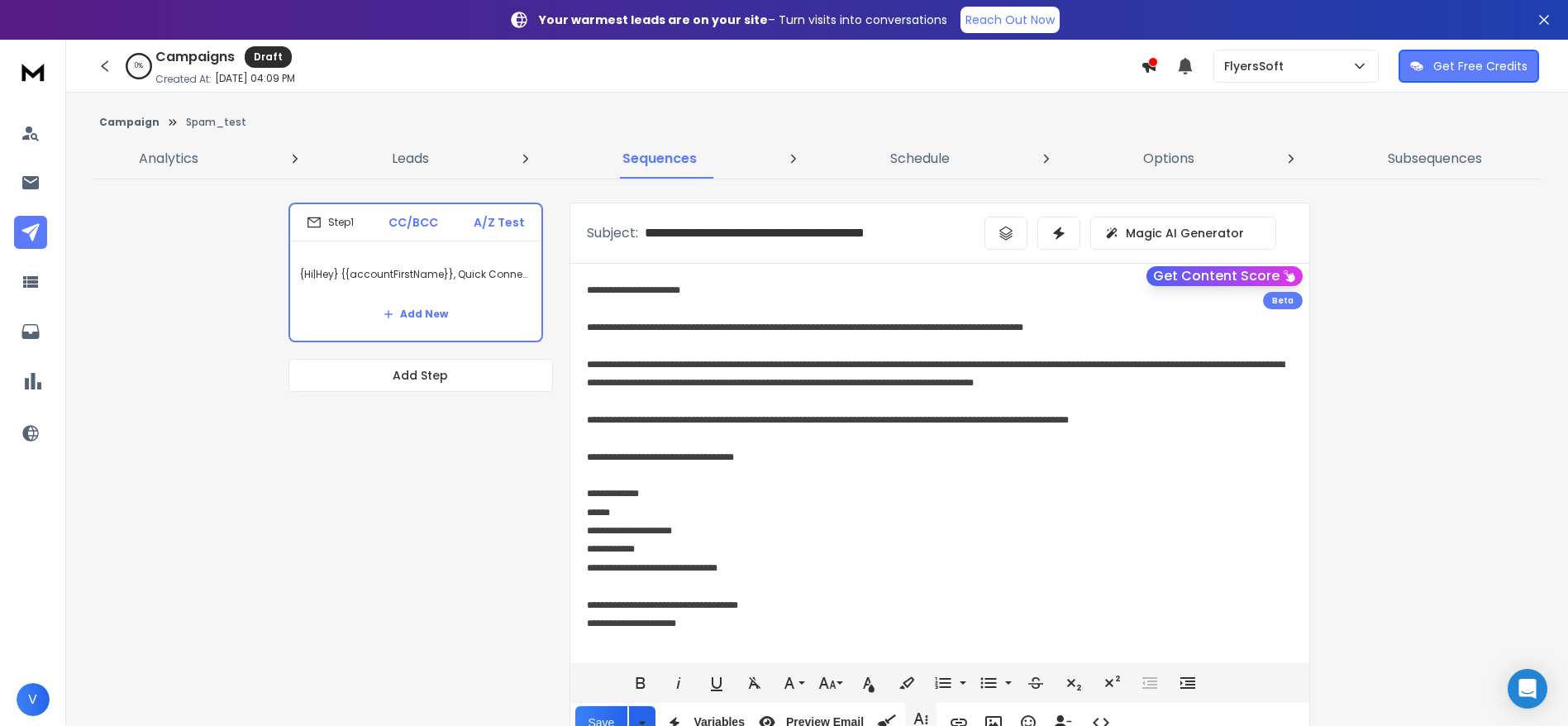
click at [0, 0] on div "*" at bounding box center [0, 0] width 0 height 0
click at [0, 0] on span "***" at bounding box center [0, 0] width 0 height 0
click at [868, 496] on div "**********" at bounding box center [940, 493] width 706 height 18
click at [892, 553] on div "**********" at bounding box center [940, 548] width 706 height 18
click at [1183, 276] on button "Get Content Score" at bounding box center [1224, 276] width 156 height 20
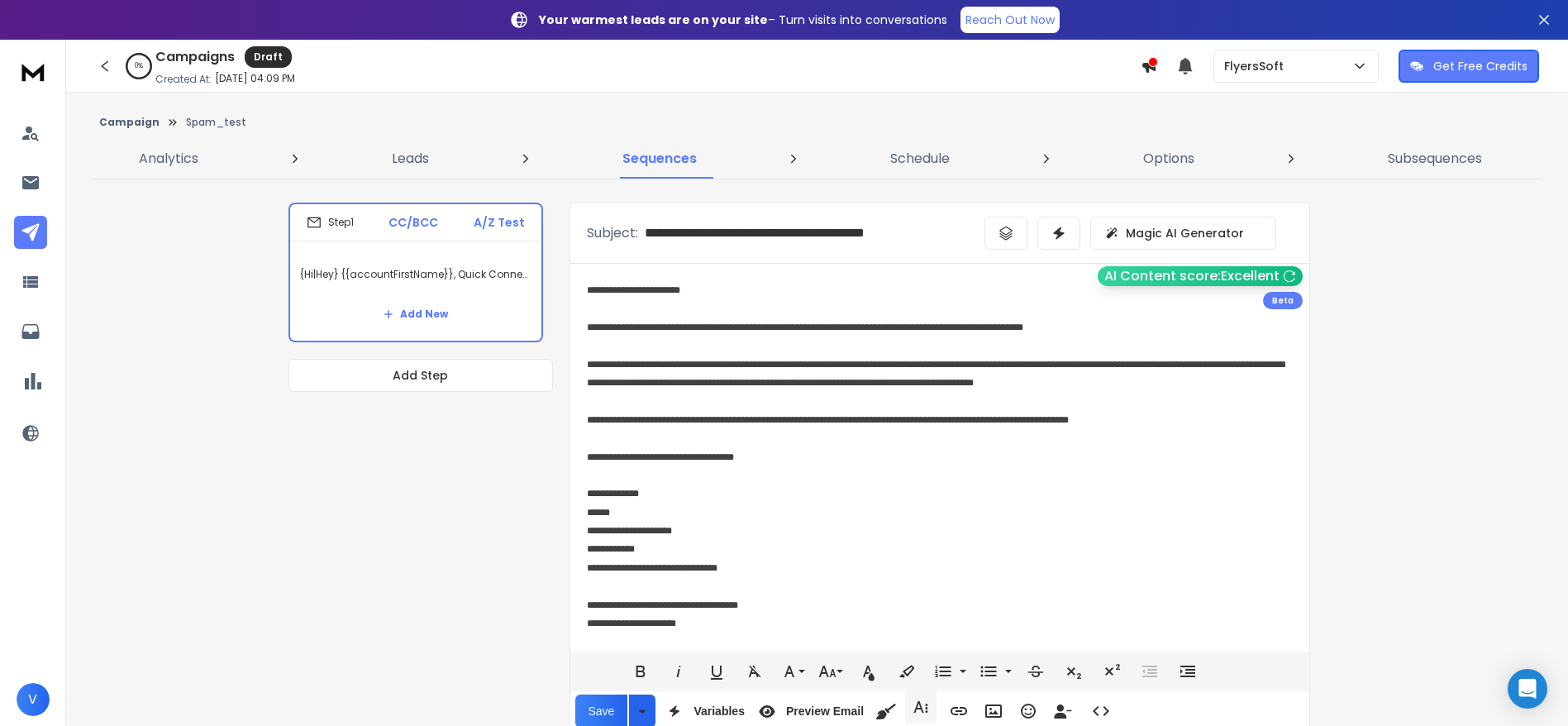
click at [896, 415] on span "**********" at bounding box center [828, 420] width 482 height 10
click at [893, 415] on span "**********" at bounding box center [828, 420] width 482 height 10
click at [0, 0] on span "**********" at bounding box center [0, 0] width 0 height 0
click at [908, 476] on div at bounding box center [940, 474] width 706 height 18
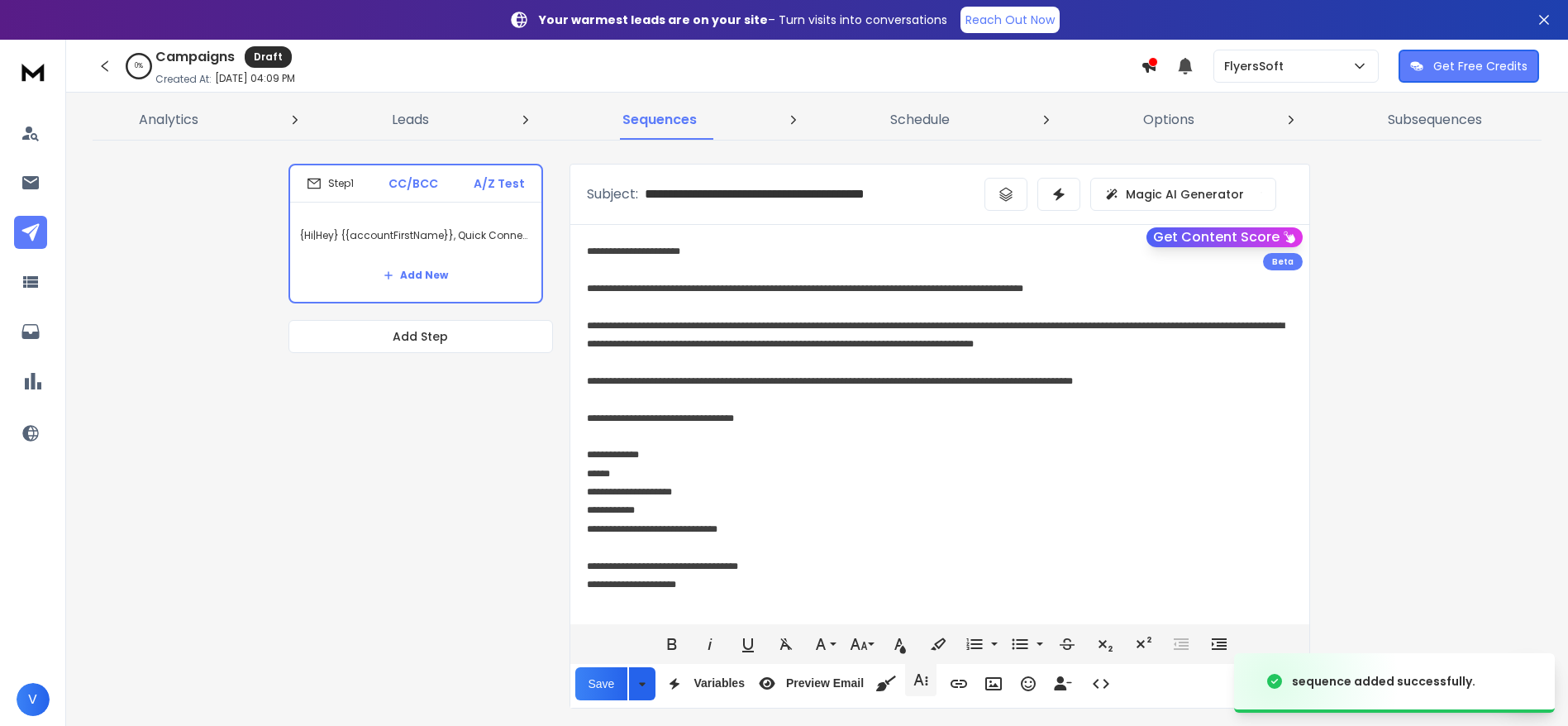
scroll to position [36, 0]
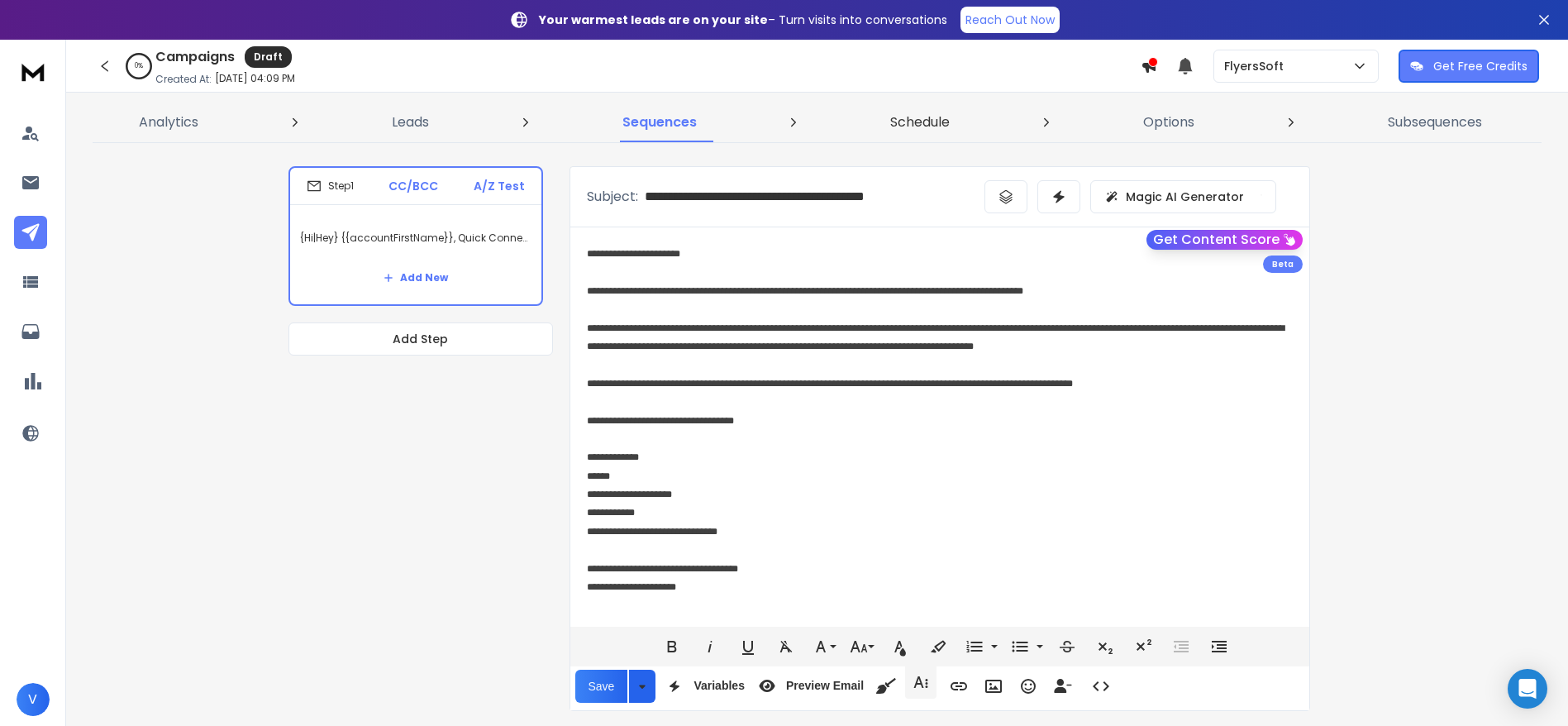
click at [899, 129] on p "Schedule" at bounding box center [920, 123] width 60 height 20
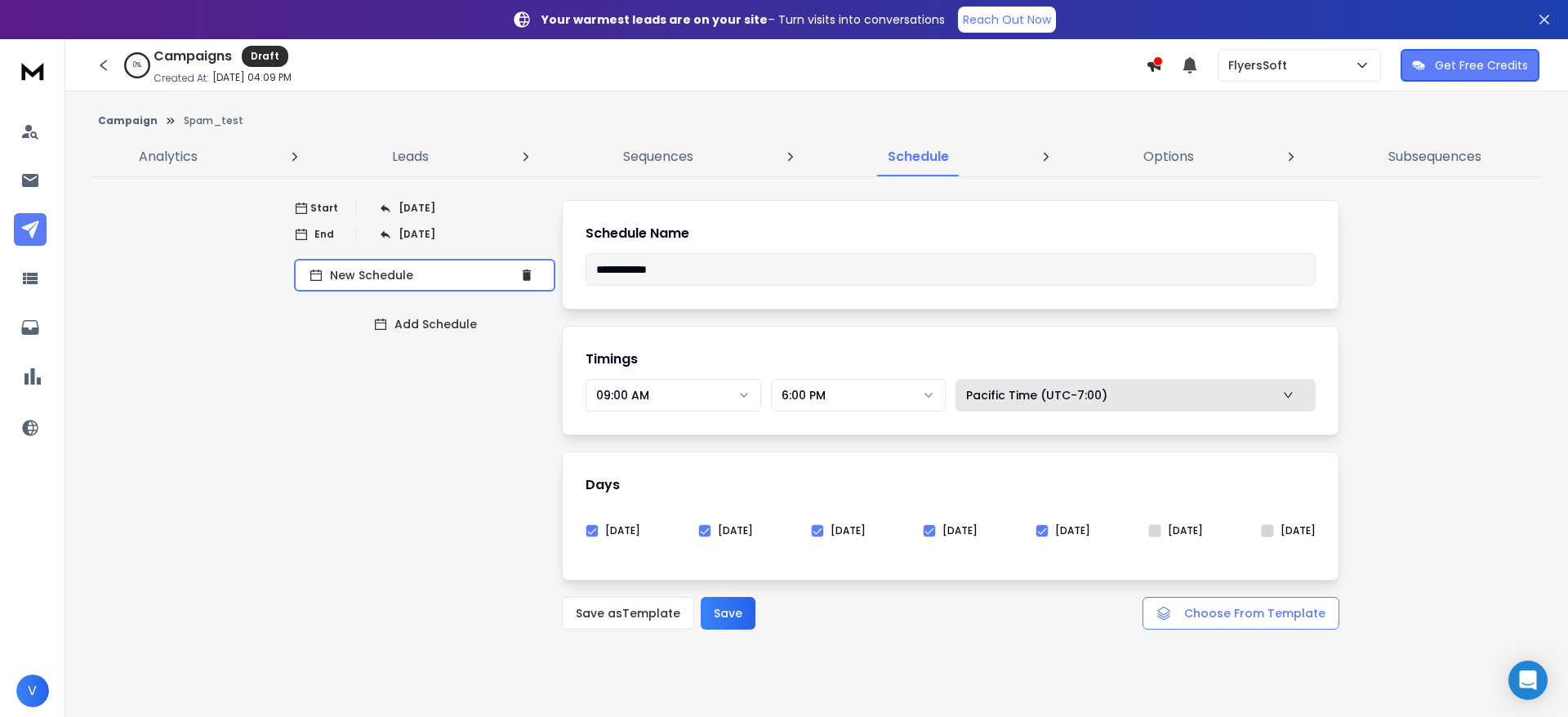
click at [1067, 405] on button "Pacific Time (UTC-7:00)" at bounding box center [1135, 395] width 360 height 33
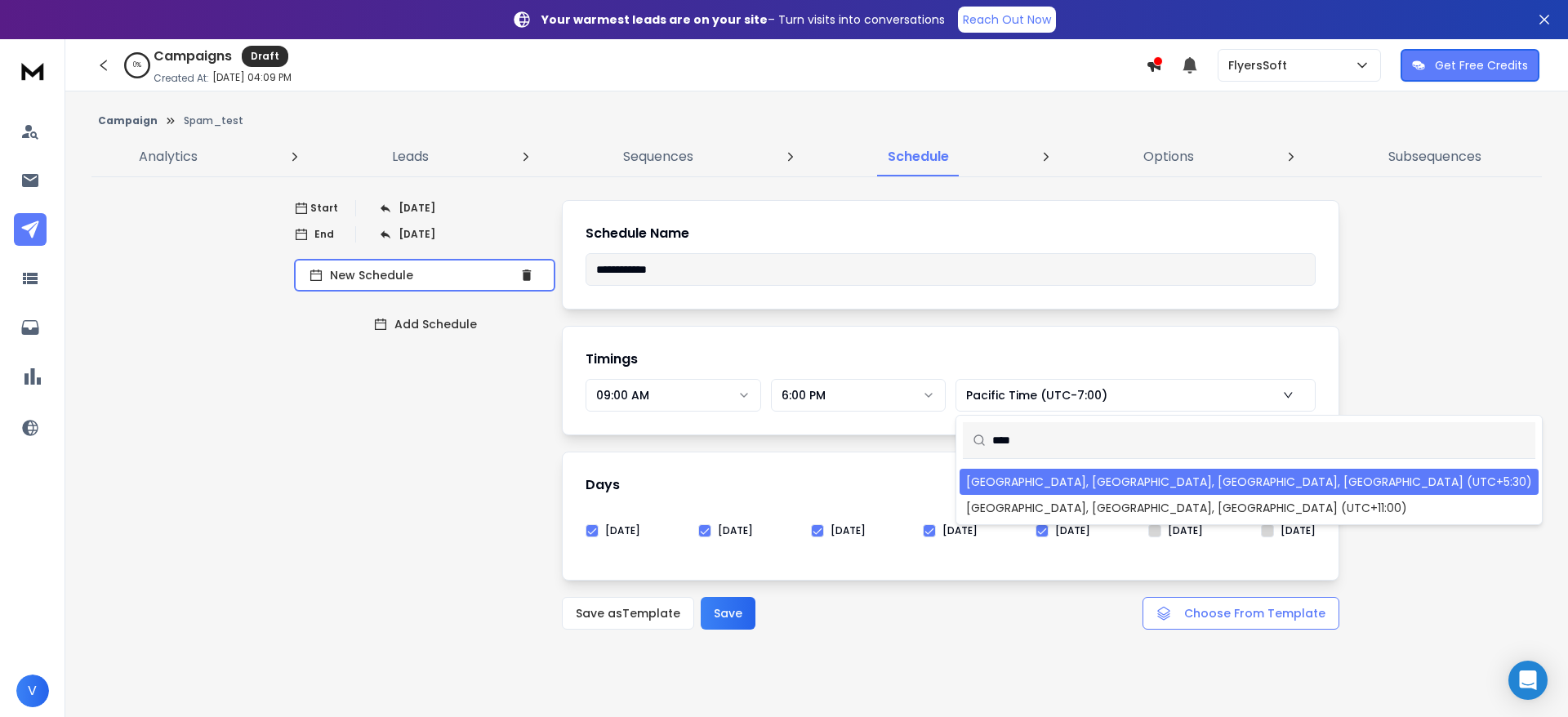
type input "****"
click at [1066, 483] on div "[GEOGRAPHIC_DATA], [GEOGRAPHIC_DATA], [GEOGRAPHIC_DATA], [GEOGRAPHIC_DATA] (UTC…" at bounding box center [1249, 482] width 566 height 16
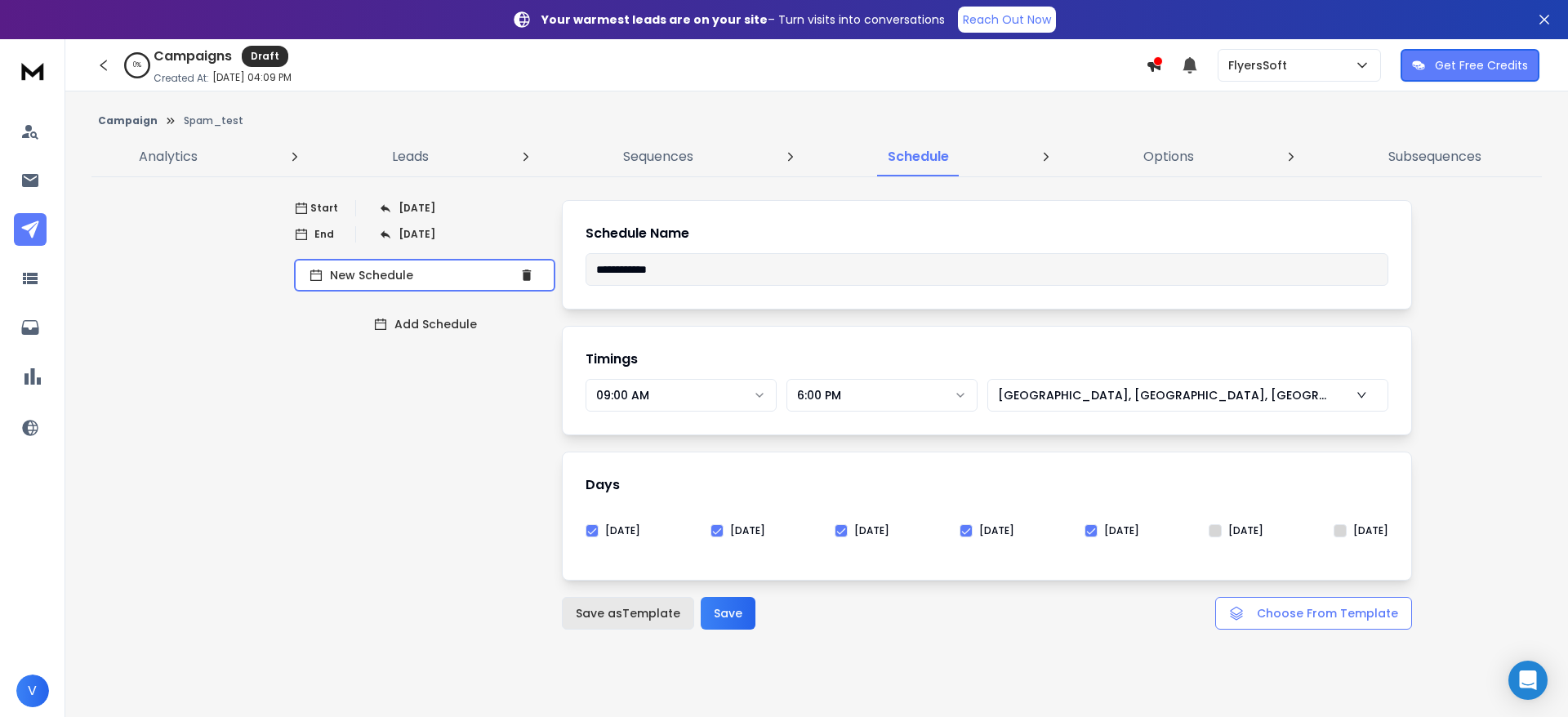
click at [670, 613] on button "Save as Template" at bounding box center [628, 613] width 133 height 33
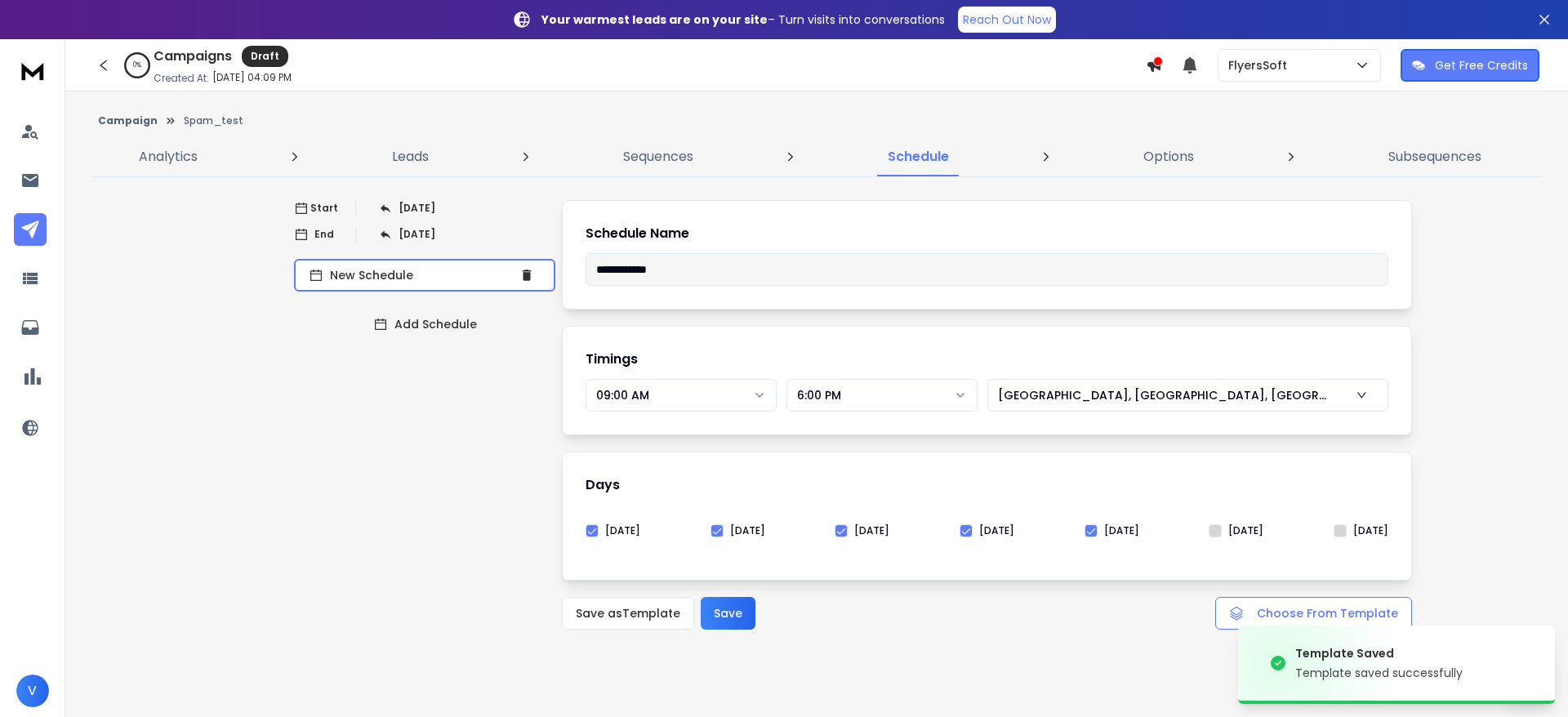
click at [728, 615] on button "Save" at bounding box center [728, 613] width 55 height 33
click at [435, 233] on p "[DATE]" at bounding box center [416, 235] width 37 height 13
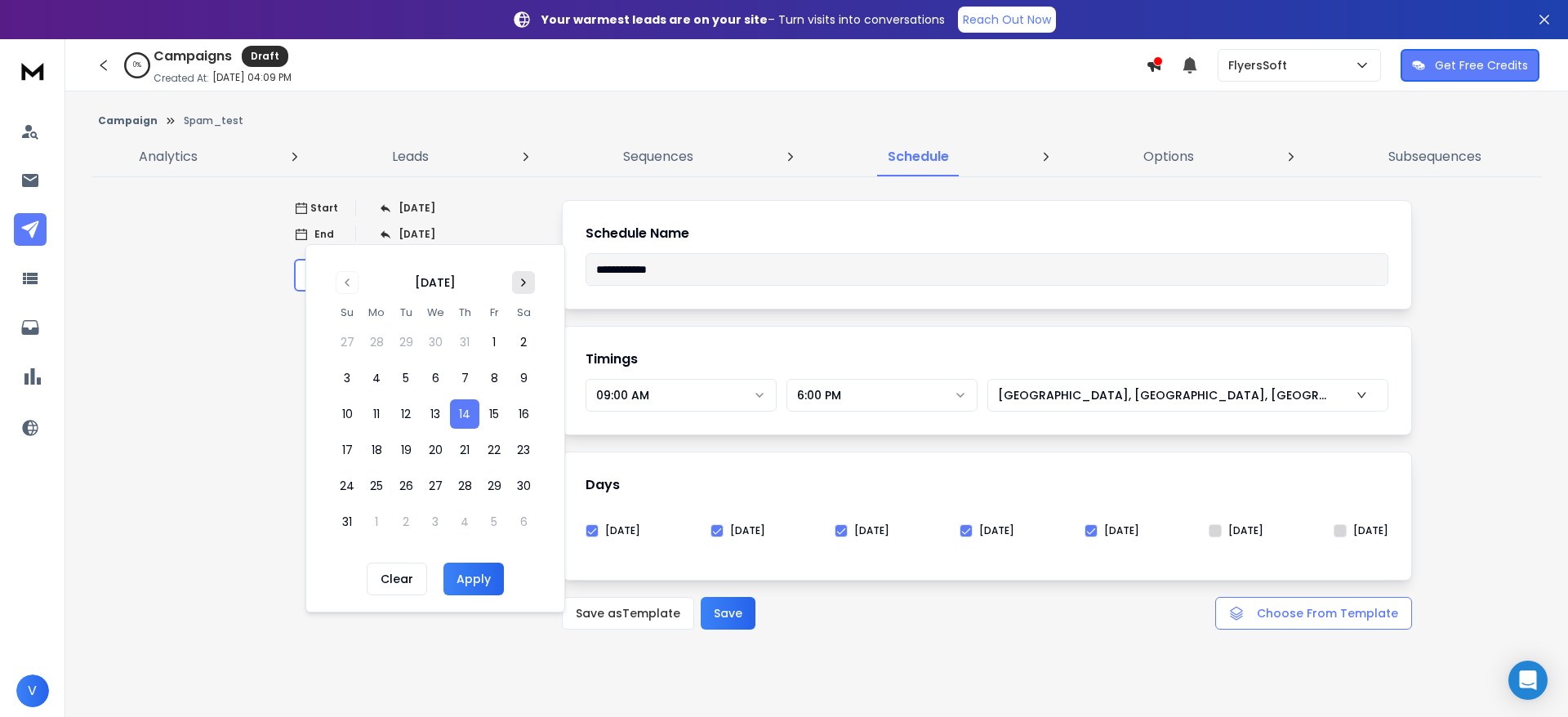
click at [521, 285] on icon "Go to next month" at bounding box center [523, 282] width 13 height 13
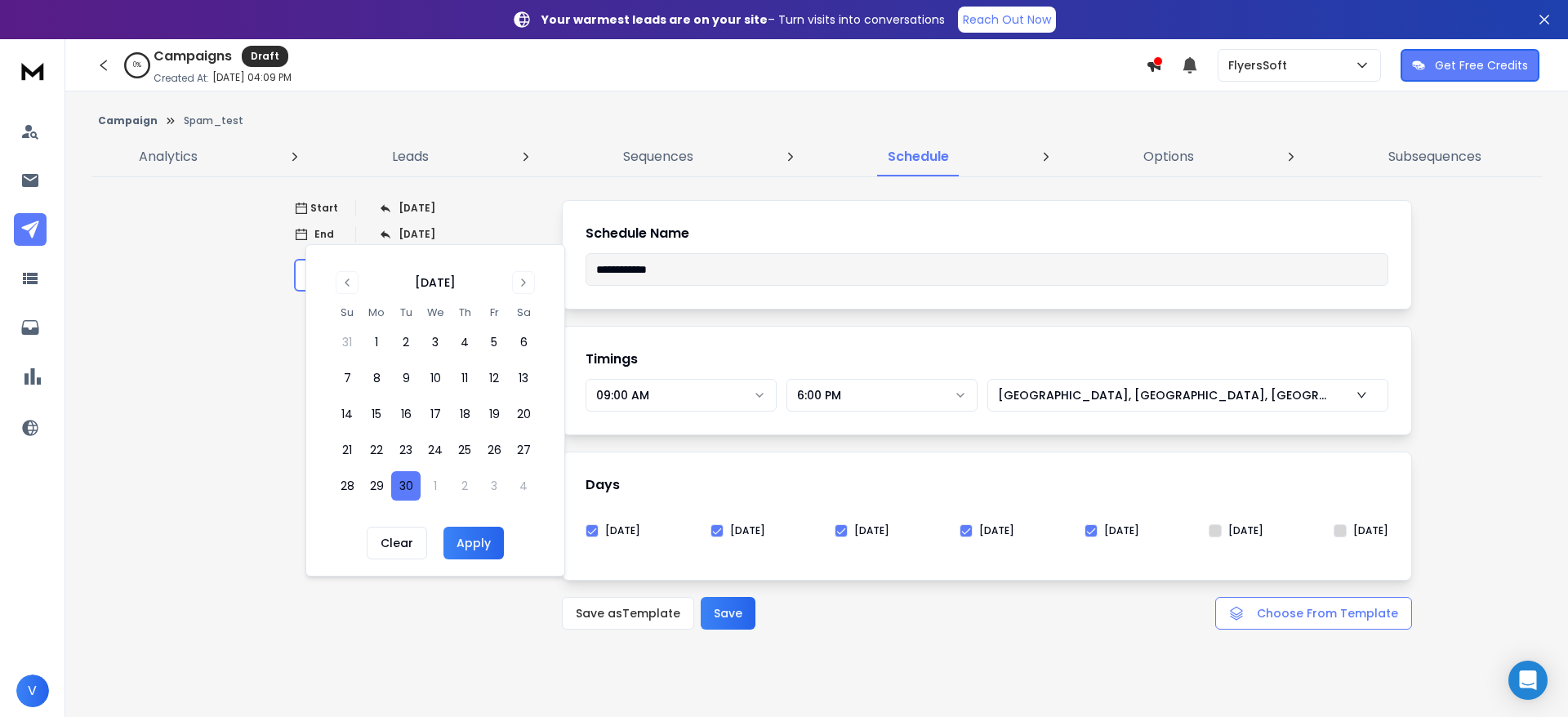
click at [408, 487] on button "30" at bounding box center [406, 486] width 29 height 29
click at [466, 540] on button "Apply" at bounding box center [474, 543] width 61 height 33
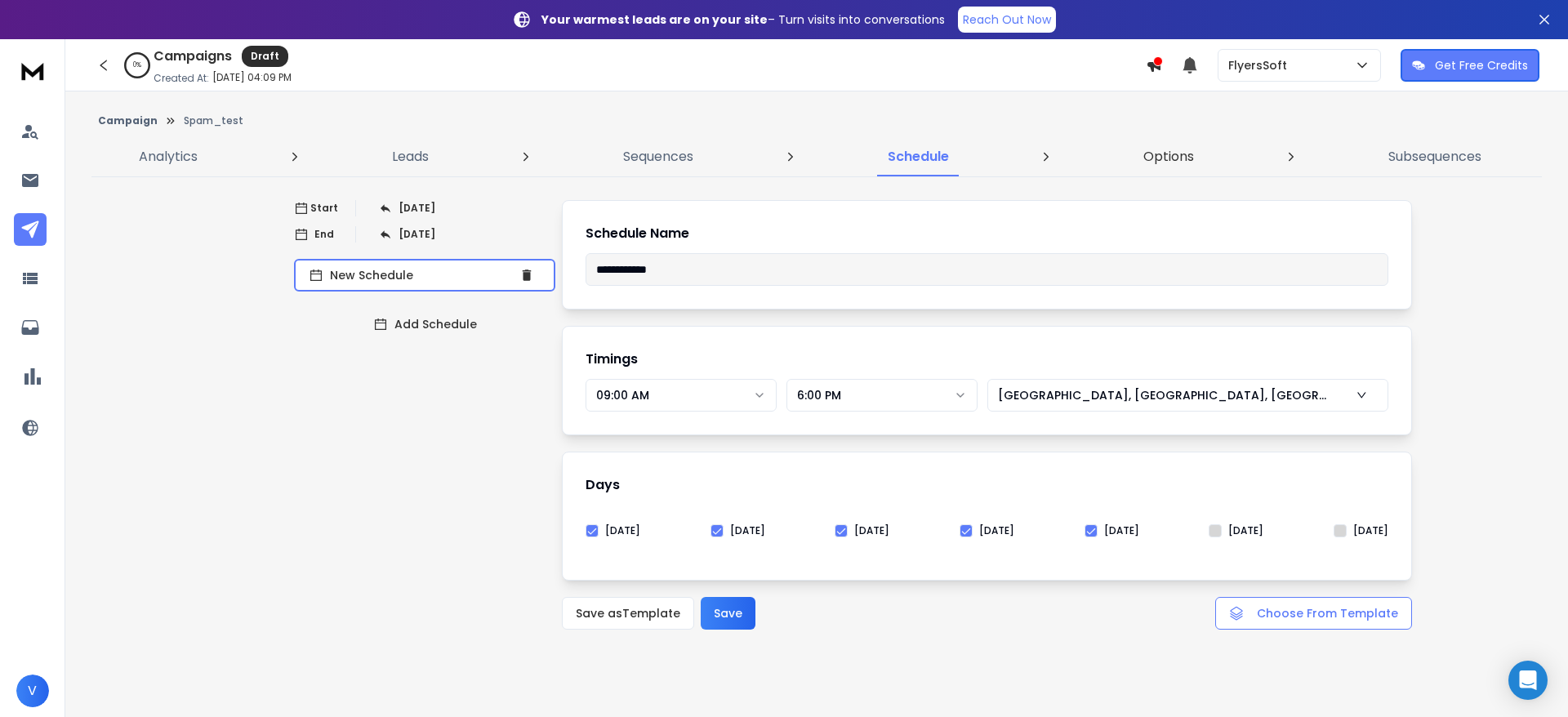
click at [1164, 146] on link "Options" at bounding box center [1169, 157] width 70 height 39
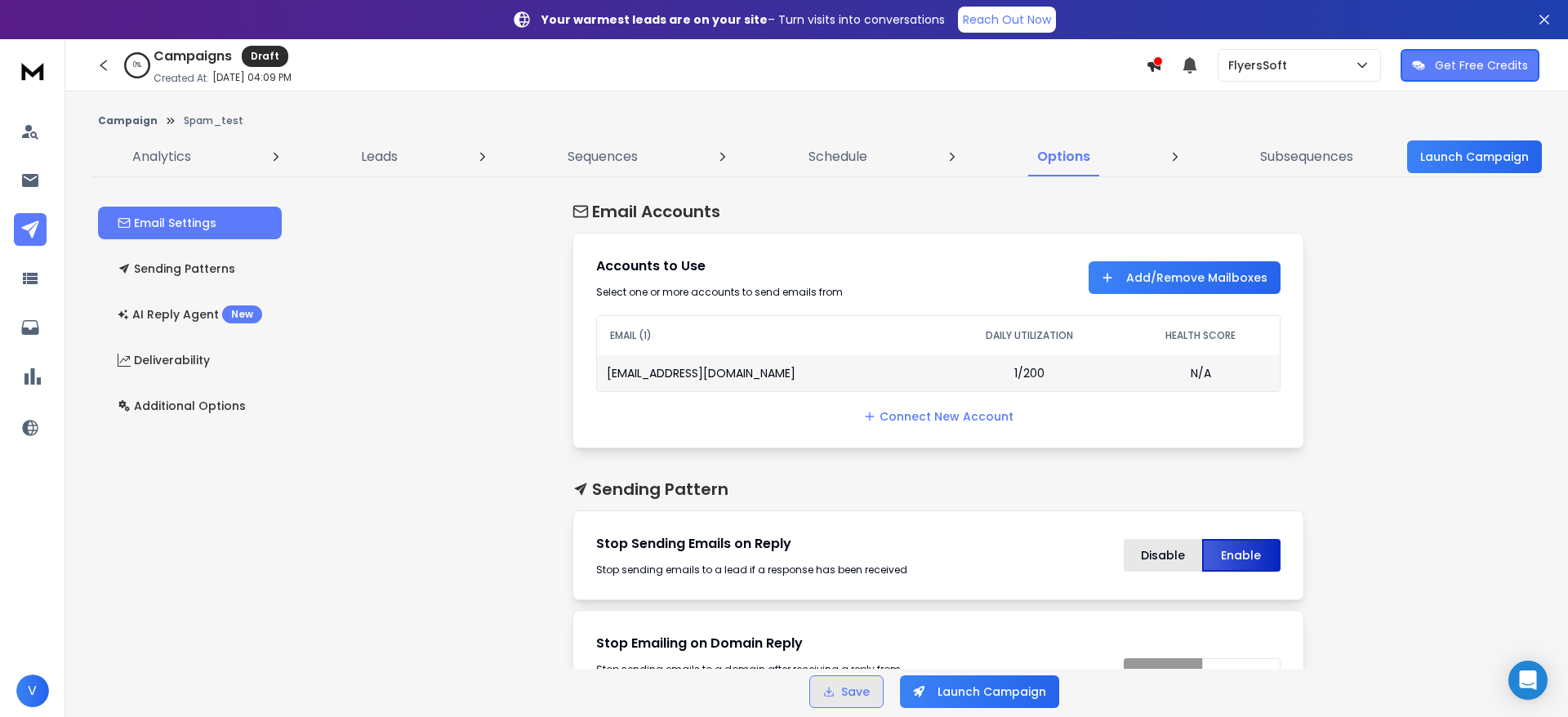
click at [853, 704] on button "Save" at bounding box center [846, 692] width 74 height 33
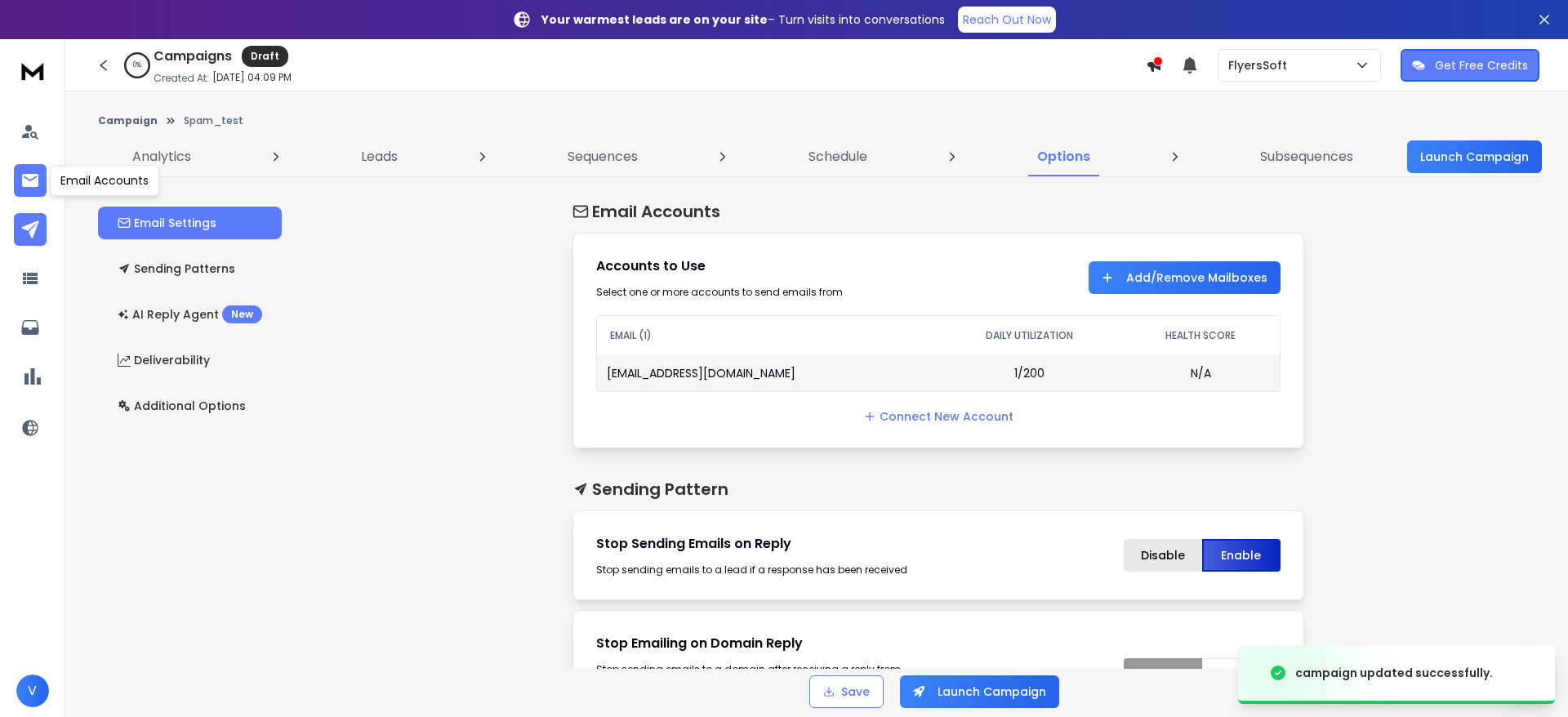
click at [38, 172] on icon at bounding box center [30, 181] width 20 height 20
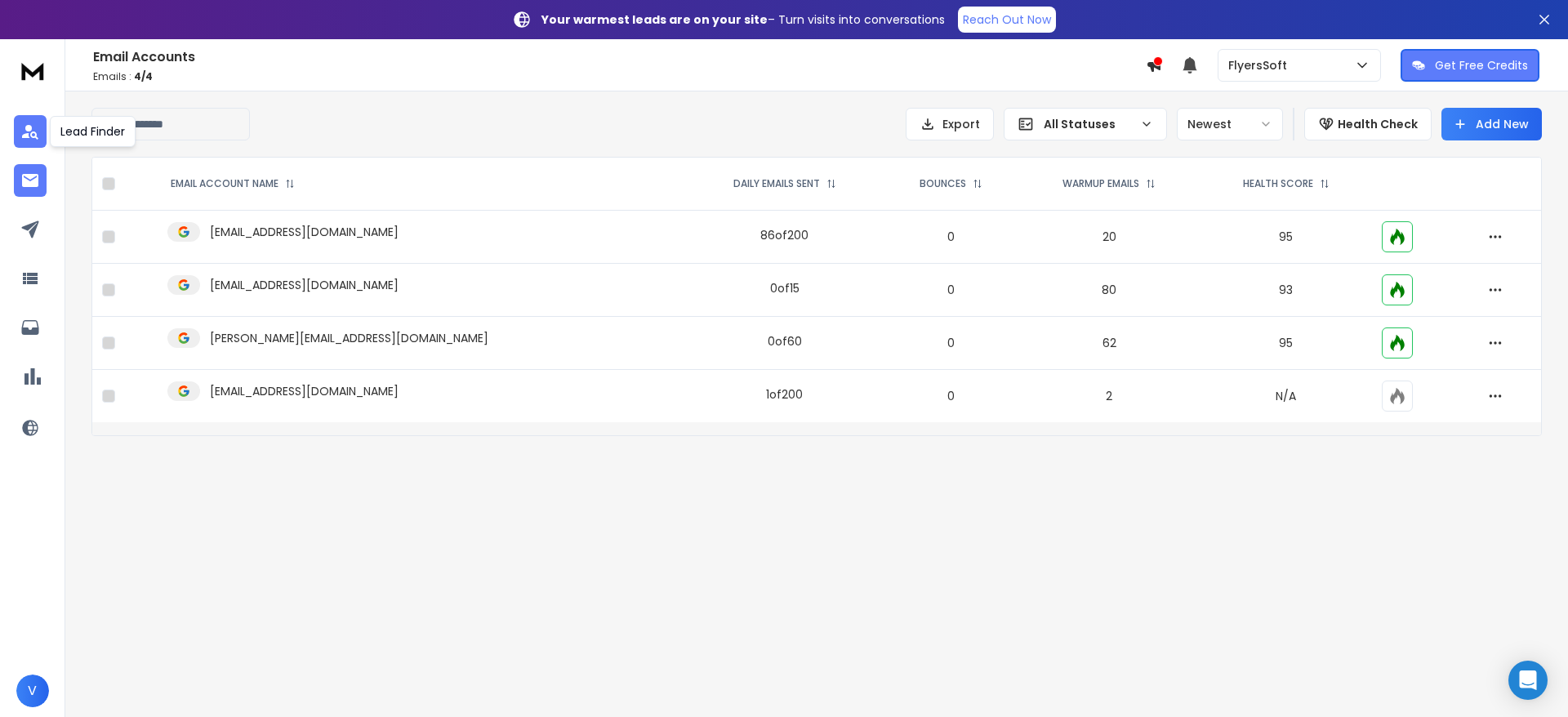
click at [33, 134] on icon at bounding box center [30, 132] width 20 height 20
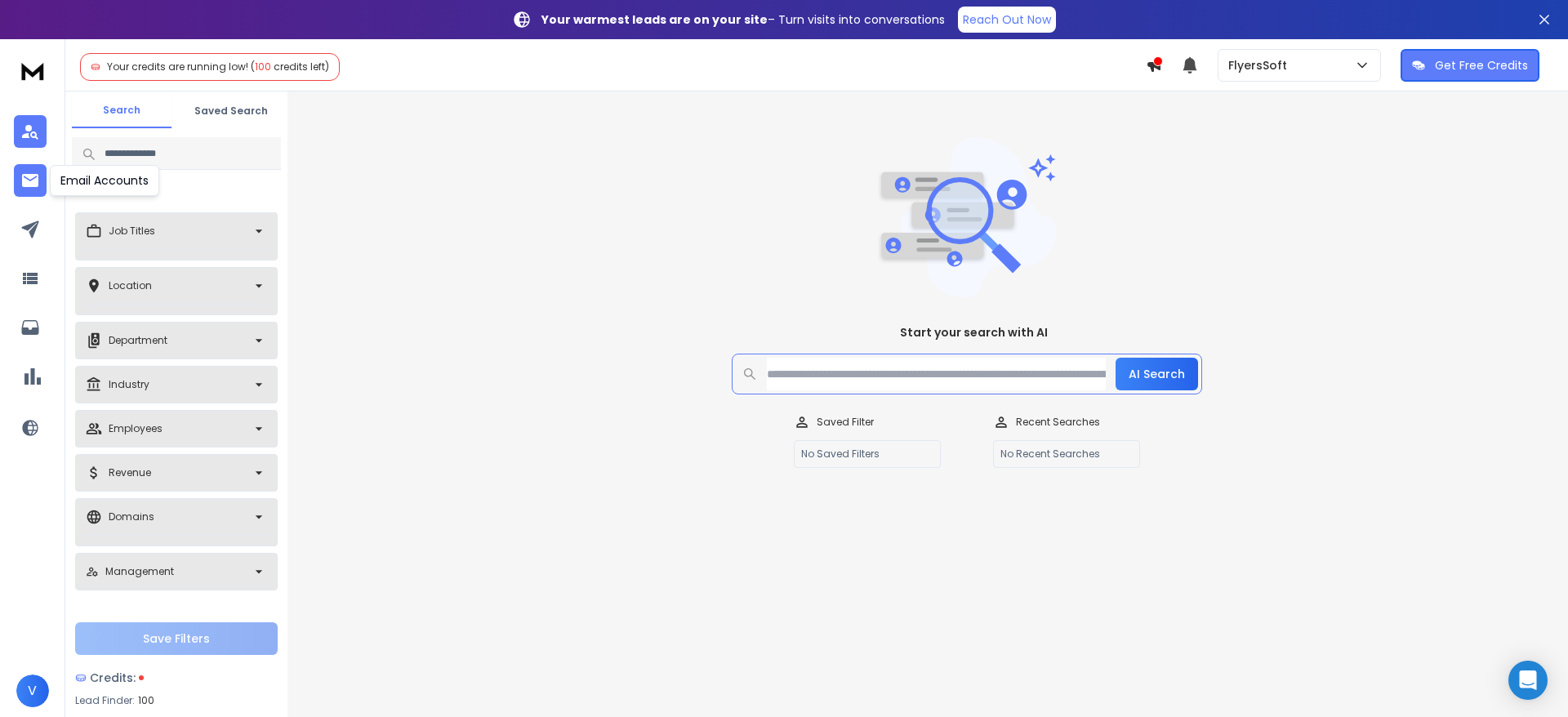
click at [25, 171] on icon at bounding box center [30, 181] width 20 height 20
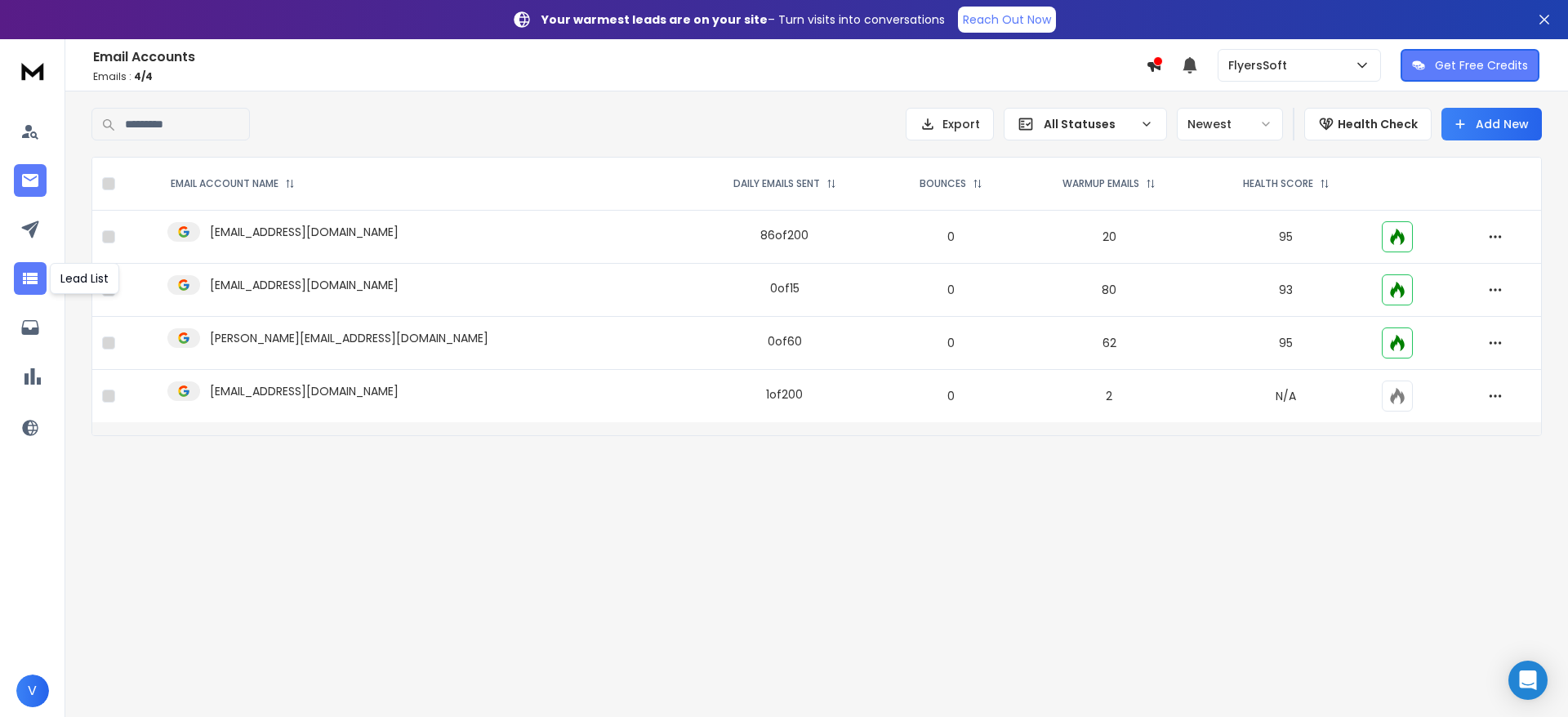
click at [28, 274] on icon at bounding box center [30, 278] width 15 height 11
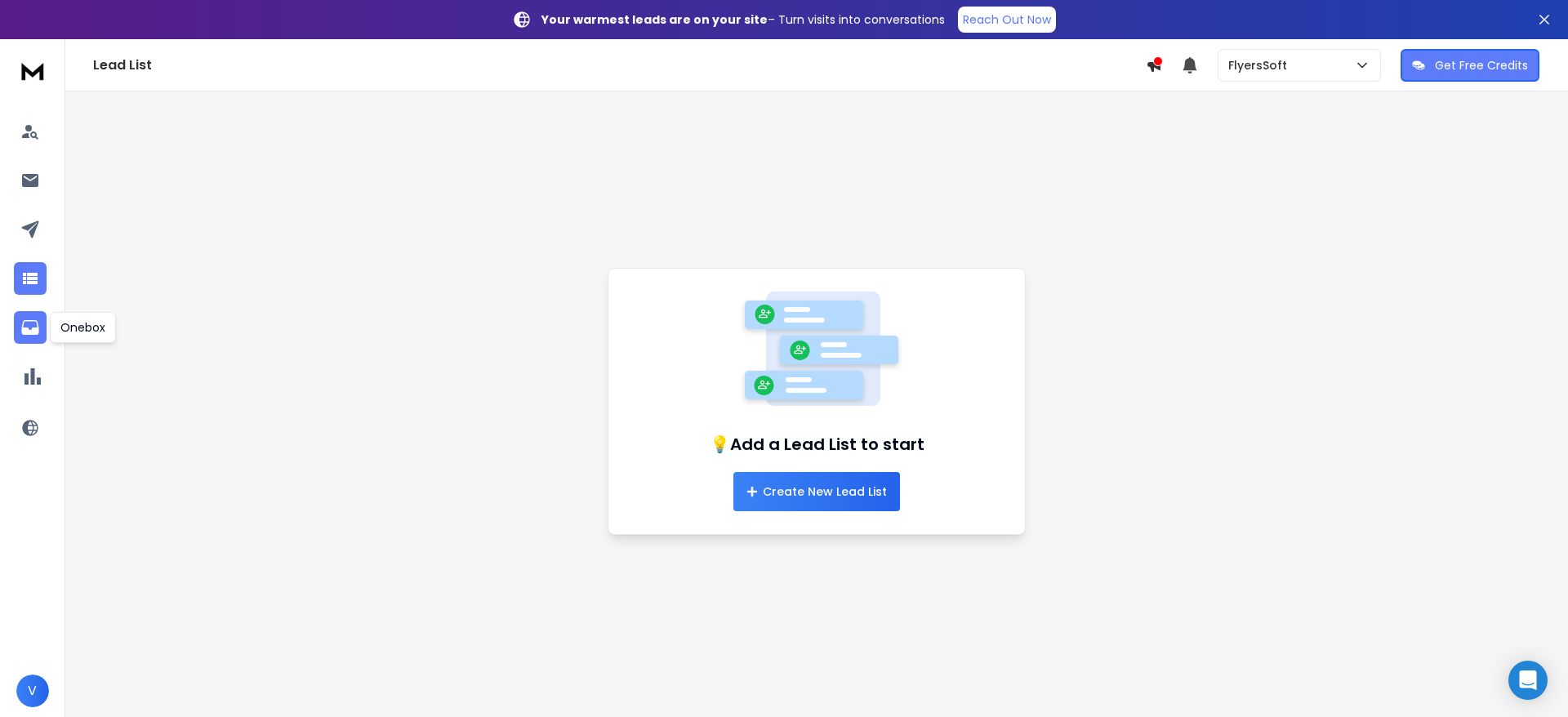
click at [26, 336] on icon at bounding box center [30, 327] width 20 height 20
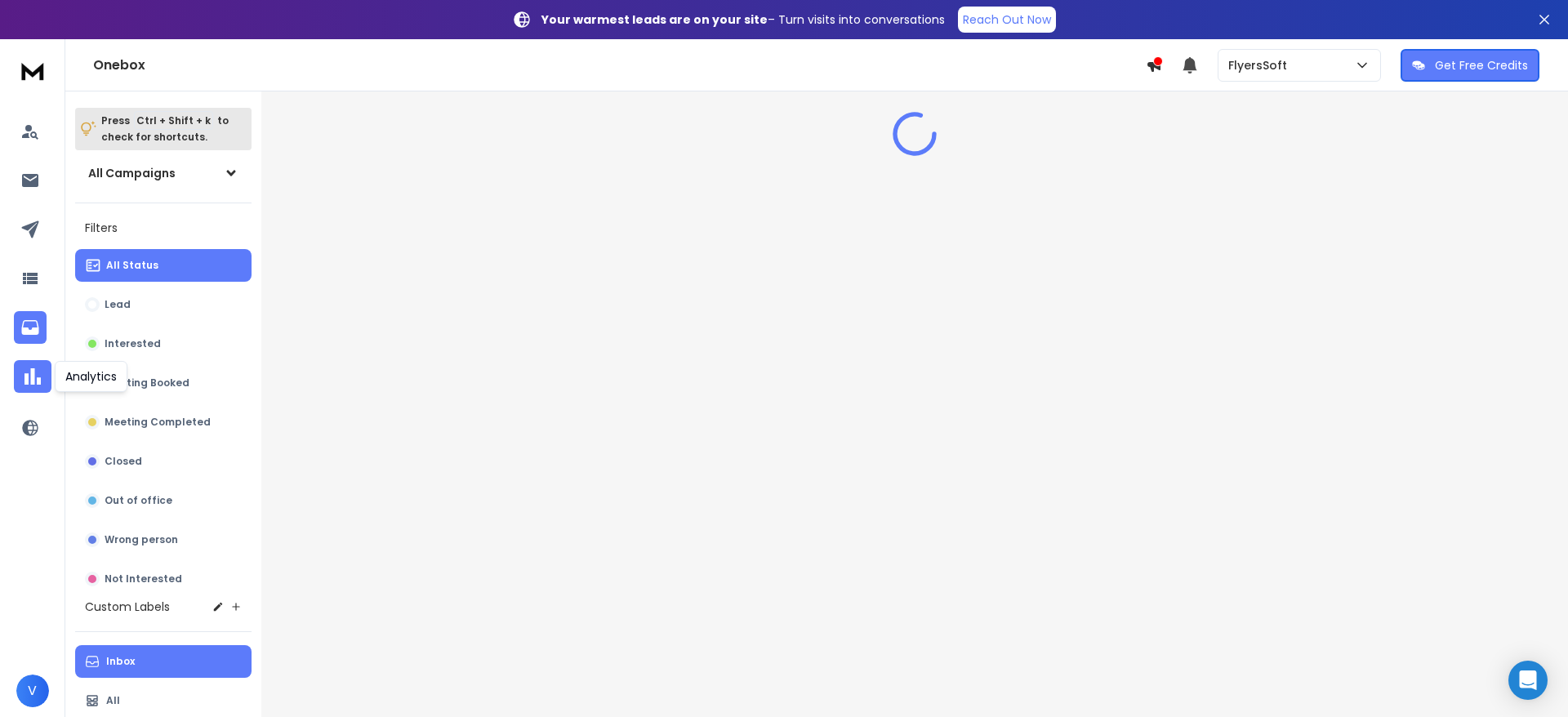
click at [32, 374] on icon at bounding box center [33, 376] width 16 height 16
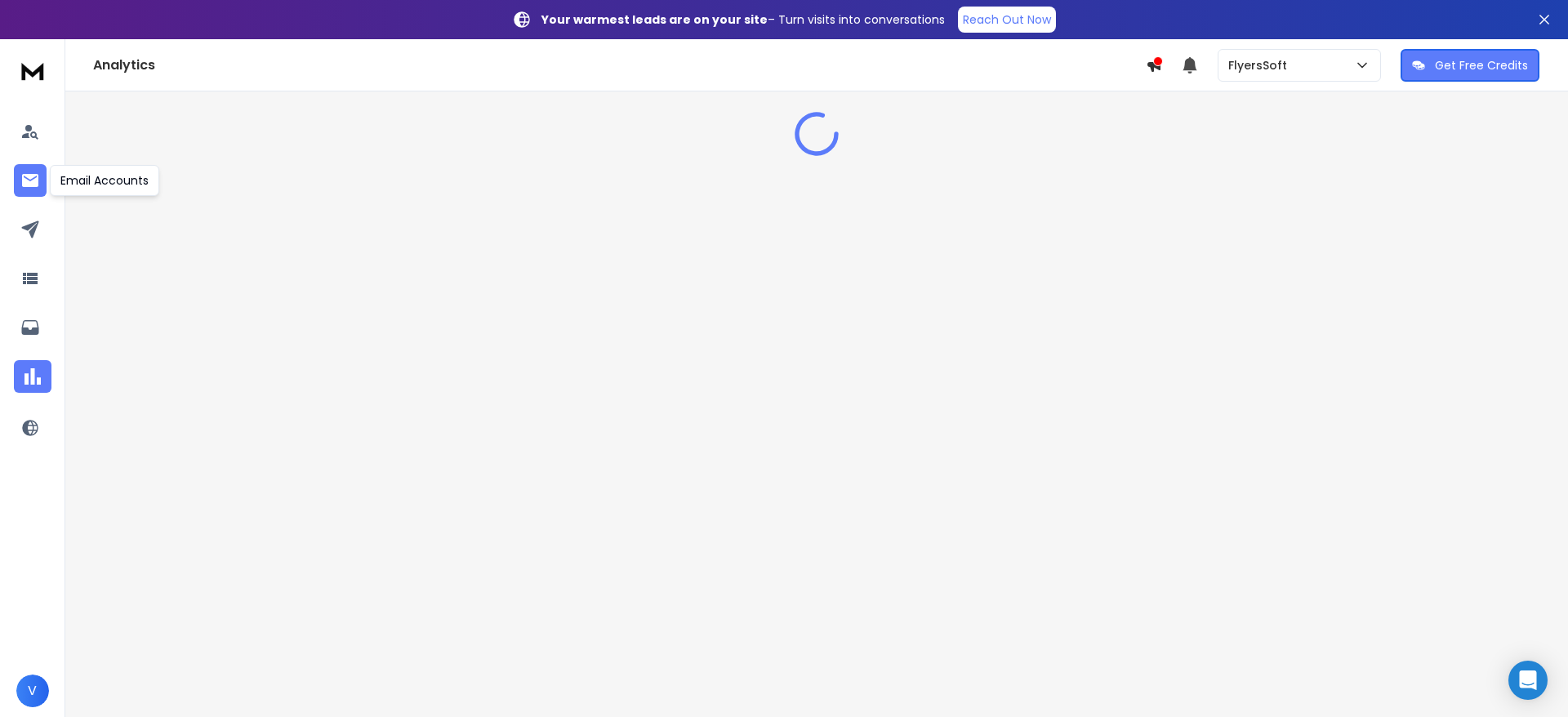
click at [31, 184] on icon at bounding box center [30, 181] width 16 height 13
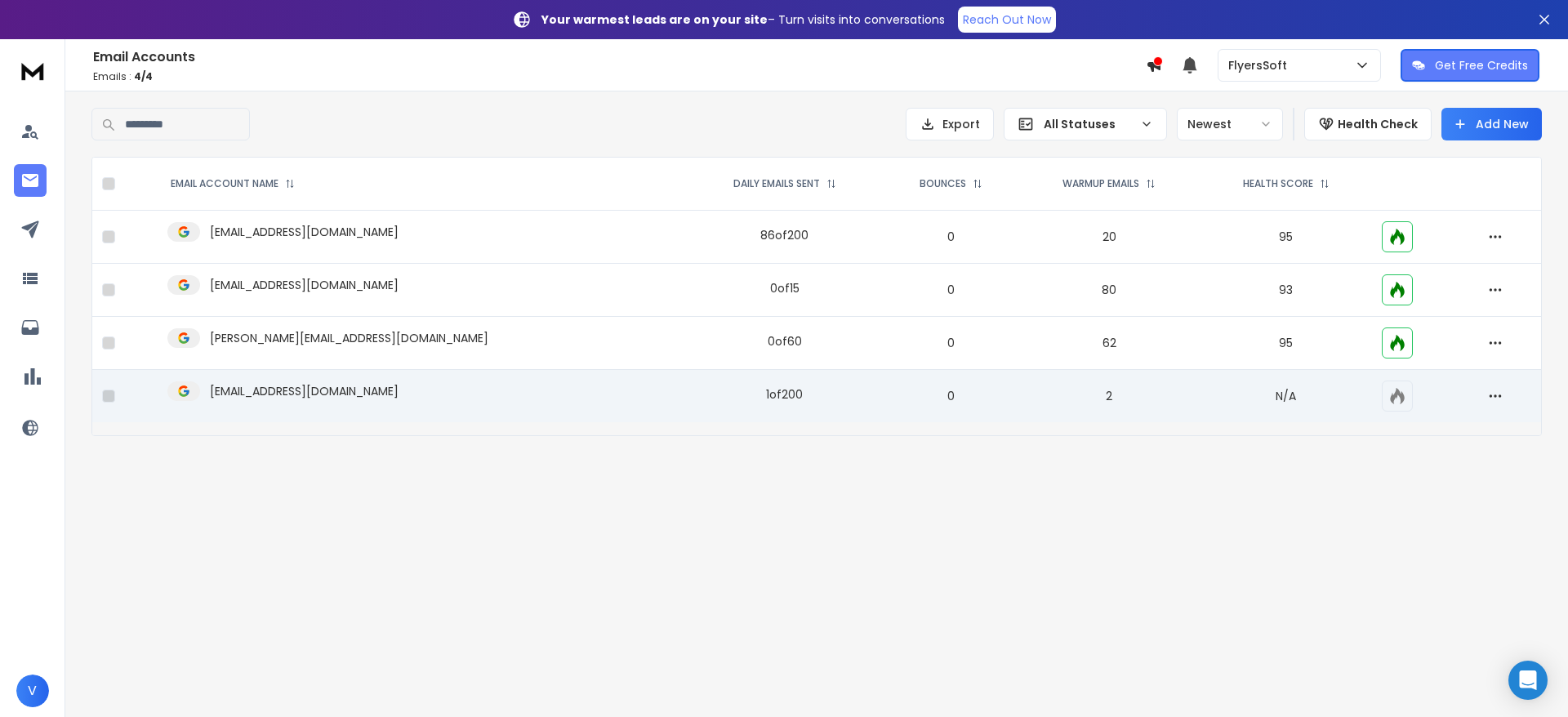
click at [1390, 392] on icon at bounding box center [1396, 396] width 14 height 16
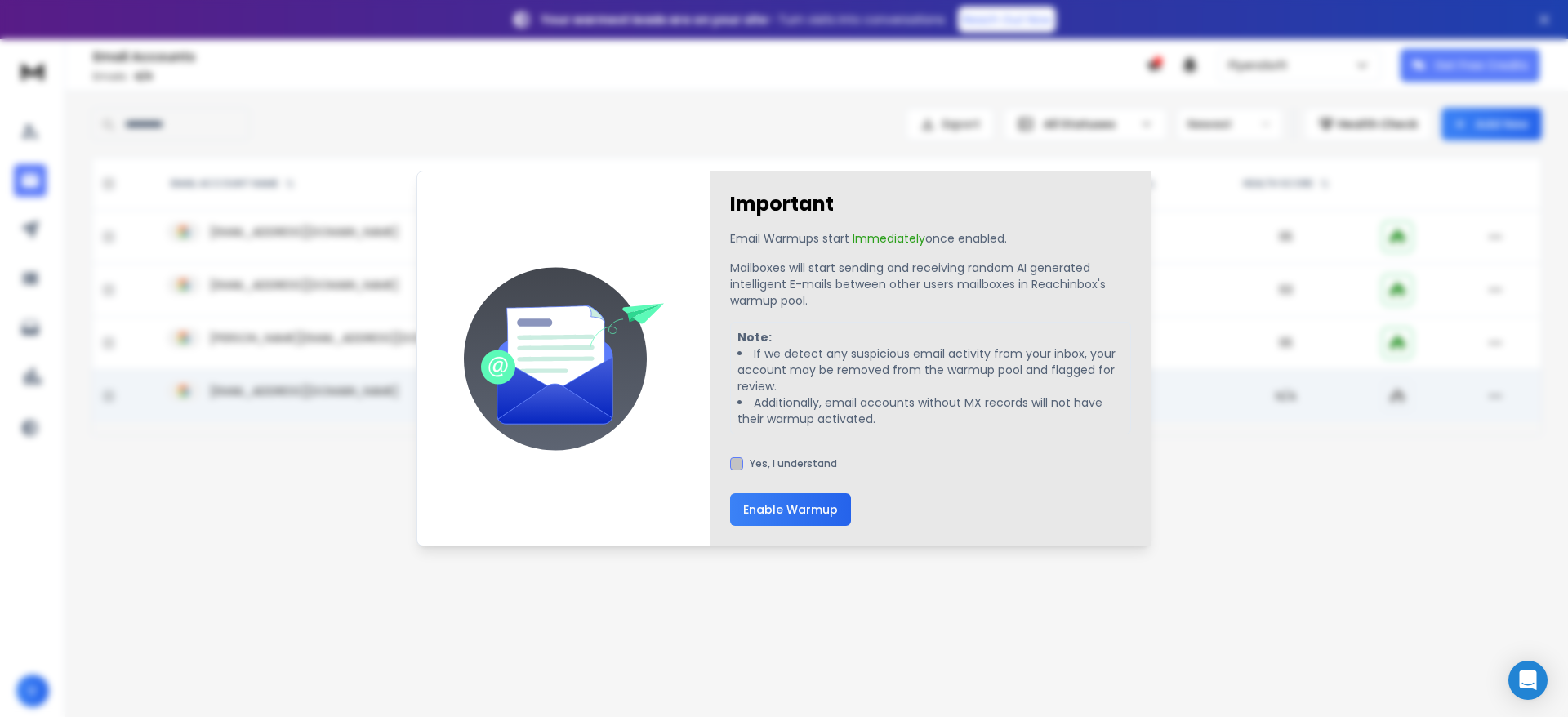
click at [1491, 396] on div at bounding box center [784, 358] width 1568 height 717
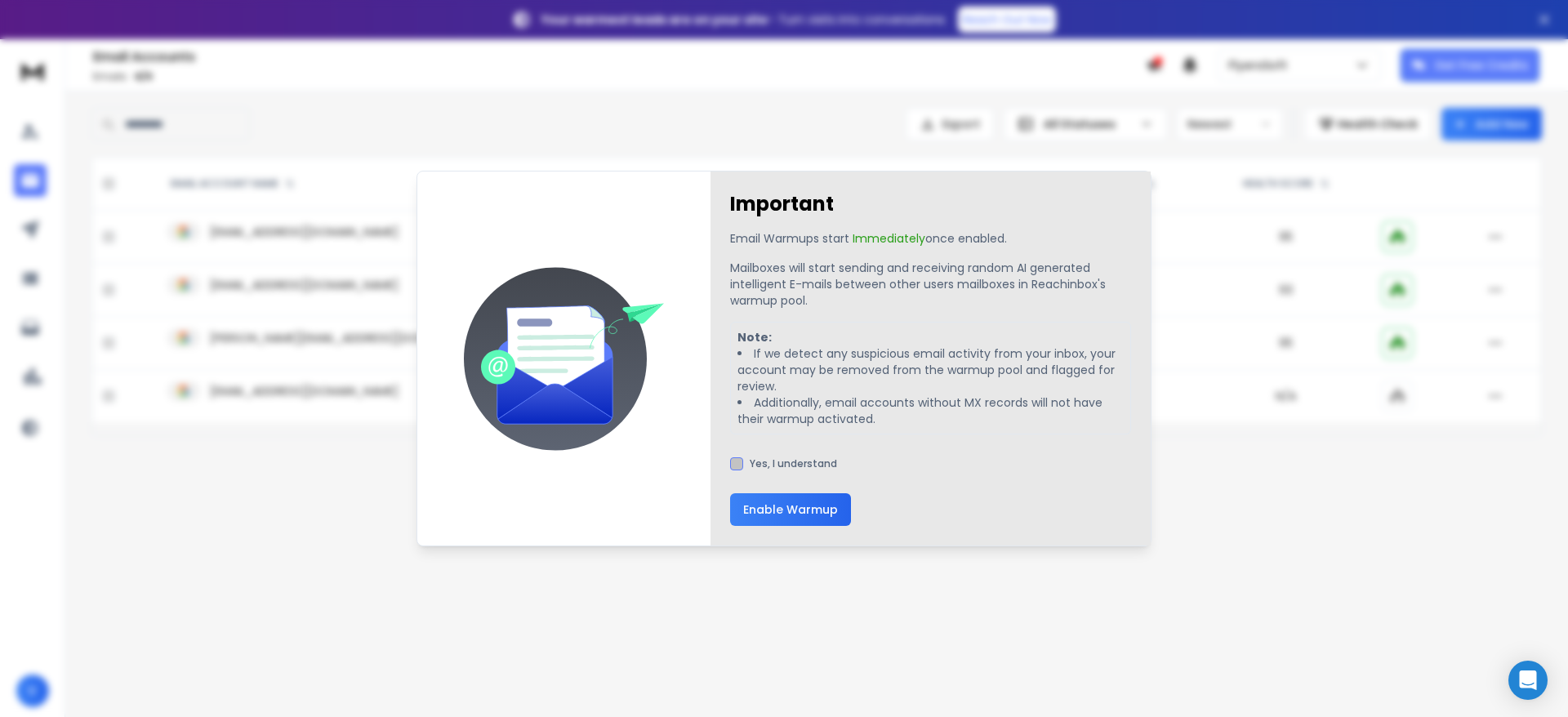
click at [743, 457] on div "Yes, I understand" at bounding box center [784, 464] width 107 height 13
click at [737, 464] on button "Yes, I understand" at bounding box center [737, 464] width 13 height 13
click at [767, 518] on button "Enable Warmup" at bounding box center [791, 509] width 121 height 33
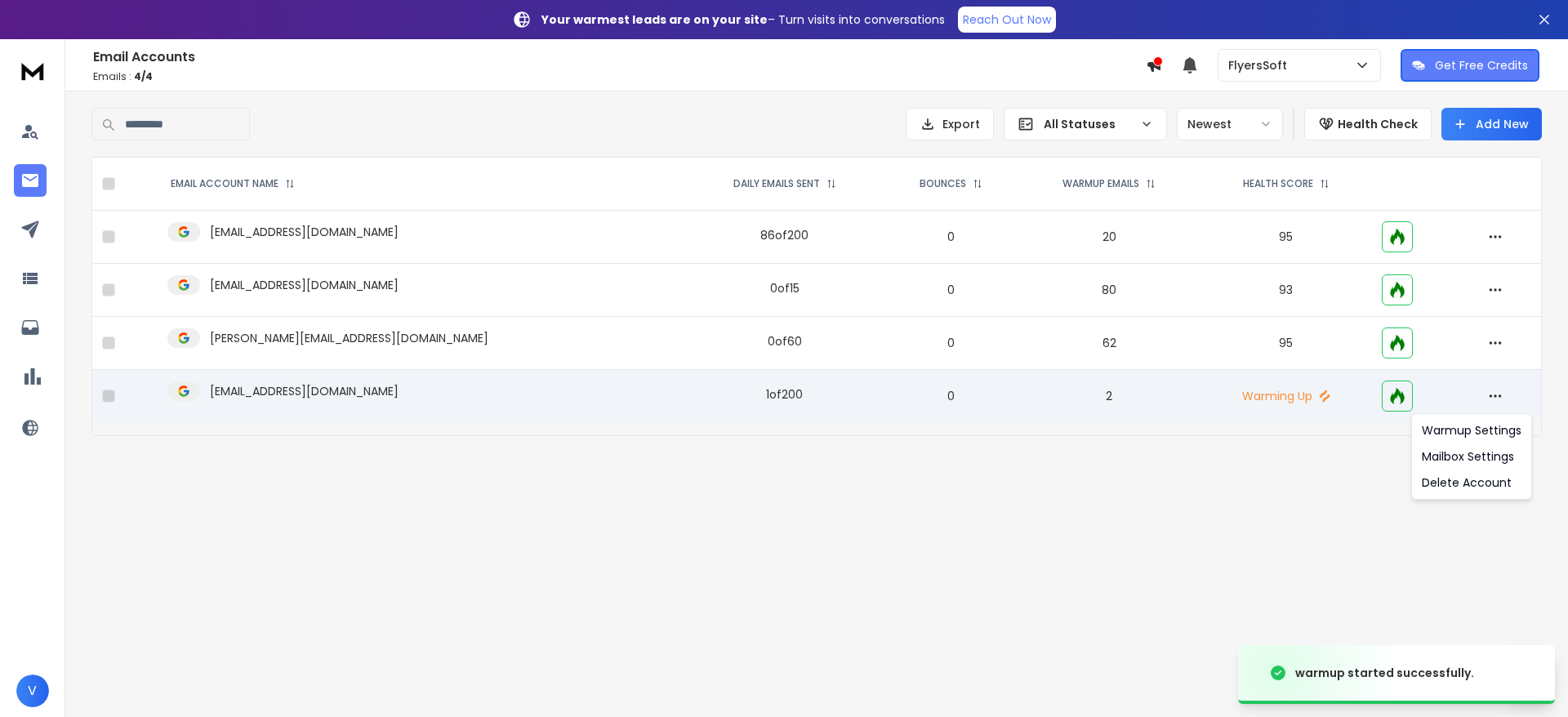
click at [1488, 392] on icon at bounding box center [1495, 396] width 15 height 15
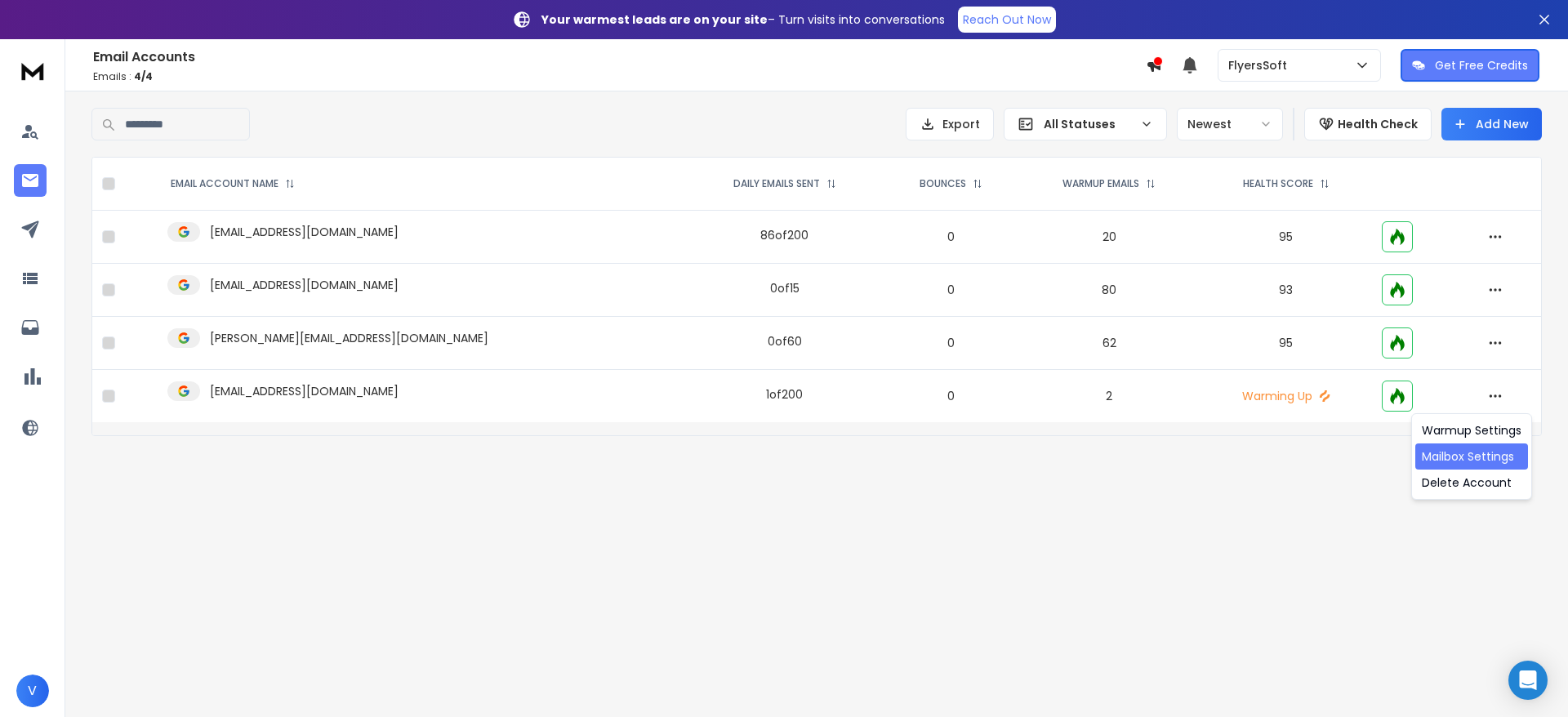
click at [1466, 453] on div "Mailbox Settings" at bounding box center [1471, 456] width 113 height 26
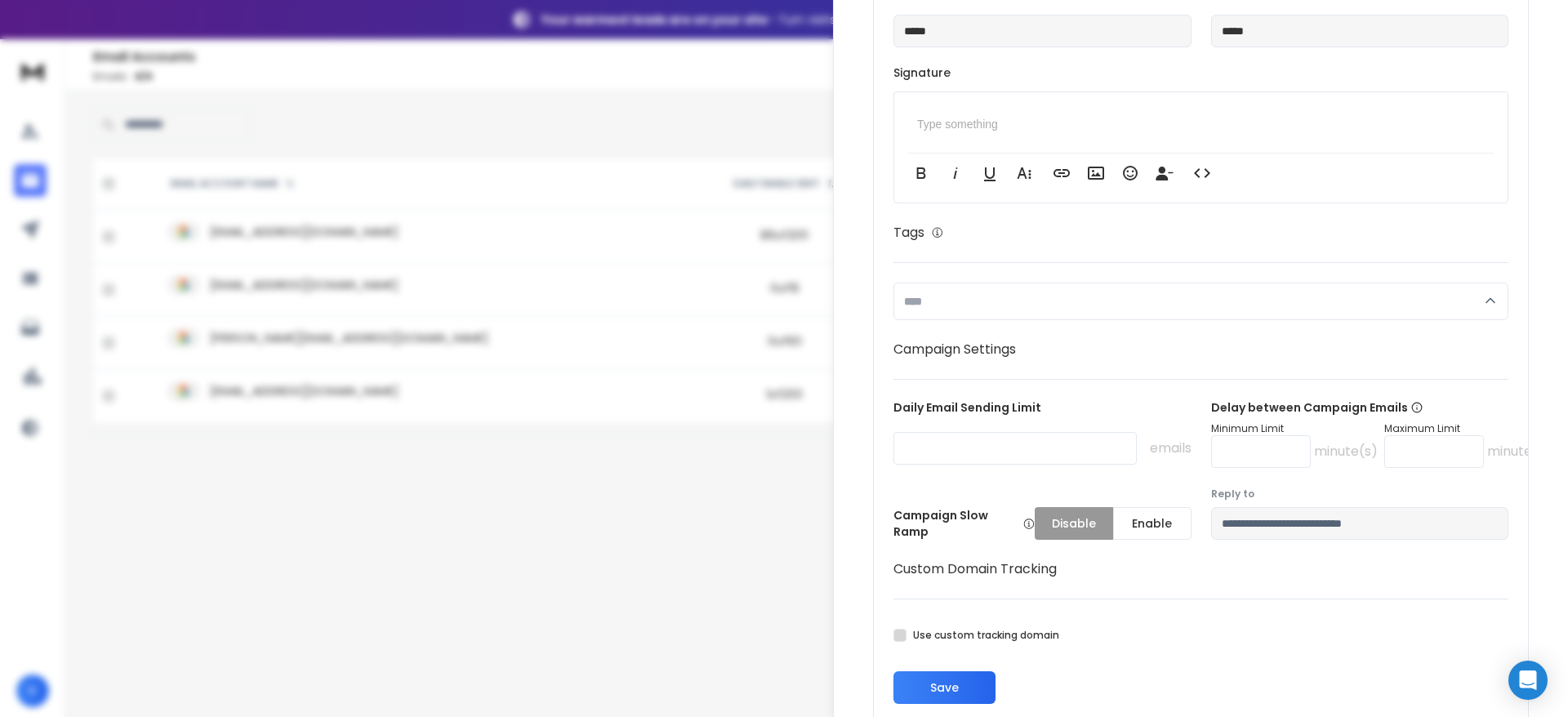
scroll to position [280, 0]
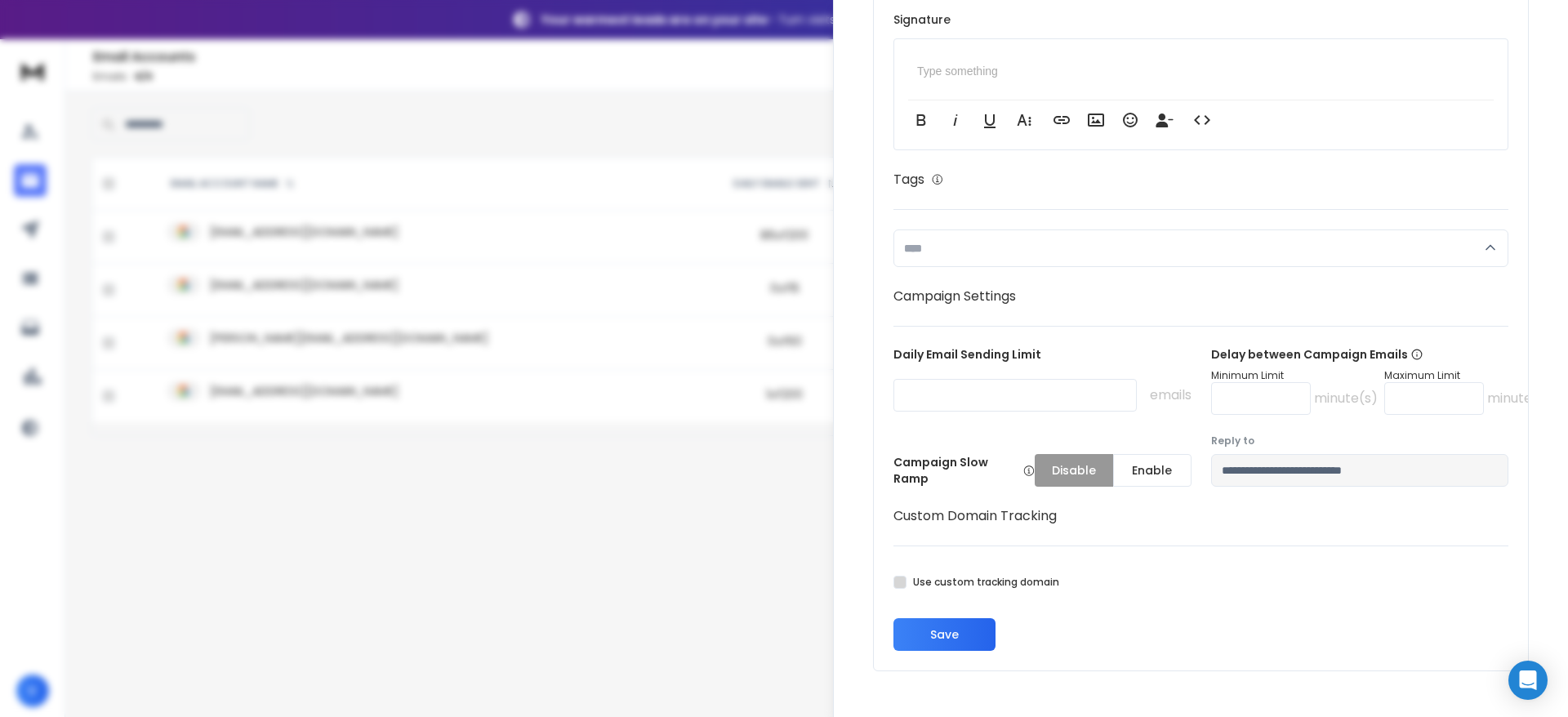
click at [973, 379] on input "***" at bounding box center [1015, 395] width 244 height 33
type input "***"
click at [1239, 382] on input "*" at bounding box center [1261, 398] width 100 height 33
click at [968, 618] on button "Save" at bounding box center [944, 634] width 102 height 33
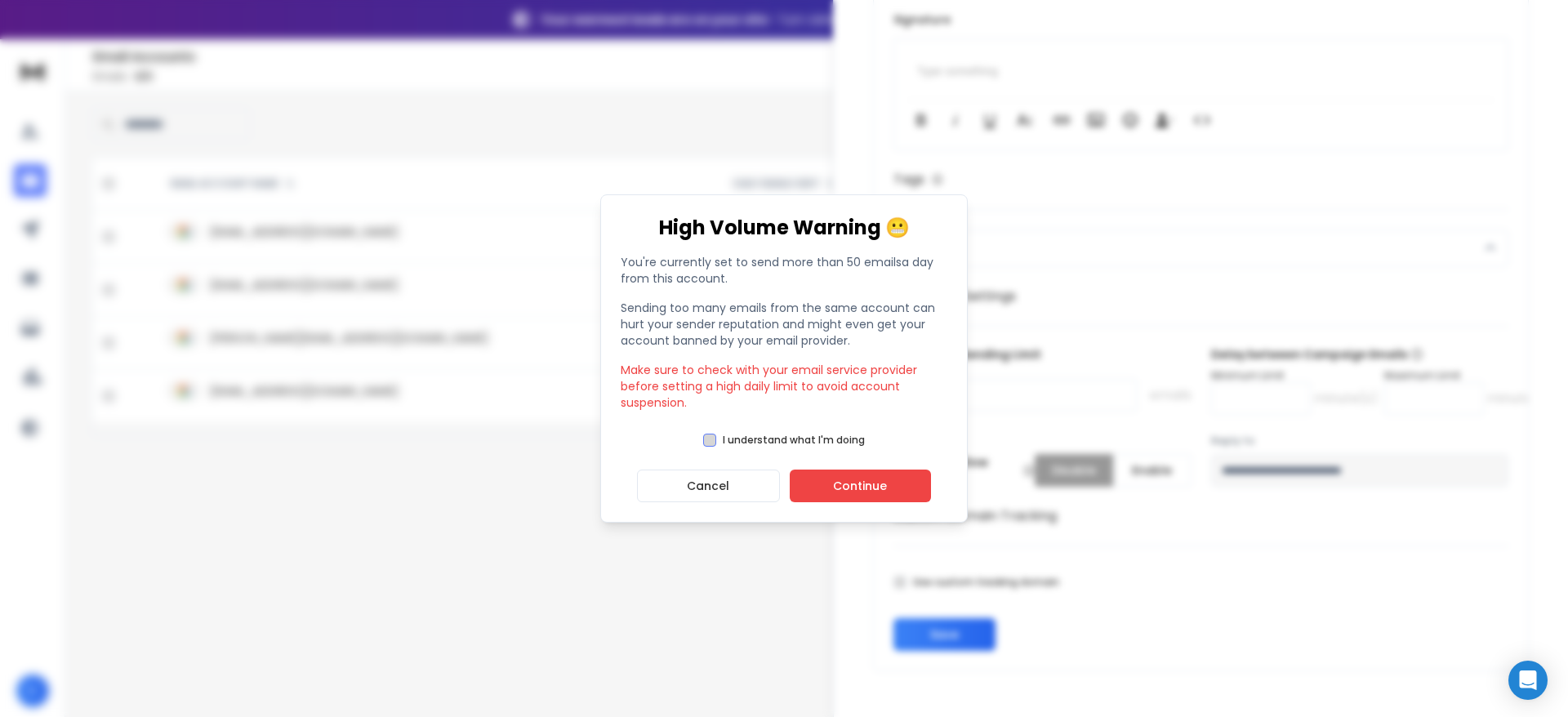
click at [716, 441] on button "I understand what I'm doing" at bounding box center [710, 440] width 13 height 13
click at [838, 493] on button "Continue" at bounding box center [860, 486] width 142 height 33
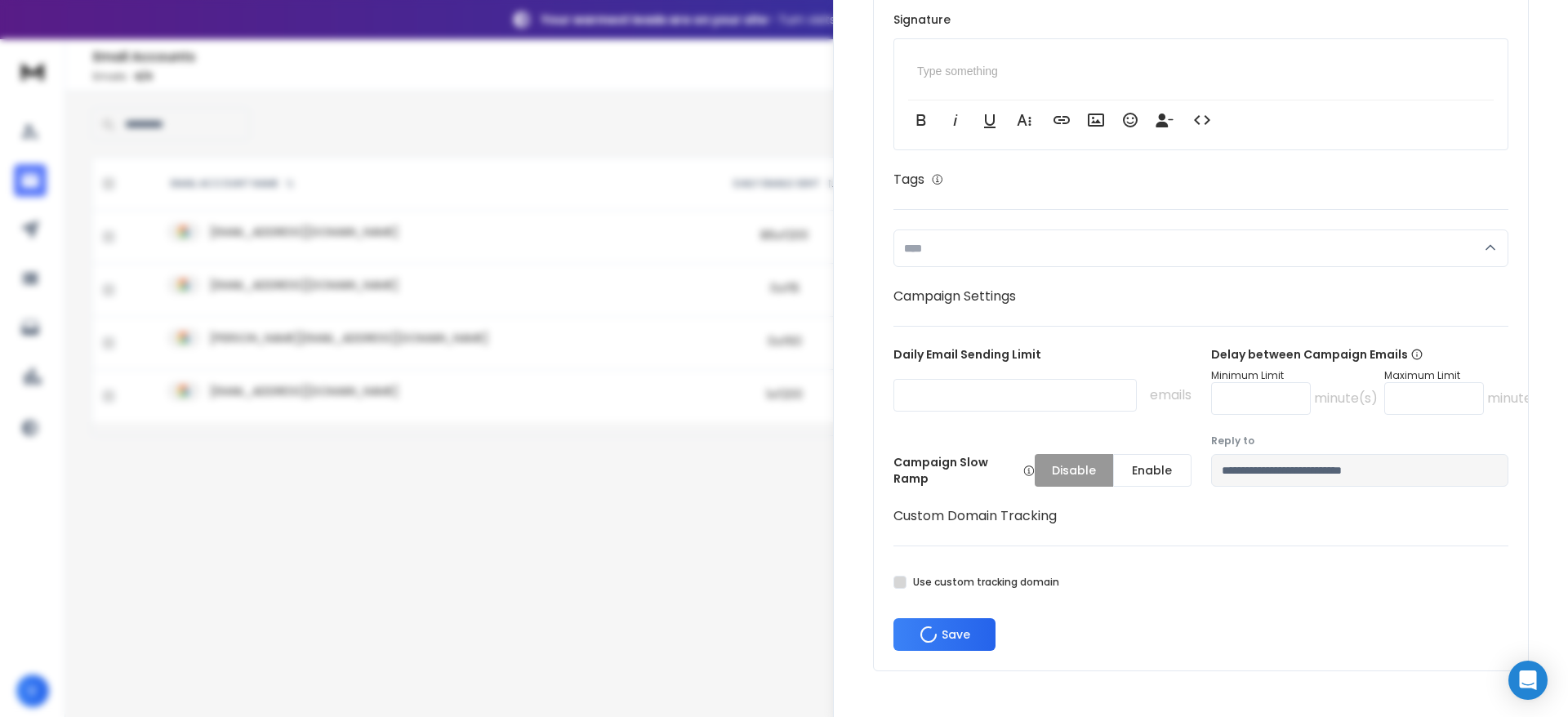
click at [654, 523] on div at bounding box center [784, 358] width 1568 height 717
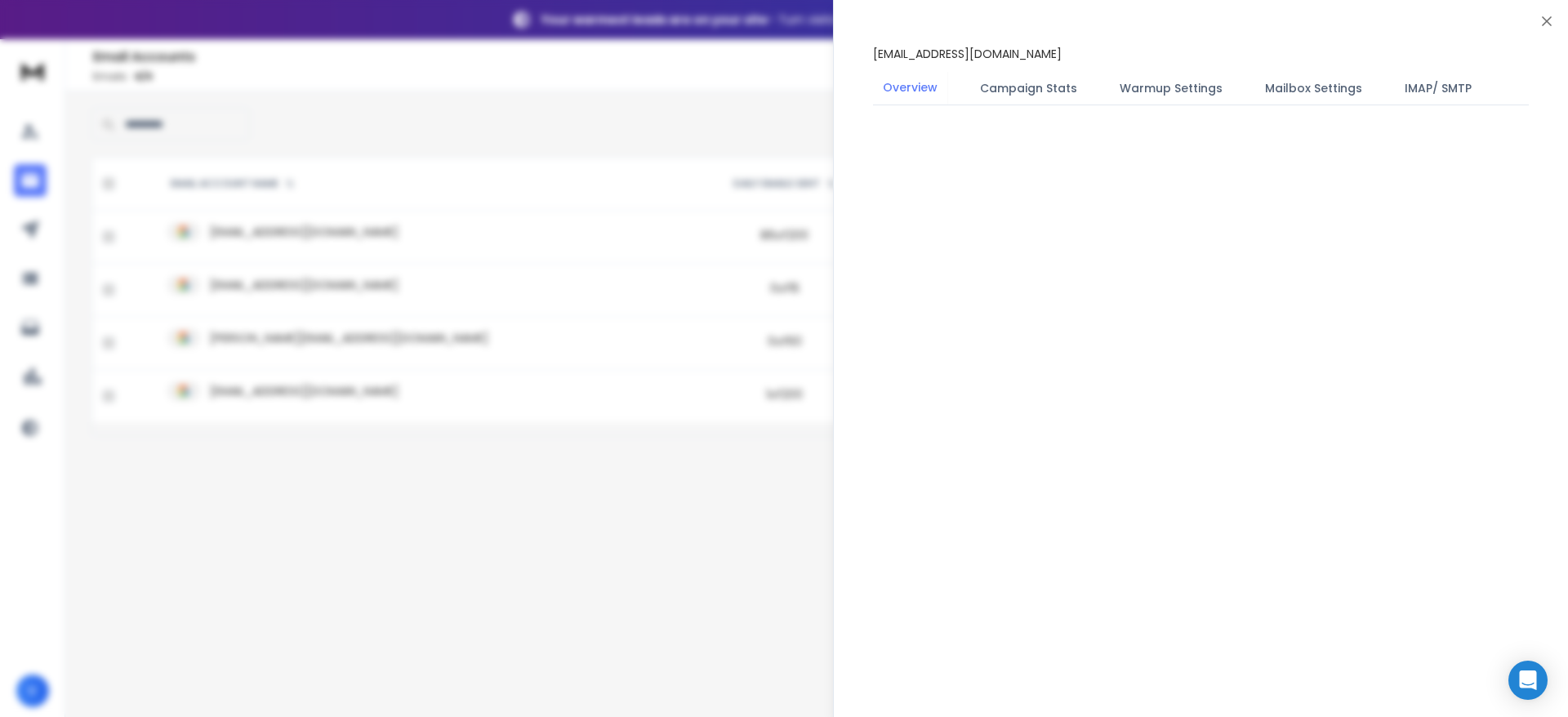
scroll to position [0, 0]
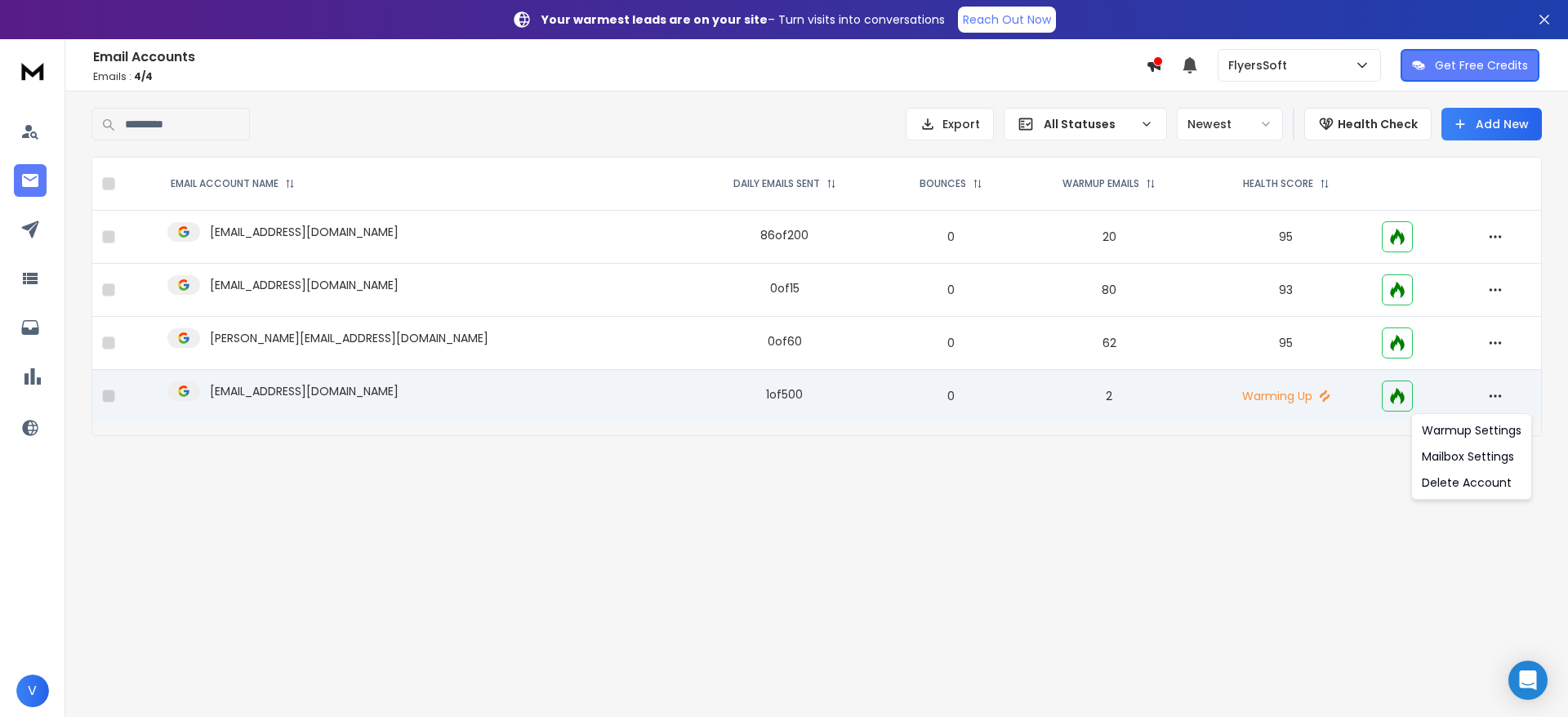
click at [1489, 395] on icon at bounding box center [1494, 395] width 12 height 2
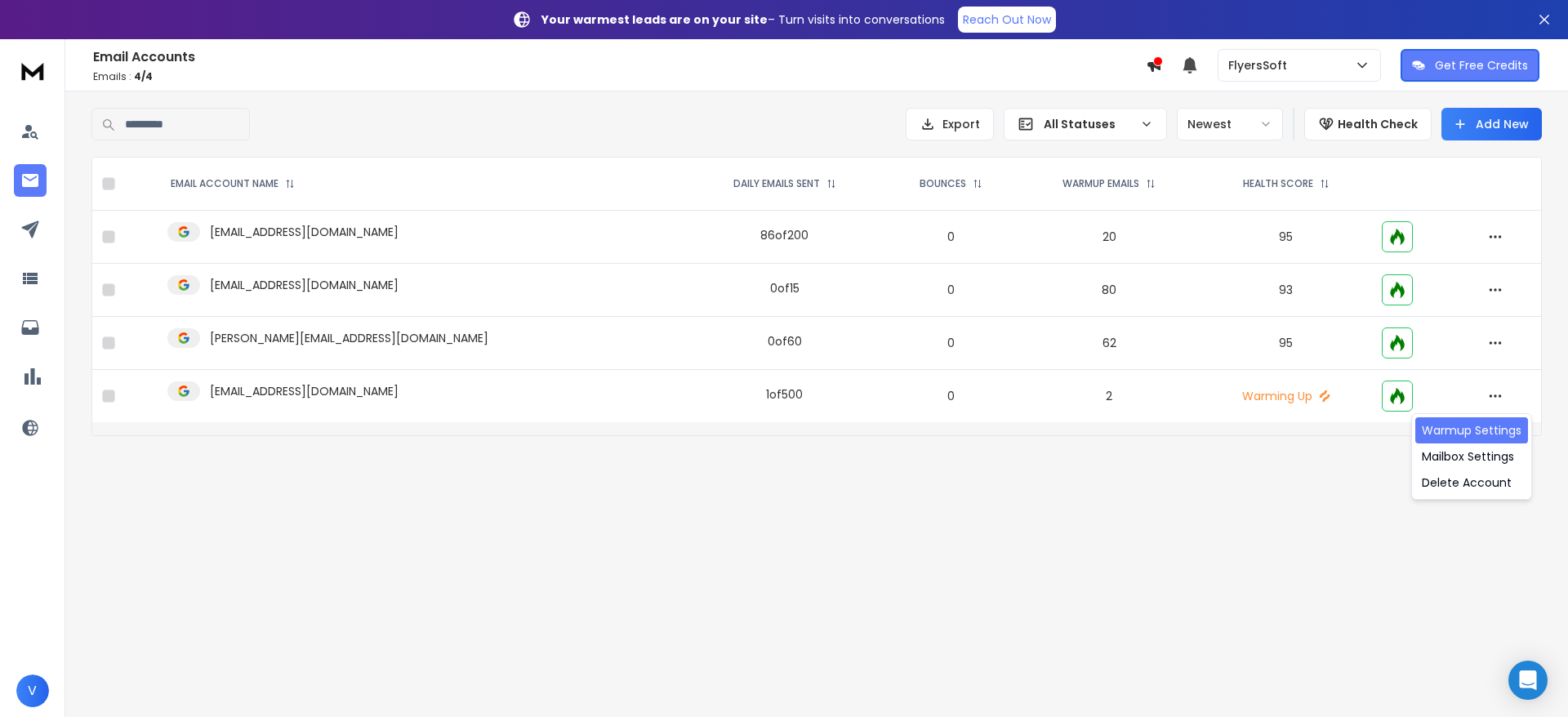
click at [1455, 428] on div "Warmup Settings" at bounding box center [1471, 430] width 113 height 26
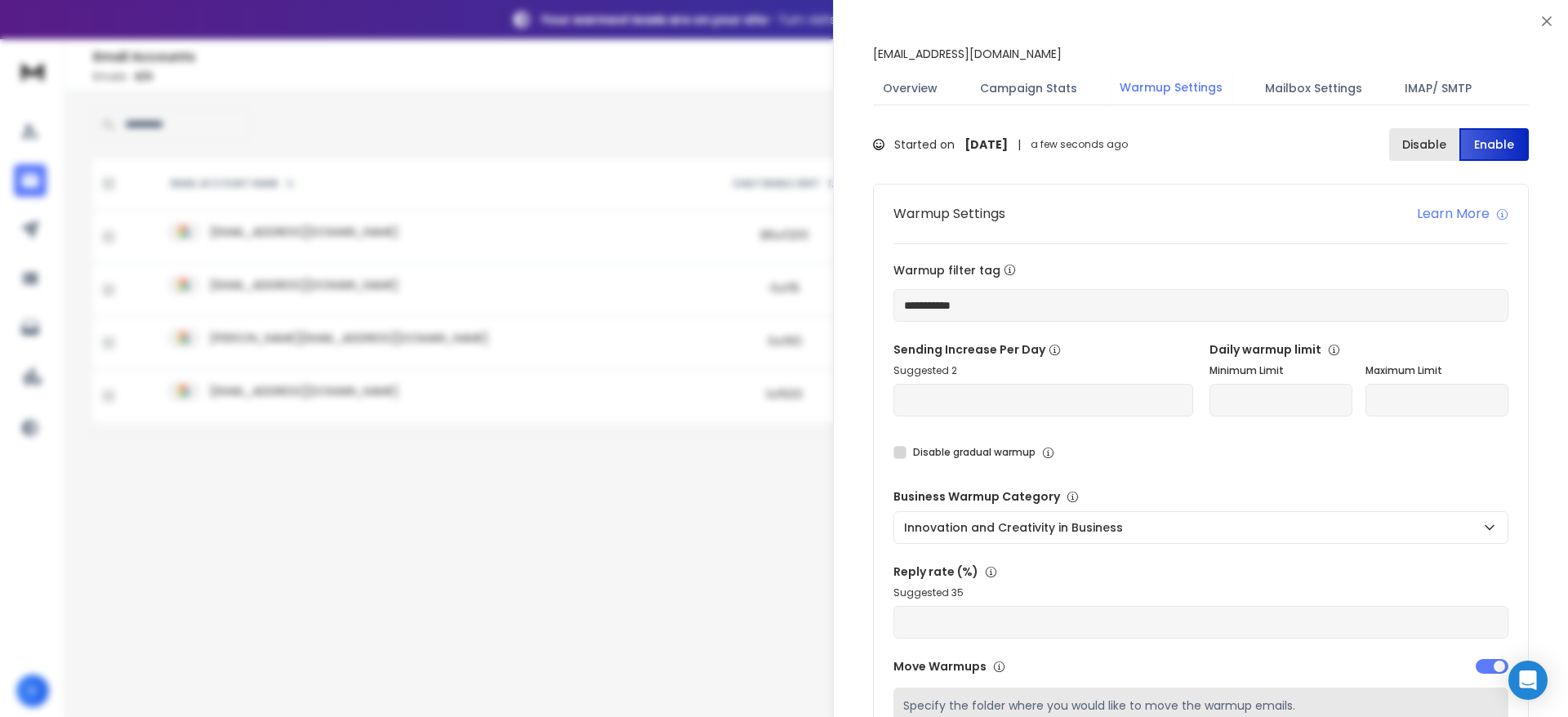
click at [722, 495] on div at bounding box center [784, 358] width 1568 height 717
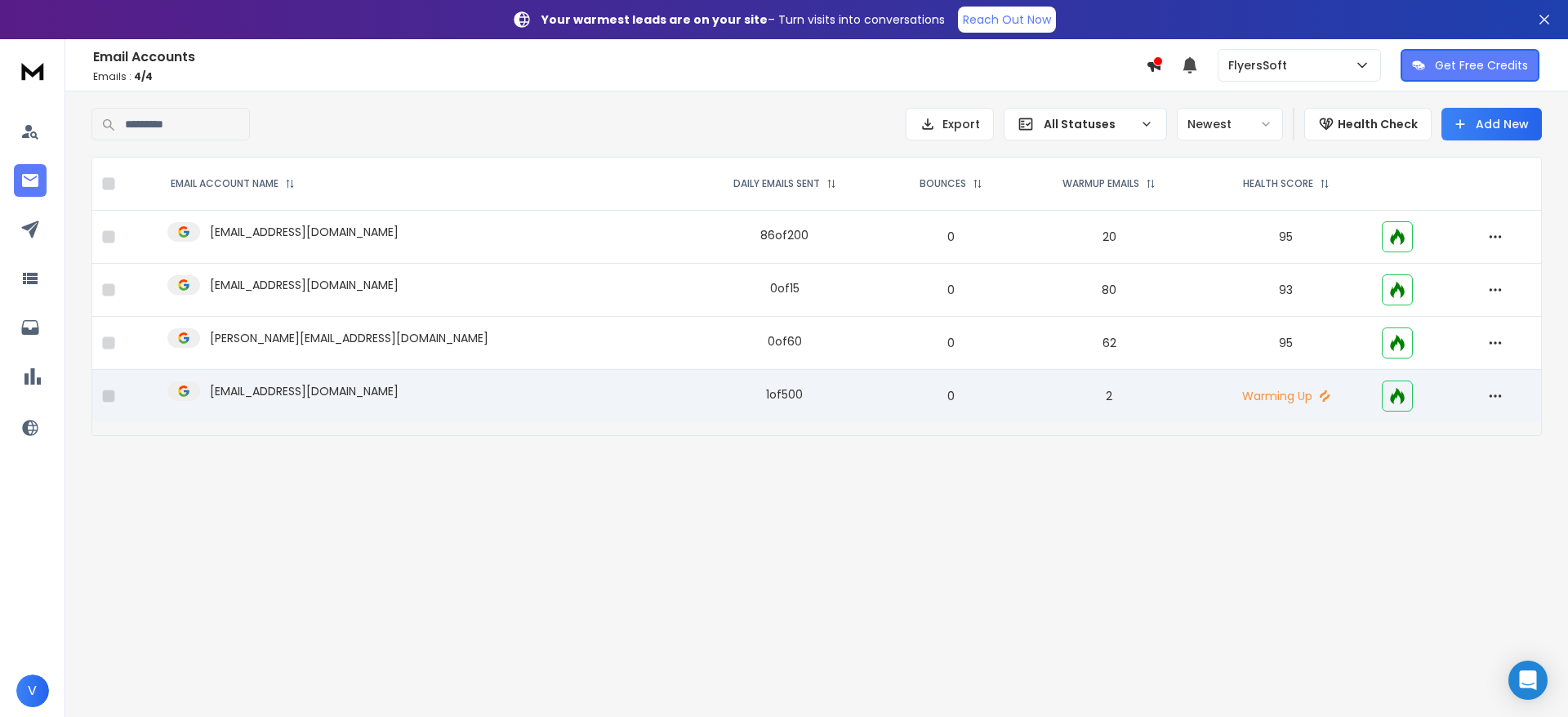
click at [1382, 405] on div at bounding box center [1397, 396] width 31 height 31
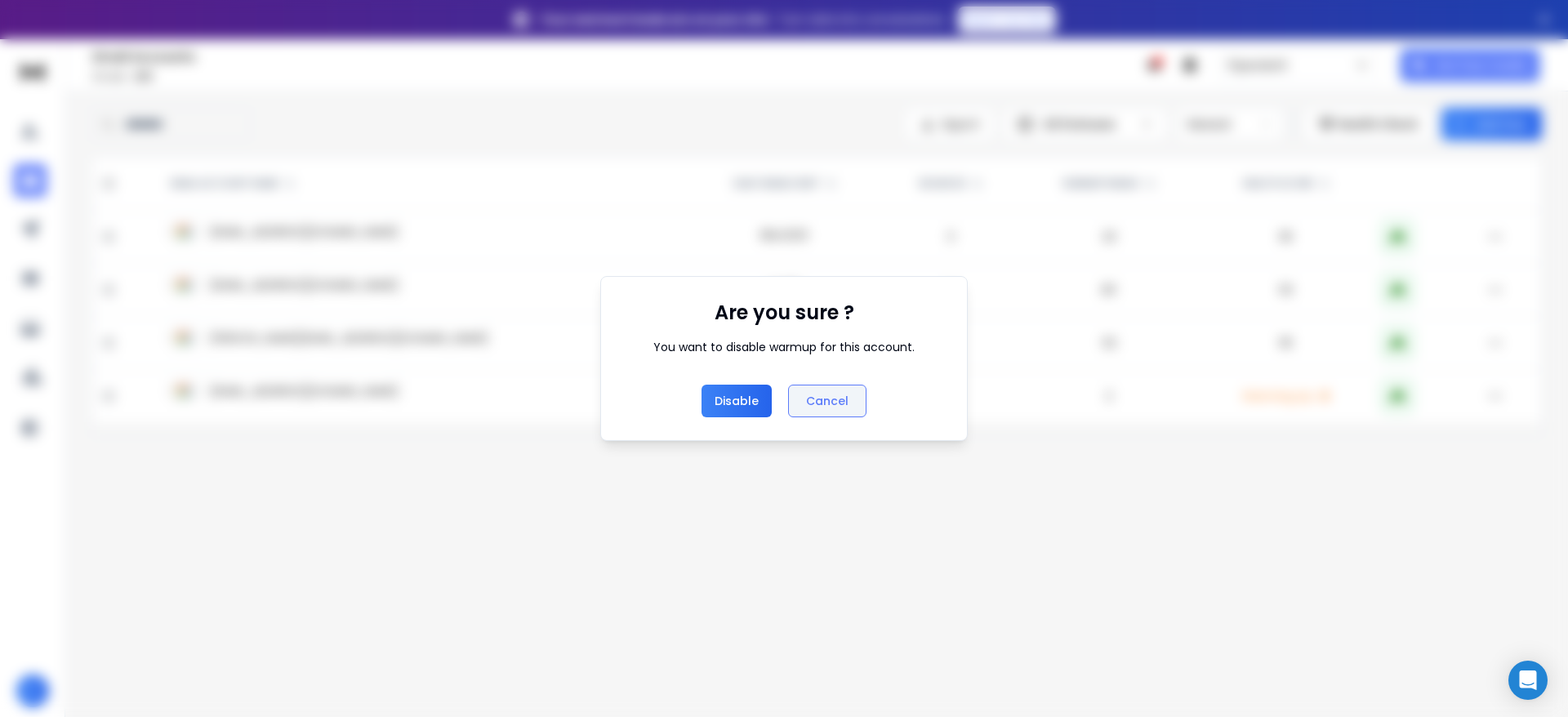
click at [730, 403] on button "Disable" at bounding box center [737, 401] width 70 height 33
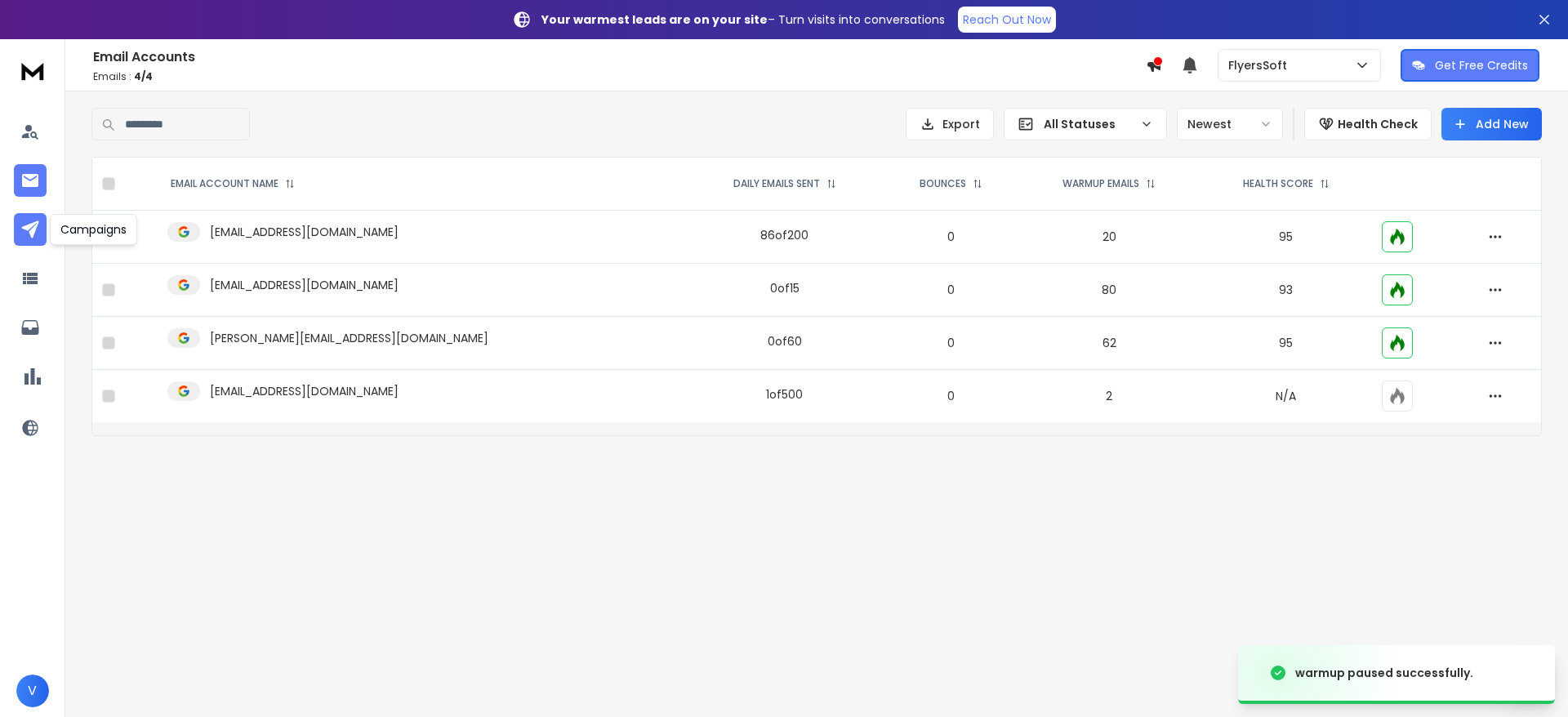
click at [37, 228] on icon at bounding box center [30, 230] width 20 height 20
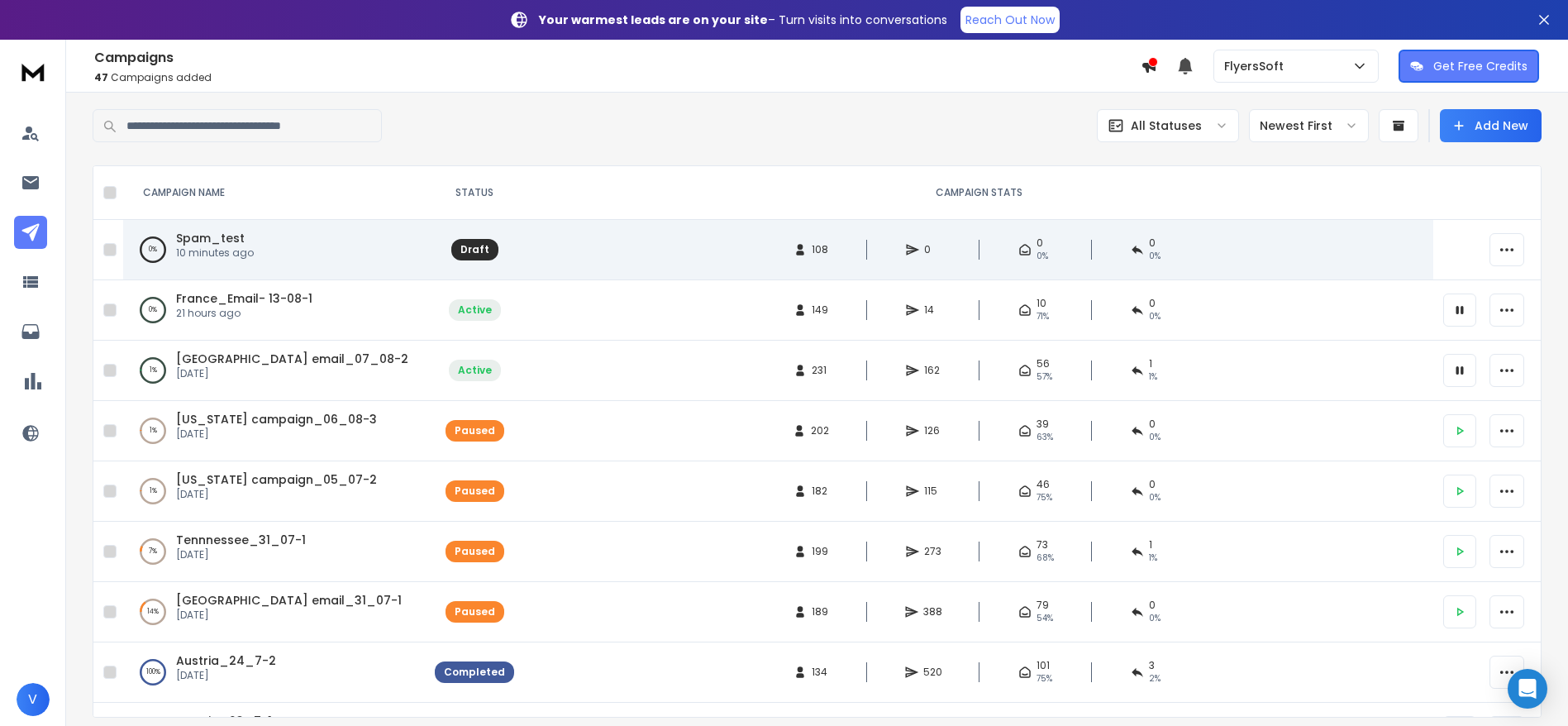
click at [1496, 250] on button "button" at bounding box center [1507, 250] width 35 height 33
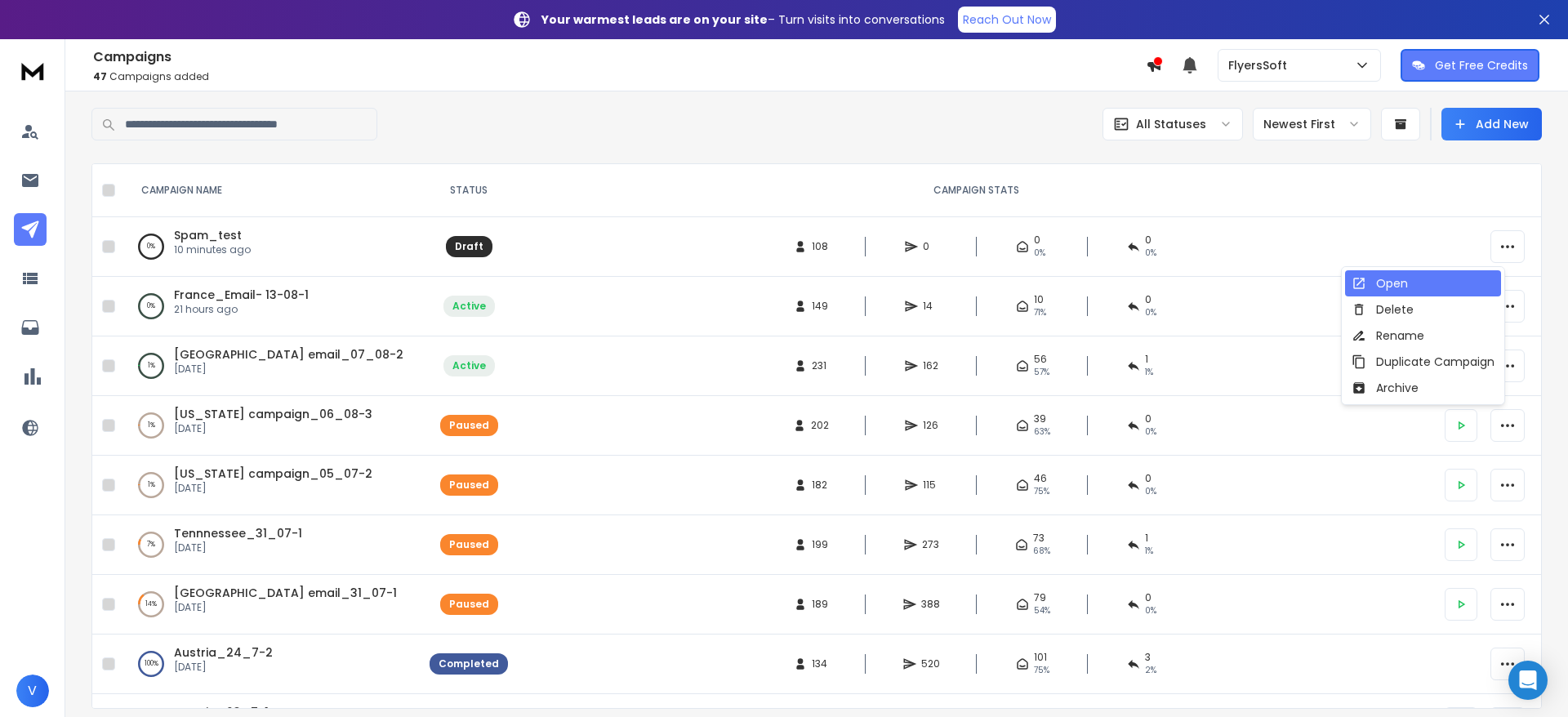
click at [1376, 281] on div "Open" at bounding box center [1379, 283] width 56 height 16
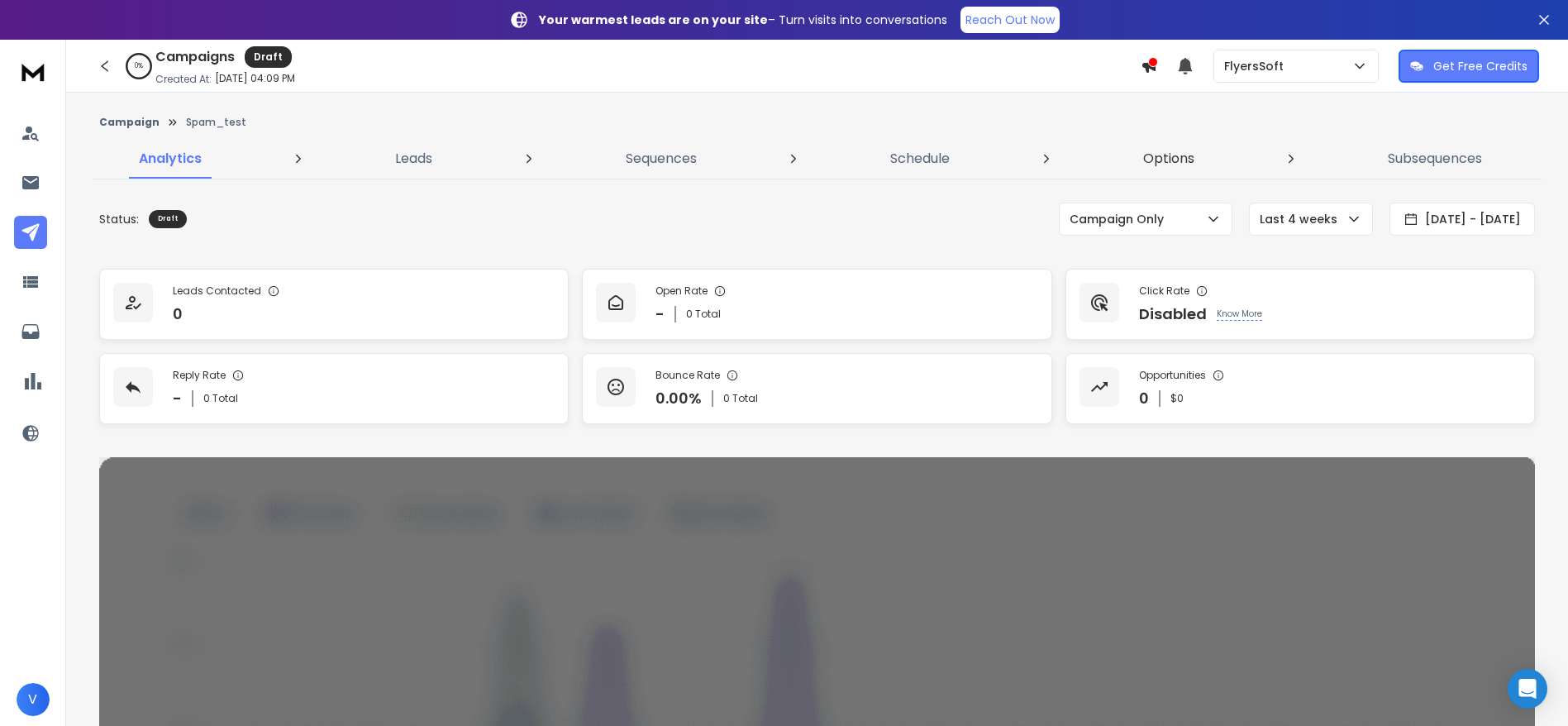
click at [1162, 158] on p "Options" at bounding box center [1169, 159] width 51 height 20
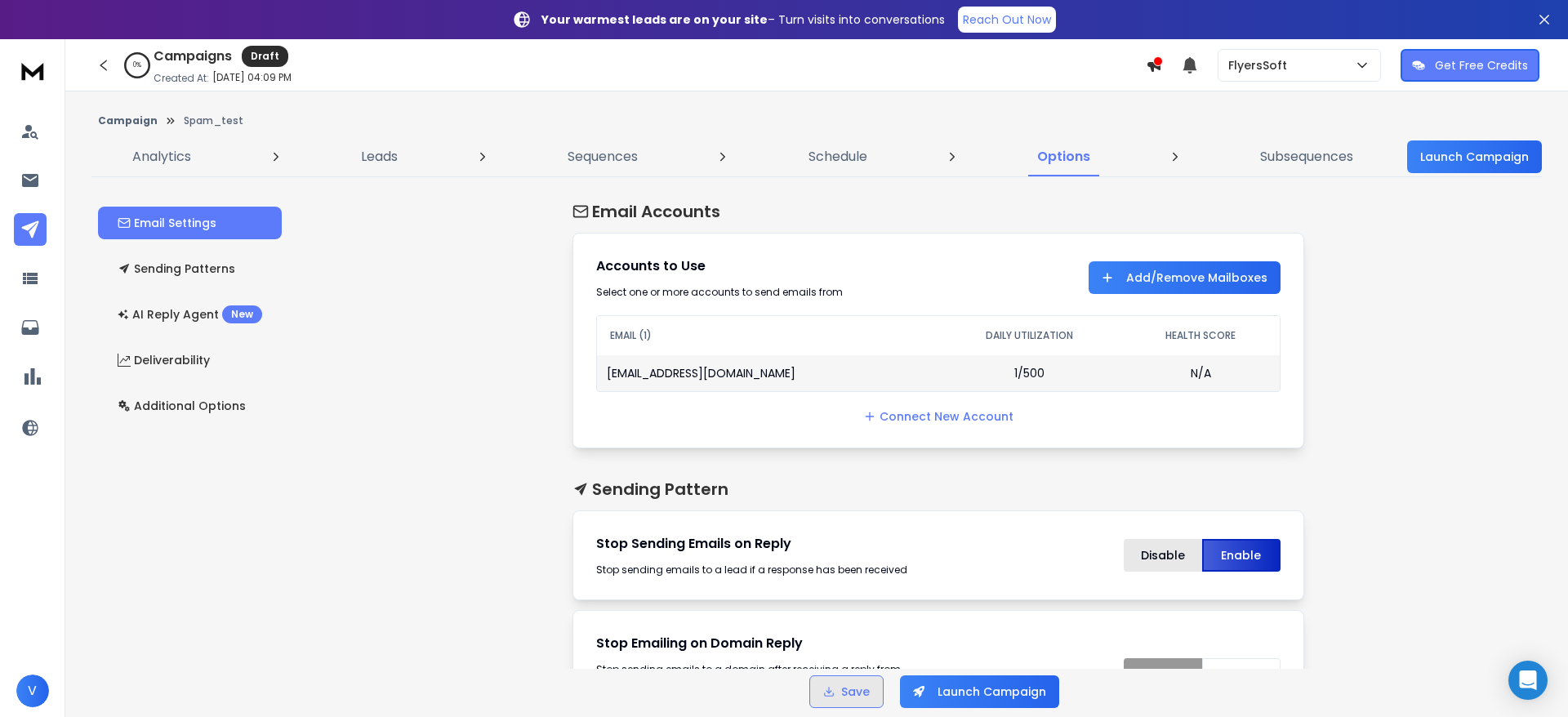
click at [860, 698] on button "Save" at bounding box center [846, 692] width 74 height 33
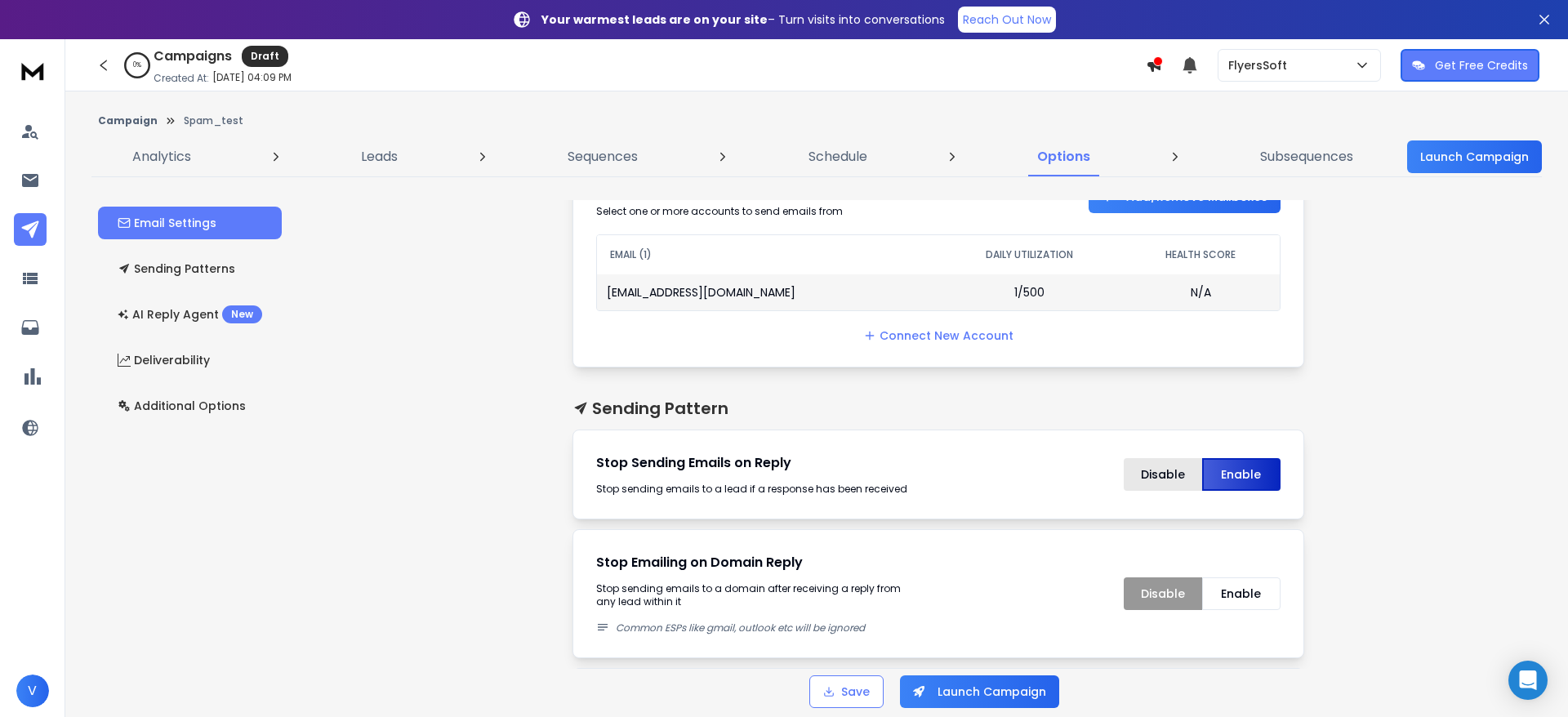
click at [979, 680] on button "Launch Campaign" at bounding box center [979, 692] width 159 height 33
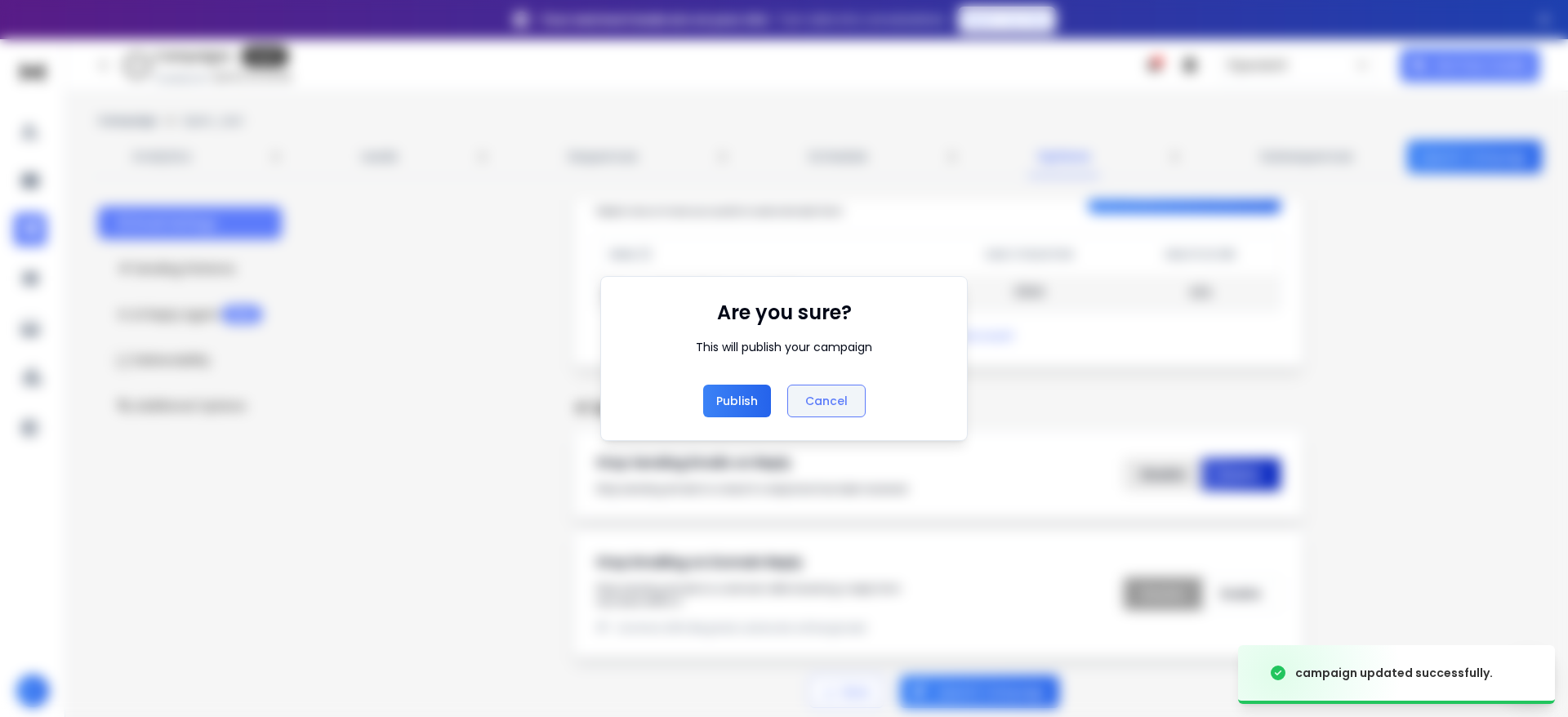
click at [744, 404] on button "Publish" at bounding box center [737, 401] width 68 height 33
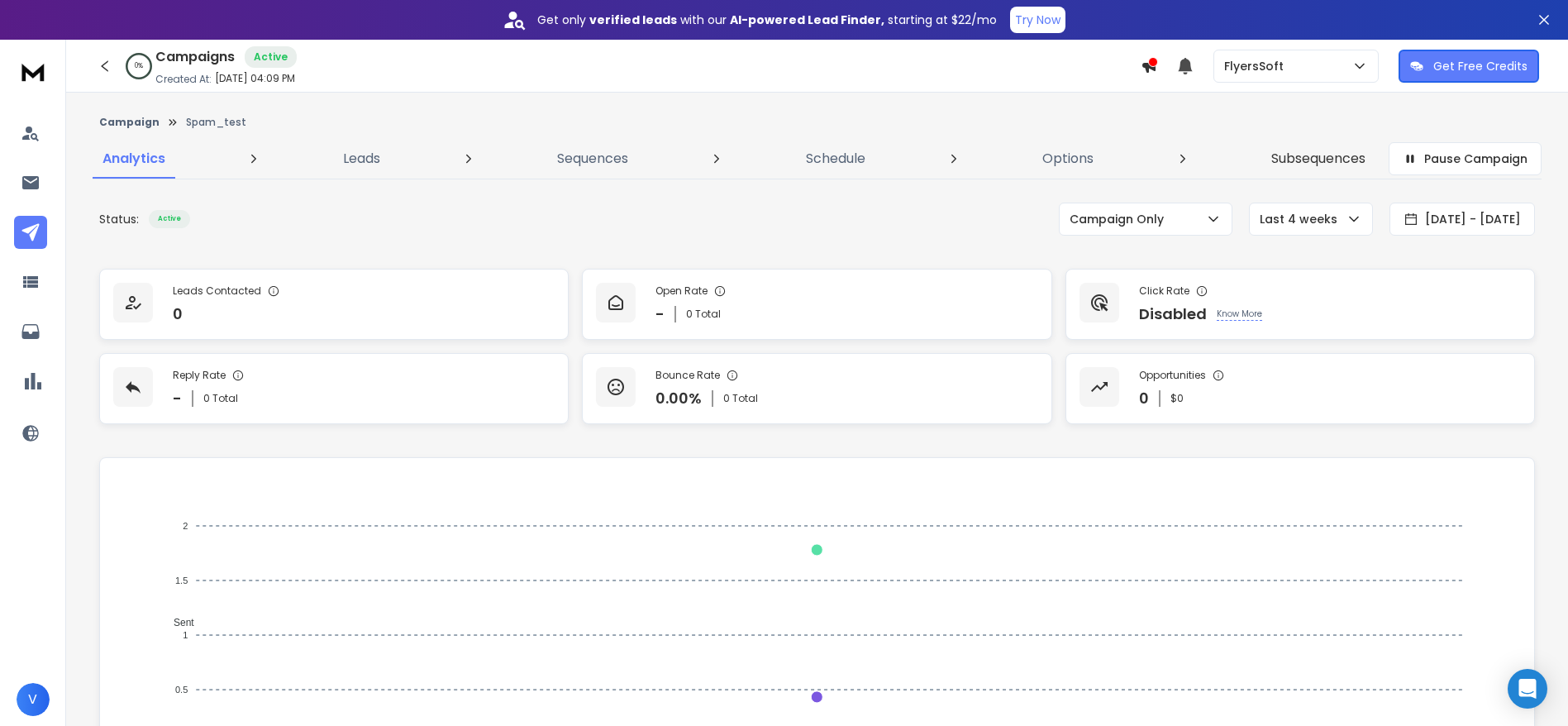
click at [1321, 156] on p "Subsequences" at bounding box center [1318, 159] width 94 height 20
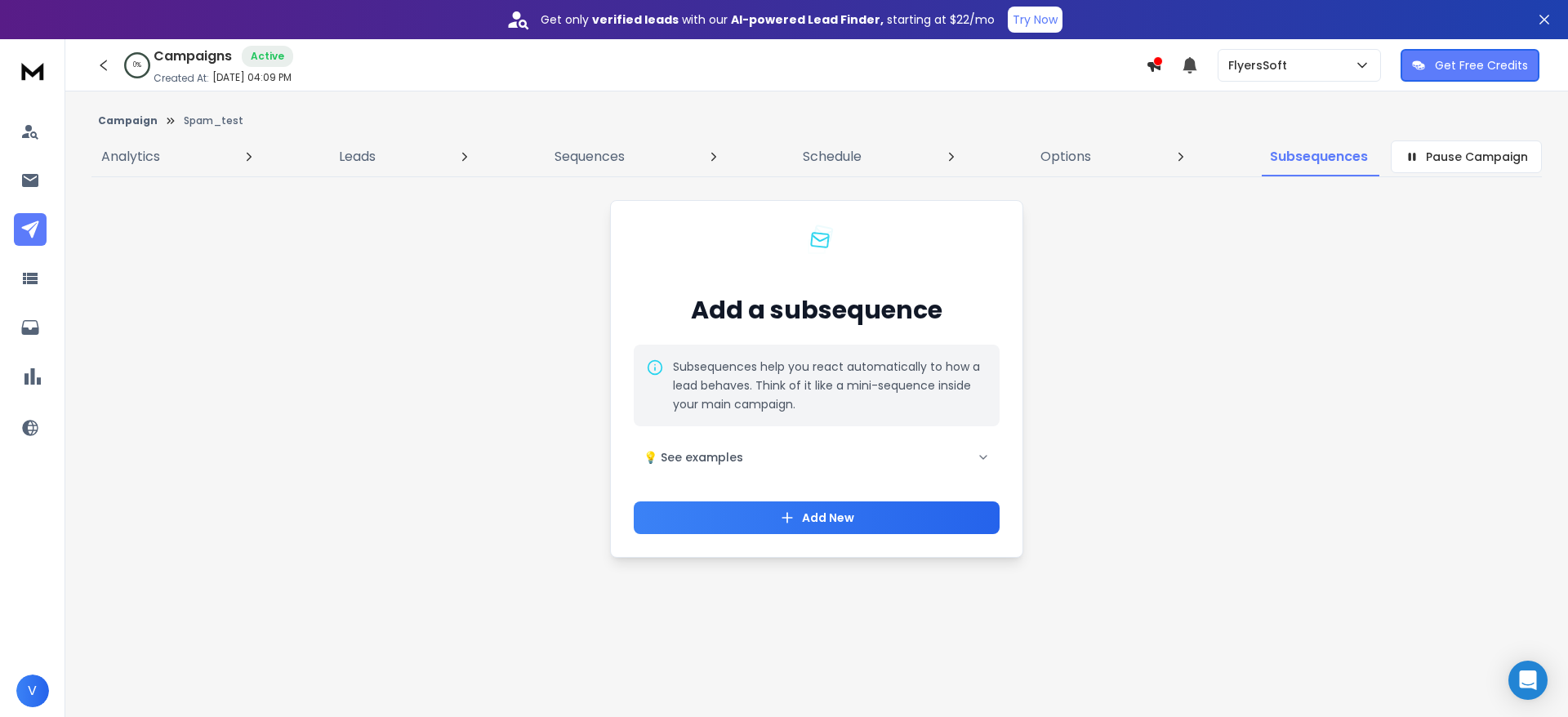
click at [1273, 441] on div "Add a subsequence Subsequences help you react automatically to how a lead behav…" at bounding box center [816, 379] width 1437 height 357
